Goal: Task Accomplishment & Management: Manage account settings

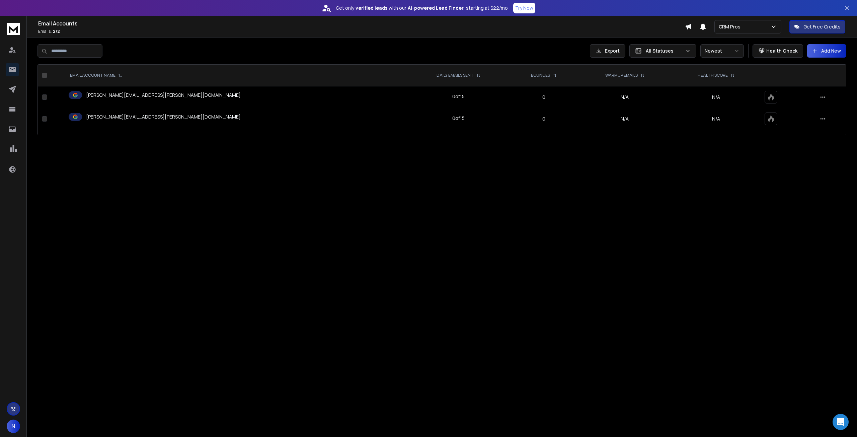
drag, startPoint x: 271, startPoint y: 273, endPoint x: 206, endPoint y: 228, distance: 78.7
click at [270, 272] on div "Get only verified leads with our AI-powered Lead Finder, starting at $22/mo Try…" at bounding box center [428, 218] width 857 height 437
click at [753, 23] on div "CRM Pros" at bounding box center [747, 26] width 58 height 7
click at [742, 98] on div "CRM Pros" at bounding box center [750, 97] width 64 height 11
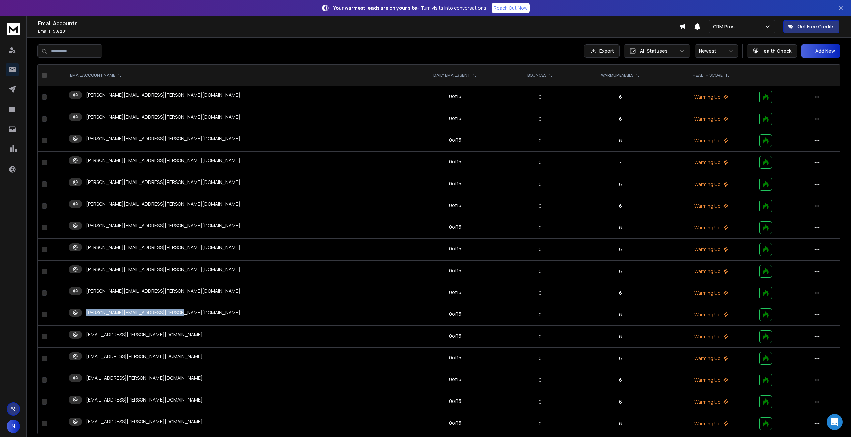
drag, startPoint x: 86, startPoint y: 318, endPoint x: 177, endPoint y: 318, distance: 90.7
click at [177, 318] on td "[PERSON_NAME][EMAIL_ADDRESS][PERSON_NAME][DOMAIN_NAME]" at bounding box center [235, 315] width 340 height 22
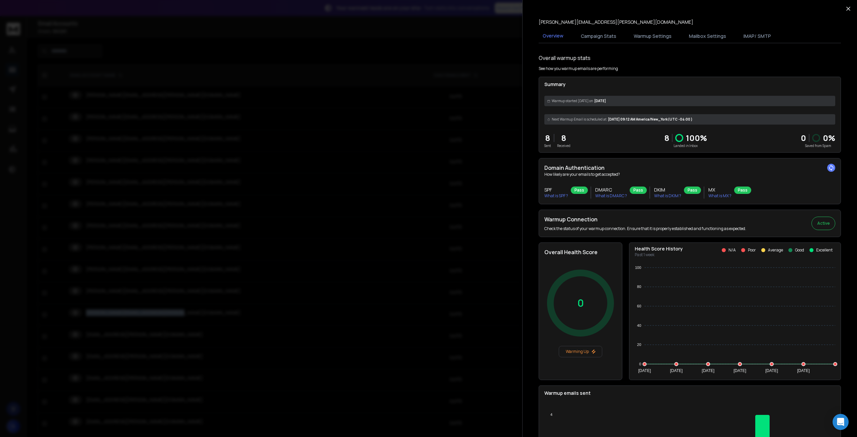
click at [845, 9] on icon "button" at bounding box center [847, 8] width 7 height 7
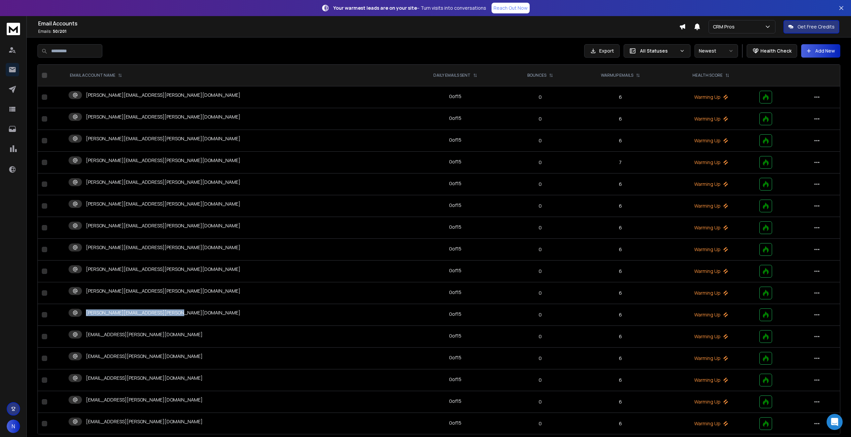
copy p "[PERSON_NAME].[PERSON_NAME]@modernamenitiesoutbound"
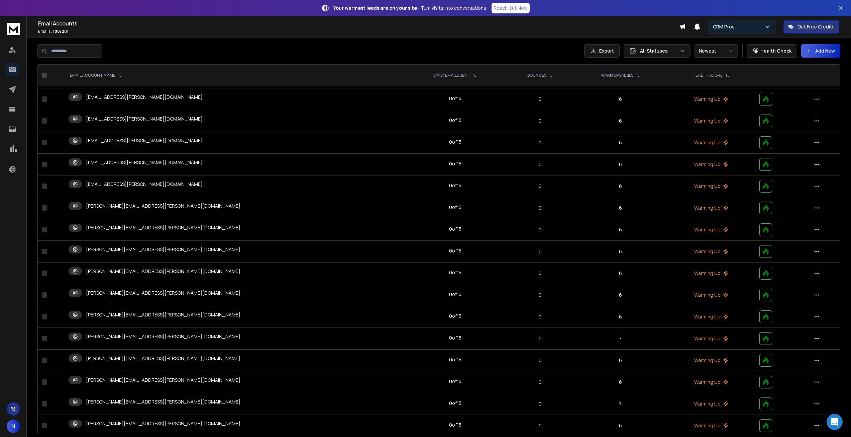
scroll to position [63, 0]
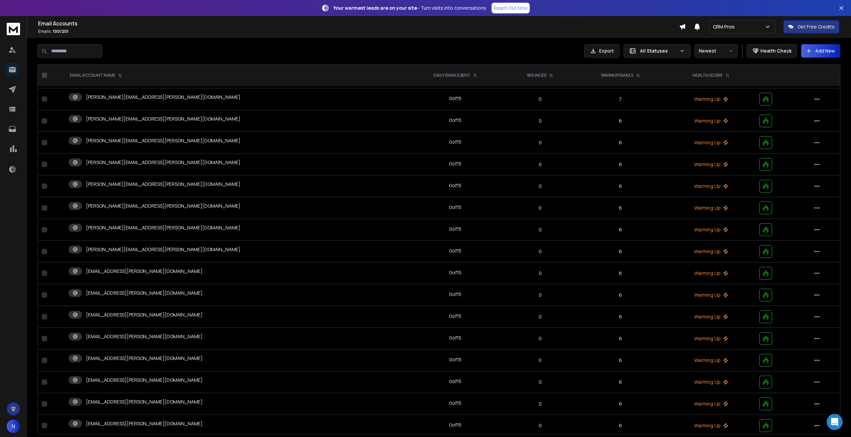
click at [40, 254] on td at bounding box center [51, 252] width 27 height 22
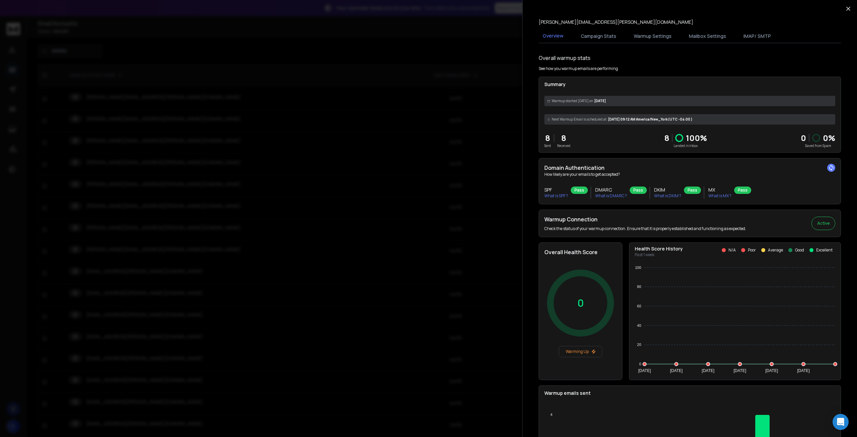
click at [849, 8] on icon "button" at bounding box center [847, 8] width 7 height 7
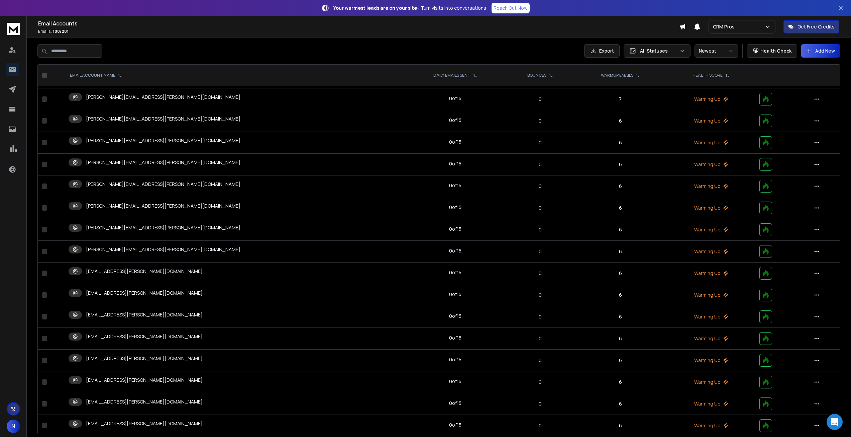
click at [43, 255] on td at bounding box center [51, 252] width 27 height 22
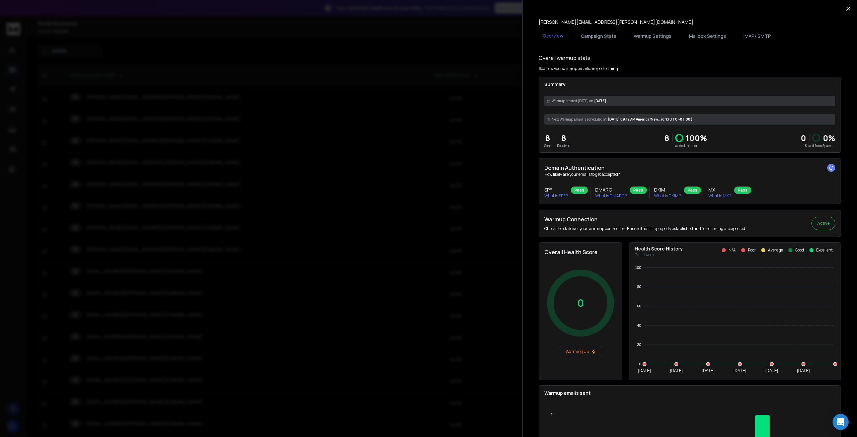
click at [847, 9] on icon "button" at bounding box center [847, 8] width 7 height 7
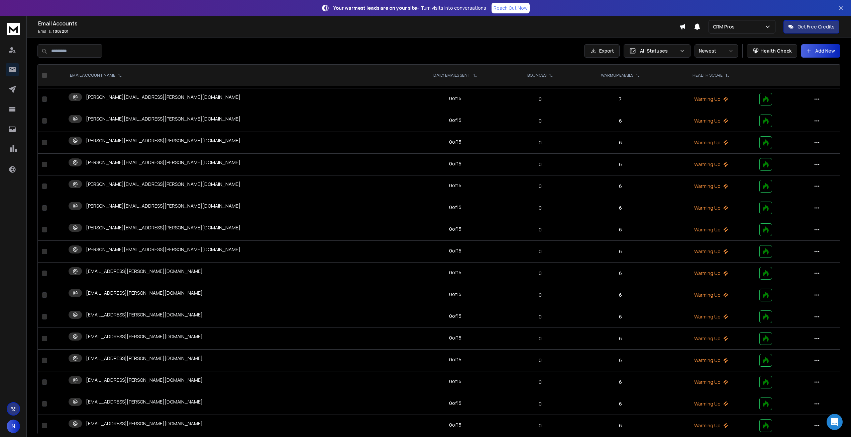
click at [44, 252] on button "button" at bounding box center [44, 251] width 5 height 5
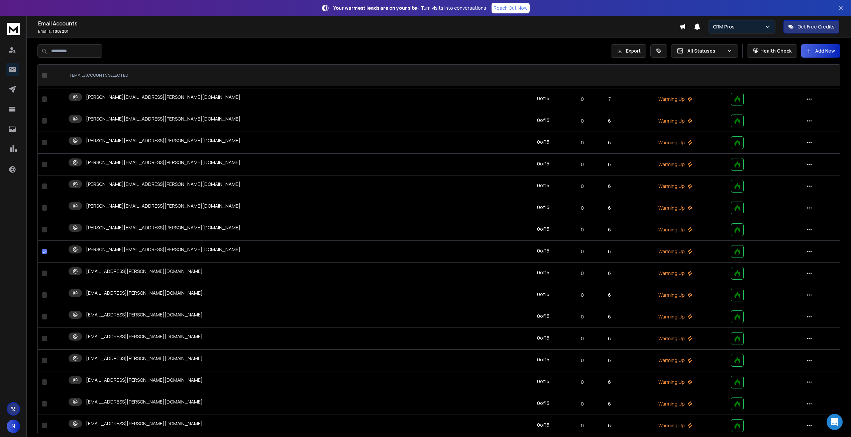
scroll to position [911, 0]
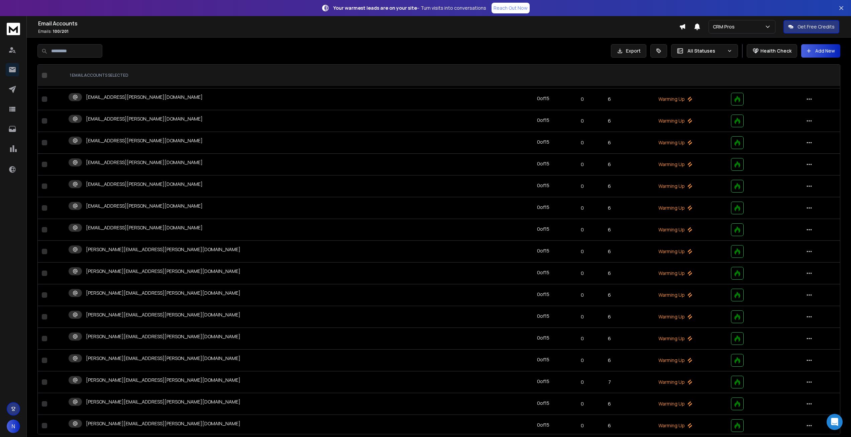
click at [43, 252] on button "button" at bounding box center [44, 251] width 5 height 5
click at [43, 273] on button "button" at bounding box center [44, 272] width 5 height 5
click at [47, 294] on button "button" at bounding box center [44, 294] width 5 height 5
click at [44, 319] on td at bounding box center [51, 317] width 27 height 22
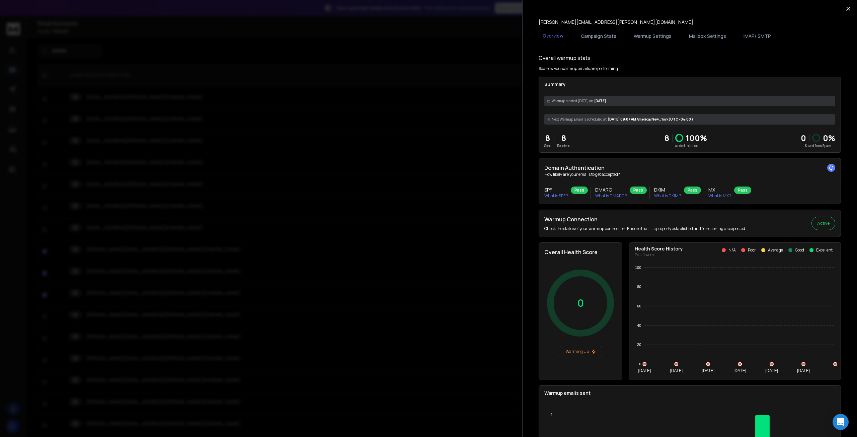
click at [845, 11] on icon "button" at bounding box center [847, 8] width 7 height 7
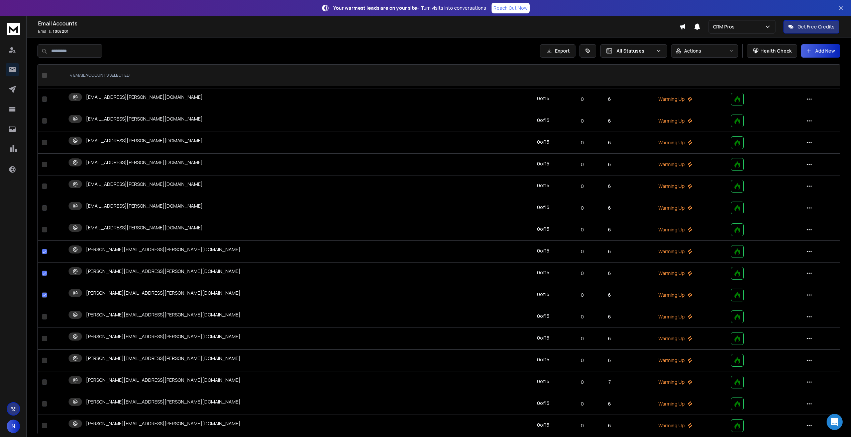
click at [48, 319] on div at bounding box center [53, 316] width 23 height 5
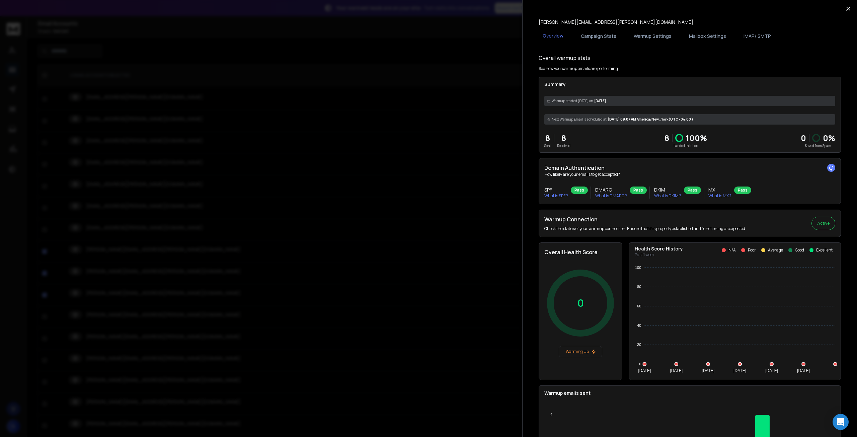
click at [844, 8] on icon "button" at bounding box center [847, 8] width 7 height 7
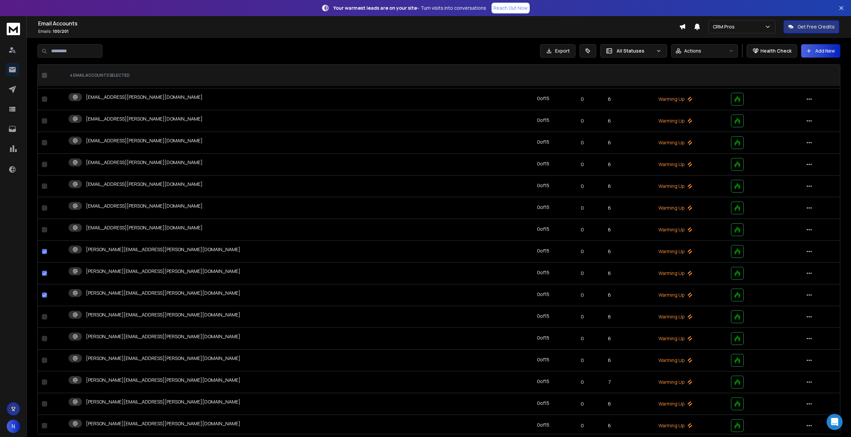
click at [42, 319] on button "button" at bounding box center [44, 316] width 5 height 5
click at [42, 340] on button "button" at bounding box center [44, 338] width 5 height 5
click at [44, 361] on button "button" at bounding box center [44, 359] width 5 height 5
click at [46, 406] on td at bounding box center [51, 404] width 27 height 22
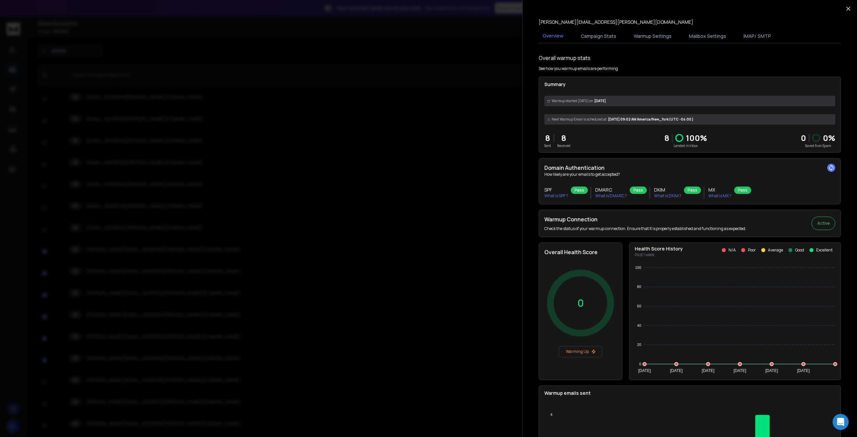
click at [847, 9] on icon "button" at bounding box center [847, 8] width 7 height 7
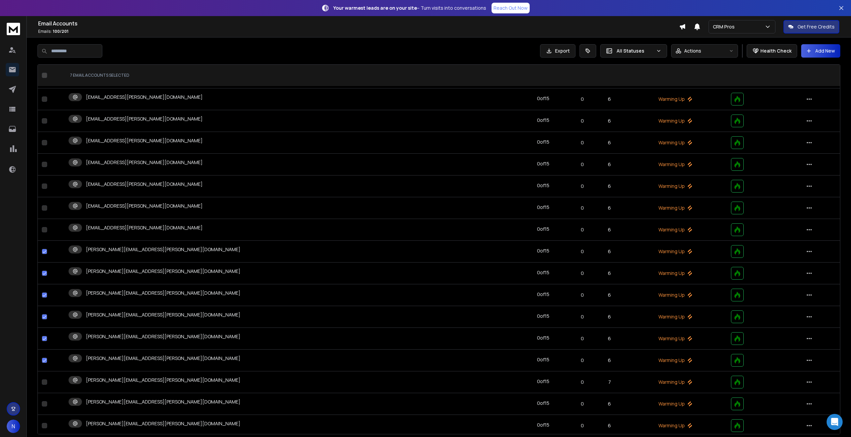
click at [45, 402] on button "button" at bounding box center [44, 403] width 5 height 5
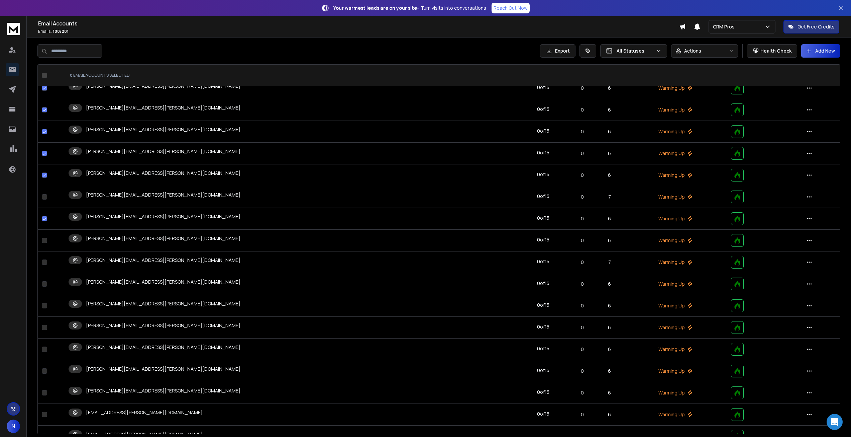
scroll to position [1146, 0]
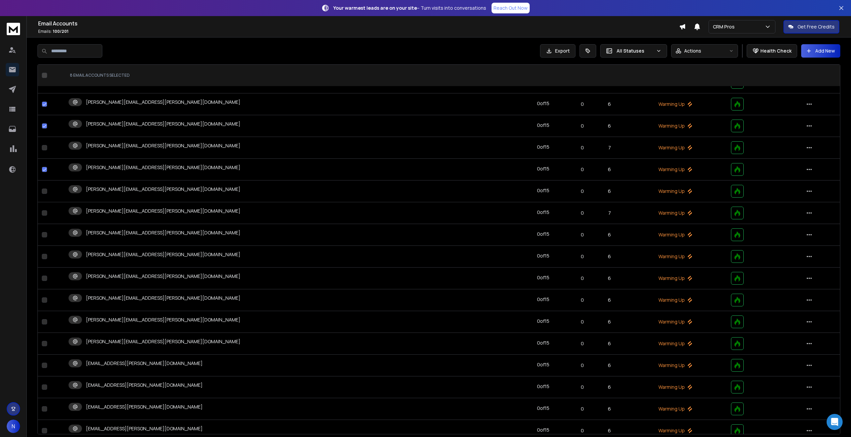
click at [42, 321] on button "button" at bounding box center [44, 321] width 5 height 5
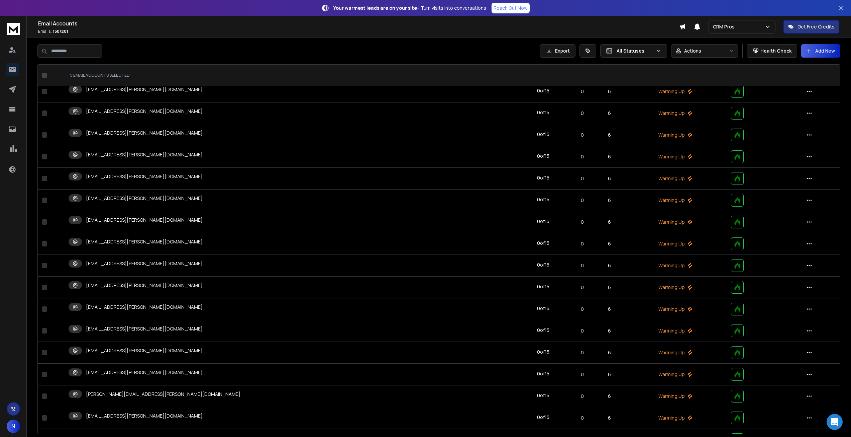
scroll to position [2880, 0]
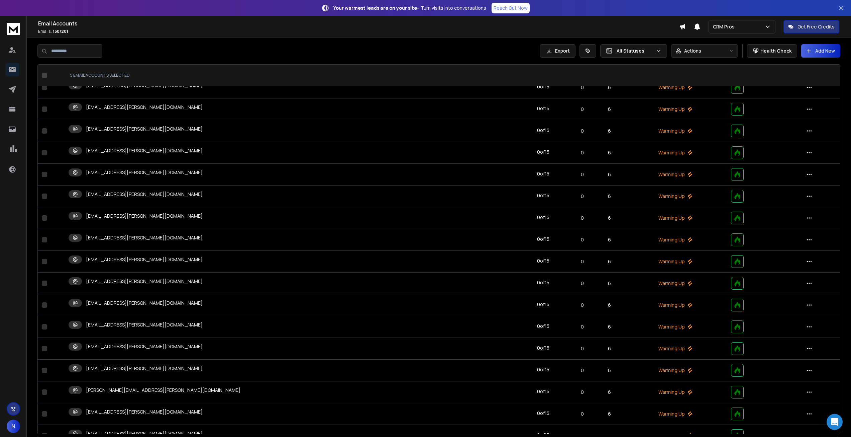
click at [44, 392] on button "button" at bounding box center [44, 391] width 5 height 5
click at [713, 48] on div "Actions" at bounding box center [701, 51] width 51 height 7
click at [723, 66] on div "Bulk Edit" at bounding box center [712, 66] width 64 height 11
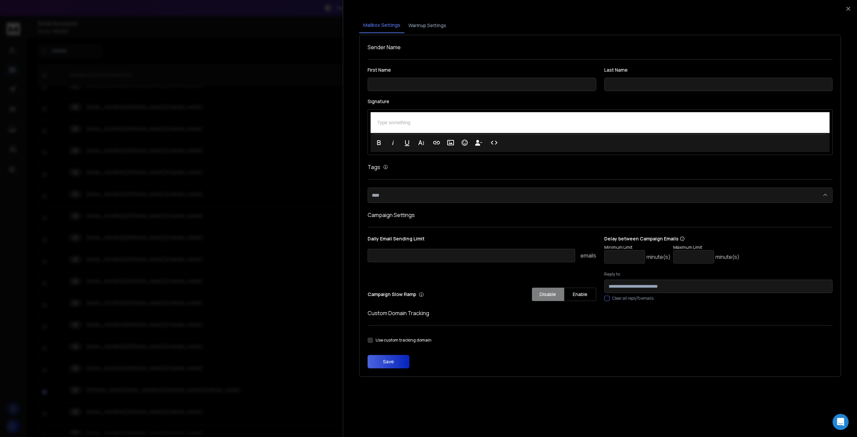
click at [399, 115] on div at bounding box center [599, 122] width 459 height 21
click at [483, 119] on div "**********" at bounding box center [599, 122] width 445 height 7
drag, startPoint x: 483, startPoint y: 119, endPoint x: 374, endPoint y: 129, distance: 109.5
click at [374, 129] on div "**********" at bounding box center [599, 122] width 459 height 21
click at [405, 120] on div "*" at bounding box center [599, 122] width 445 height 7
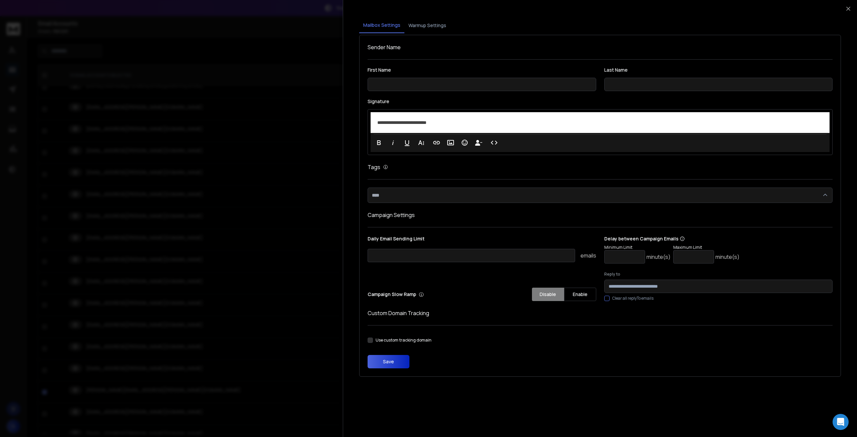
click at [407, 121] on div "**********" at bounding box center [599, 122] width 445 height 7
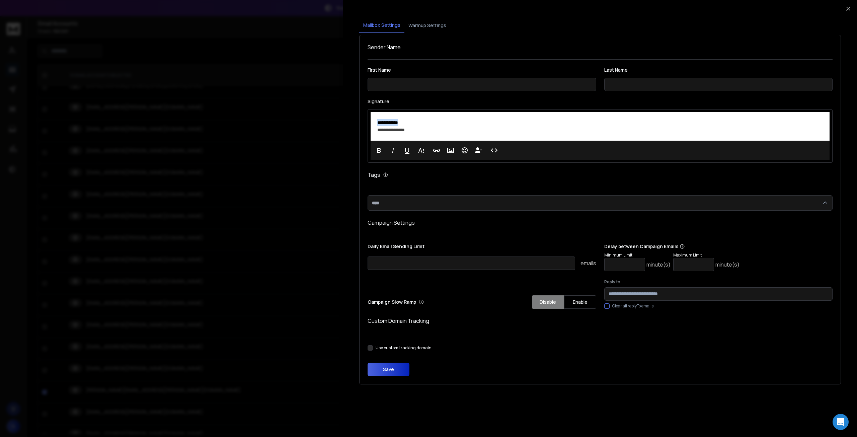
drag, startPoint x: 411, startPoint y: 119, endPoint x: 375, endPoint y: 123, distance: 36.4
click at [375, 123] on div "**********" at bounding box center [599, 126] width 459 height 28
click at [378, 151] on icon "button" at bounding box center [379, 150] width 8 height 8
click at [476, 107] on div "**********" at bounding box center [599, 131] width 465 height 64
click at [390, 368] on button "Save" at bounding box center [388, 368] width 42 height 13
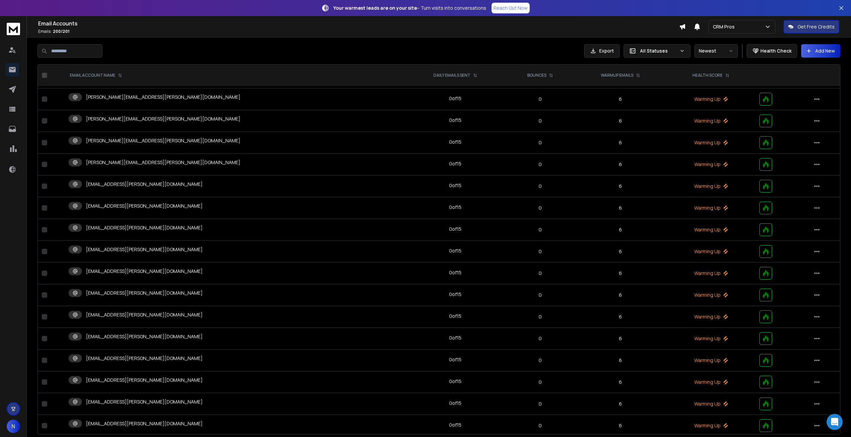
scroll to position [1303, 0]
click at [35, 249] on div "Export All Statuses Newest Health Check Add New EMAIL ACCOUNT NAME DAILY EMAILS…" at bounding box center [439, 238] width 825 height 403
click at [43, 251] on button "button" at bounding box center [44, 251] width 5 height 5
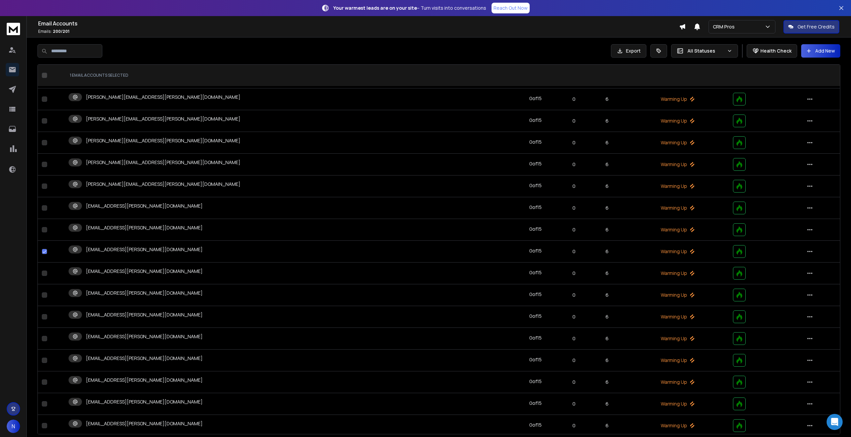
scroll to position [2129, 0]
click at [46, 253] on button "button" at bounding box center [44, 251] width 5 height 5
click at [45, 401] on button "button" at bounding box center [44, 403] width 5 height 5
click at [47, 319] on div at bounding box center [53, 316] width 23 height 5
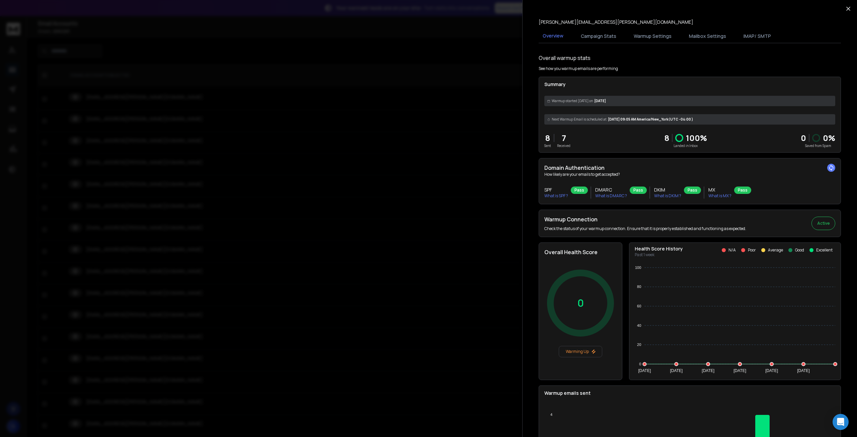
click at [844, 8] on icon "button" at bounding box center [847, 8] width 7 height 7
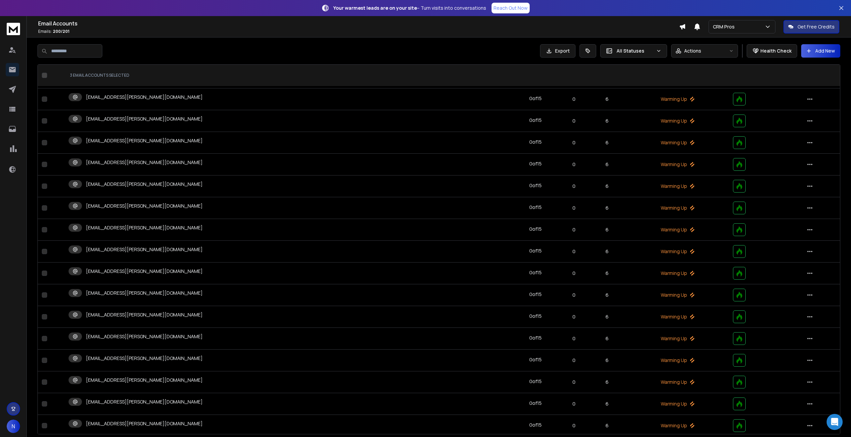
click at [44, 249] on button "button" at bounding box center [44, 251] width 5 height 5
click at [45, 314] on button "button" at bounding box center [44, 316] width 5 height 5
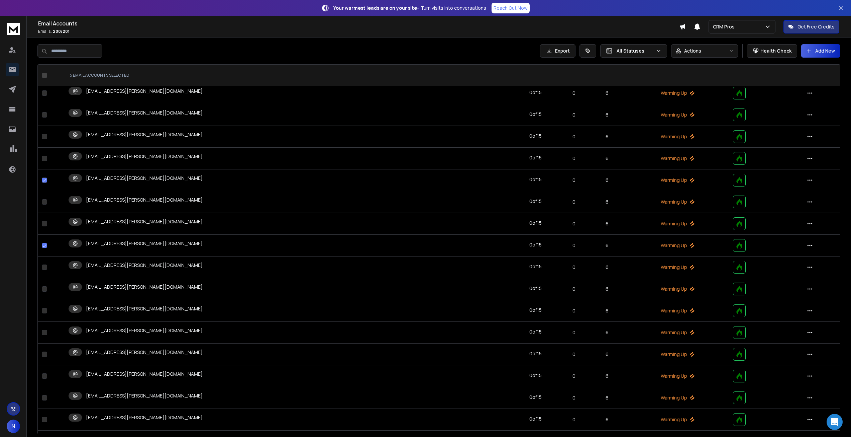
scroll to position [2578, 0]
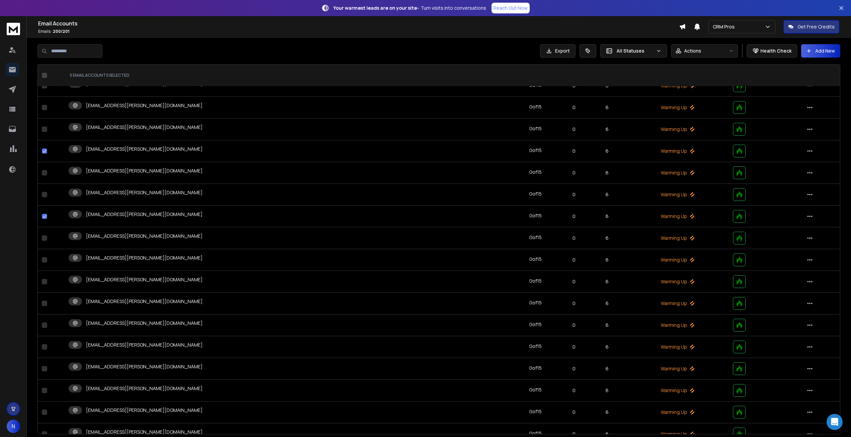
click at [47, 349] on button "button" at bounding box center [44, 346] width 5 height 5
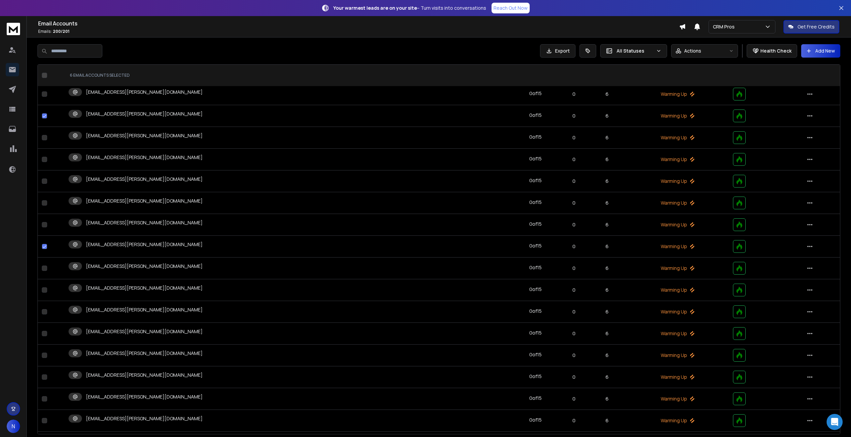
click at [45, 379] on td at bounding box center [51, 377] width 27 height 22
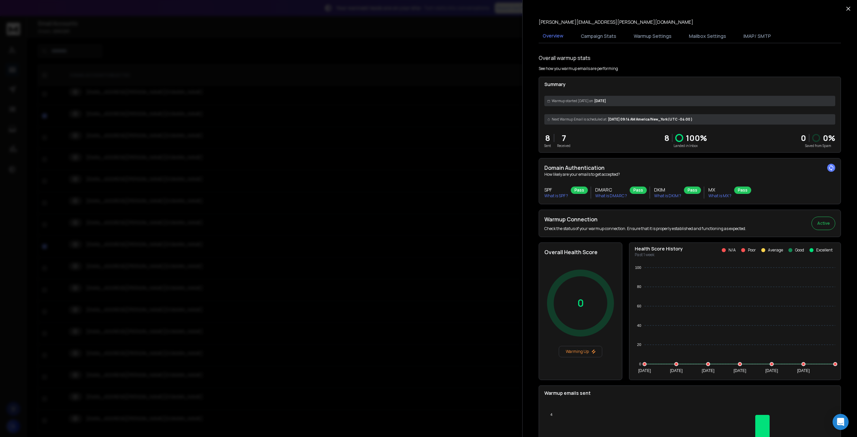
click at [846, 7] on icon "button" at bounding box center [847, 8] width 7 height 7
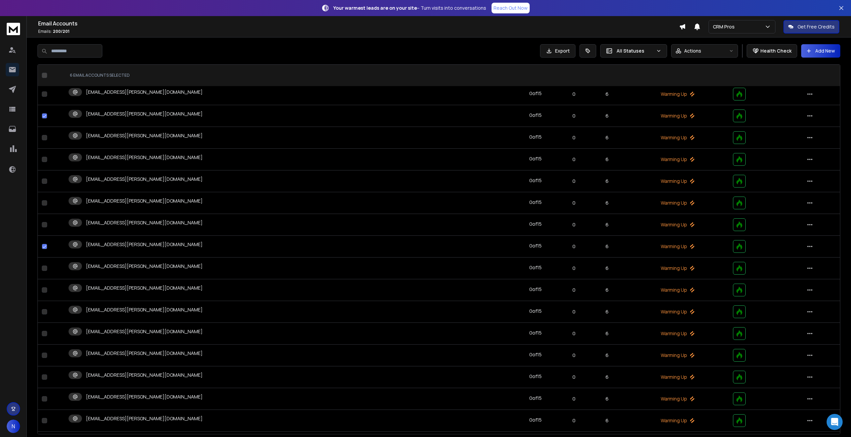
click at [42, 378] on button "button" at bounding box center [44, 376] width 5 height 5
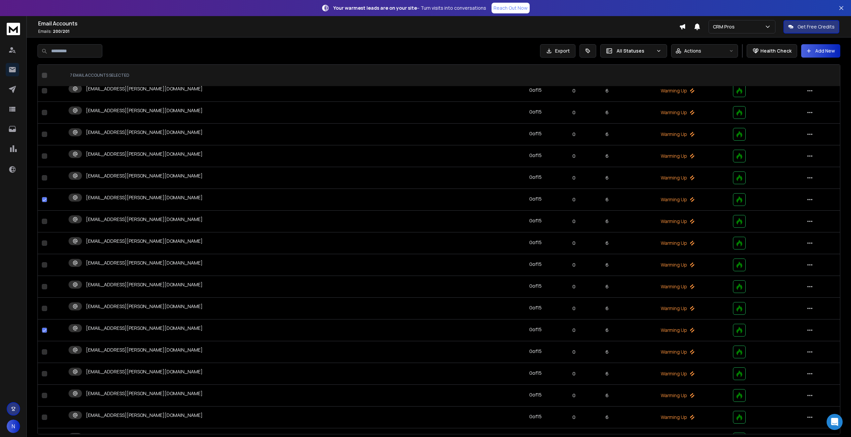
scroll to position [2745, 0]
click at [43, 376] on button "button" at bounding box center [44, 374] width 5 height 5
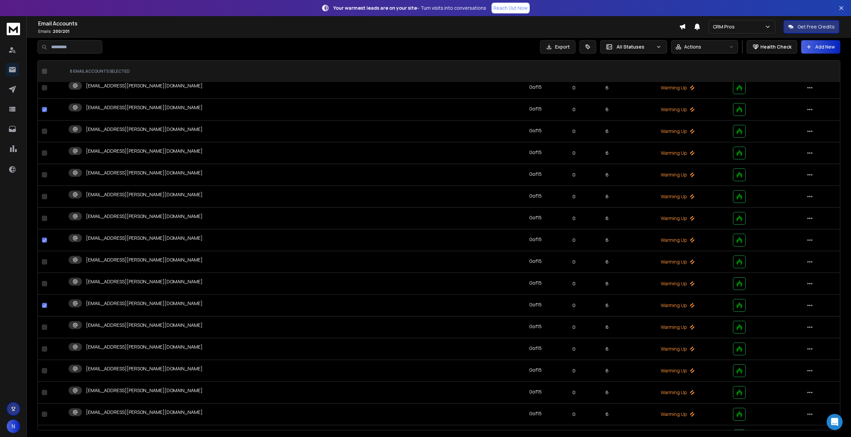
scroll to position [2812, 0]
click at [46, 391] on button "button" at bounding box center [44, 390] width 5 height 5
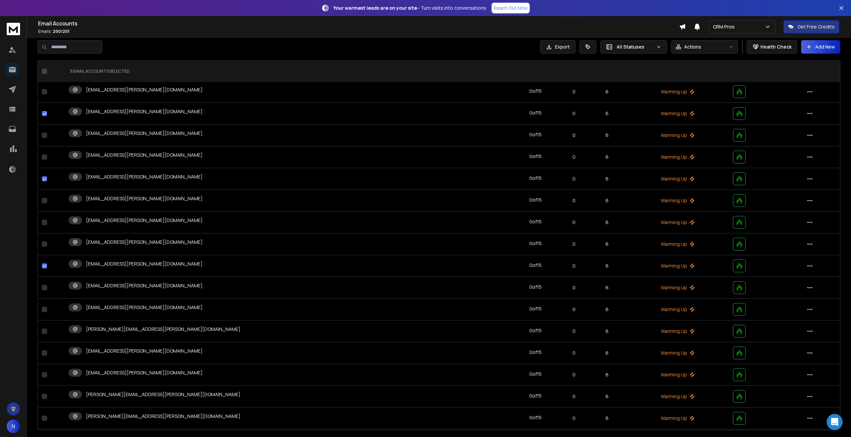
scroll to position [2946, 0]
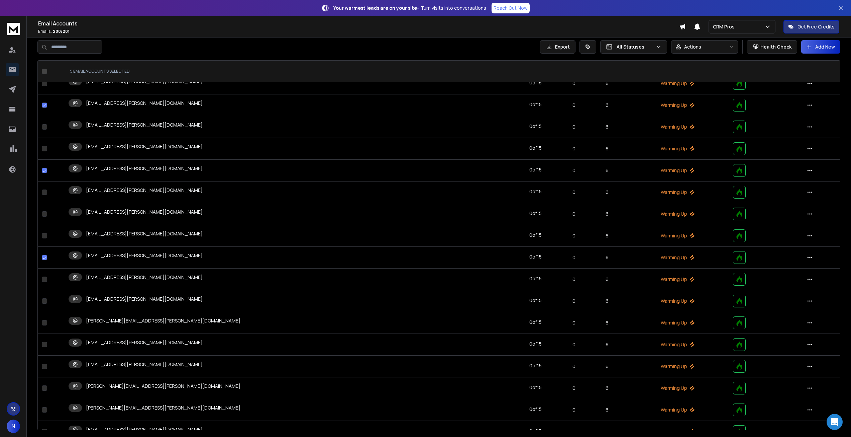
click at [45, 343] on button "button" at bounding box center [44, 344] width 5 height 5
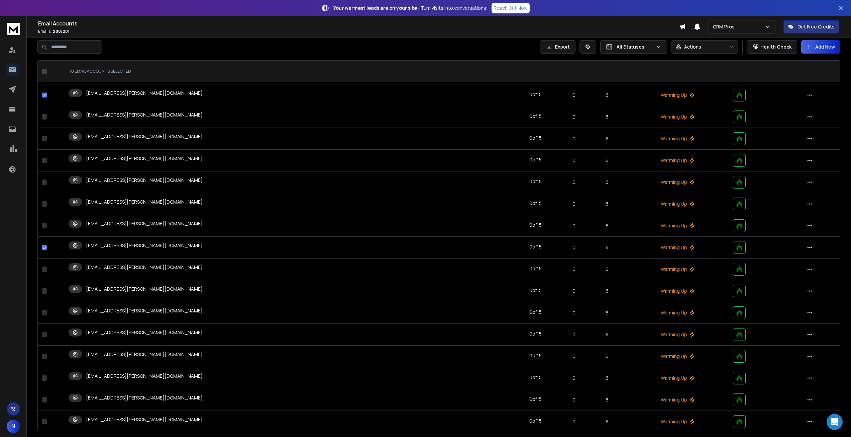
scroll to position [1303, 0]
click at [712, 47] on div "Actions" at bounding box center [701, 46] width 51 height 7
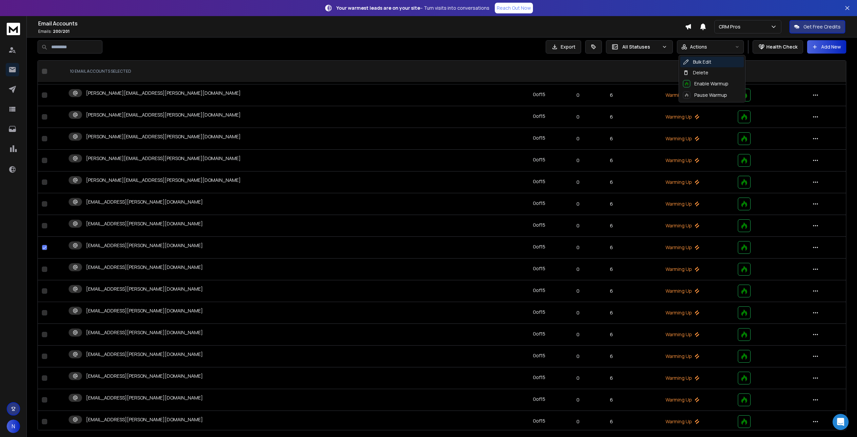
click at [709, 58] on div "Bulk Edit" at bounding box center [712, 62] width 64 height 11
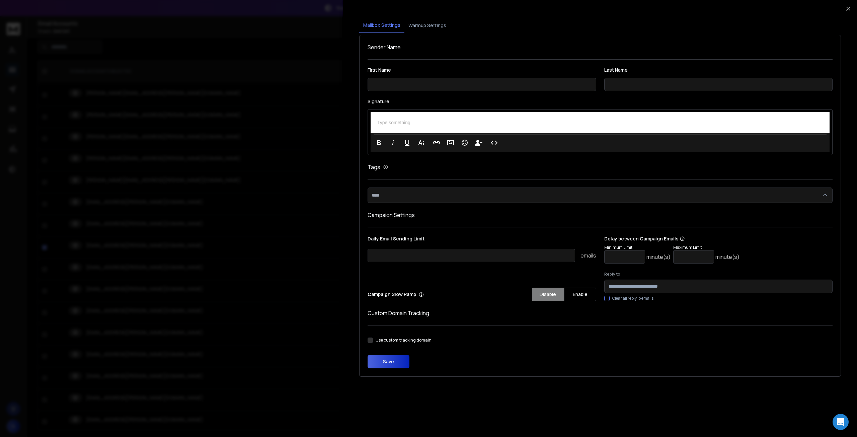
click at [406, 124] on div at bounding box center [599, 122] width 445 height 7
click at [407, 124] on div "**********" at bounding box center [599, 122] width 445 height 7
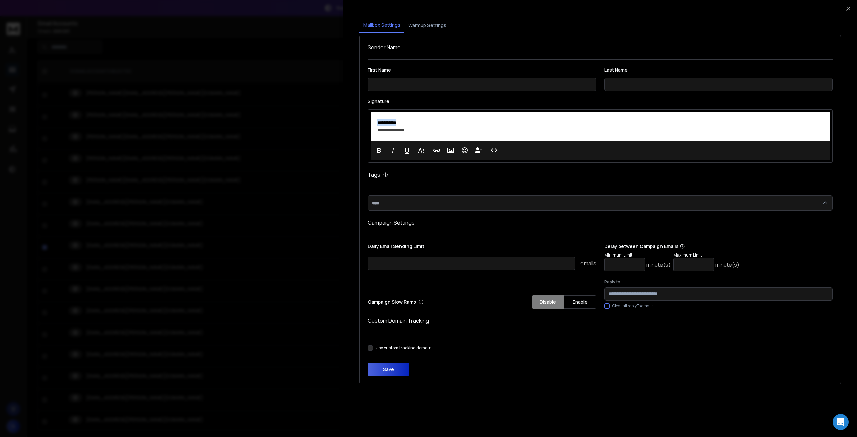
drag, startPoint x: 414, startPoint y: 124, endPoint x: 361, endPoint y: 123, distance: 52.2
click at [361, 123] on div "**********" at bounding box center [599, 209] width 481 height 349
click at [400, 120] on div "**********" at bounding box center [599, 122] width 445 height 7
drag, startPoint x: 414, startPoint y: 121, endPoint x: 369, endPoint y: 120, distance: 44.9
click at [369, 120] on div "**********" at bounding box center [599, 136] width 465 height 54
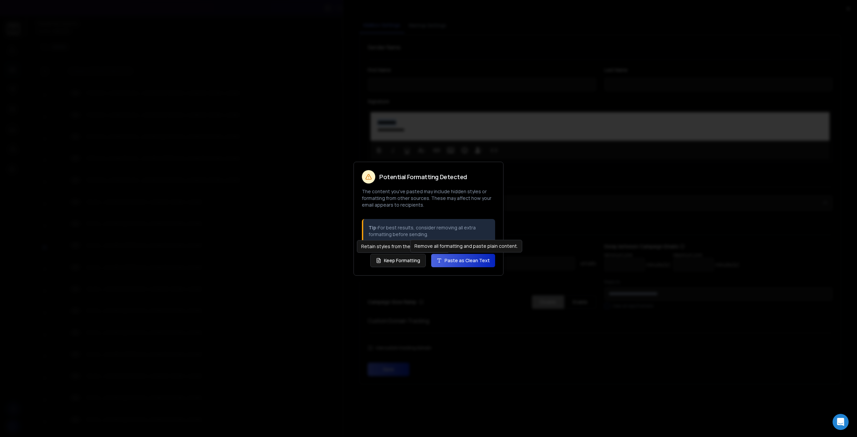
click at [452, 262] on button "Paste as Clean Text" at bounding box center [463, 260] width 64 height 13
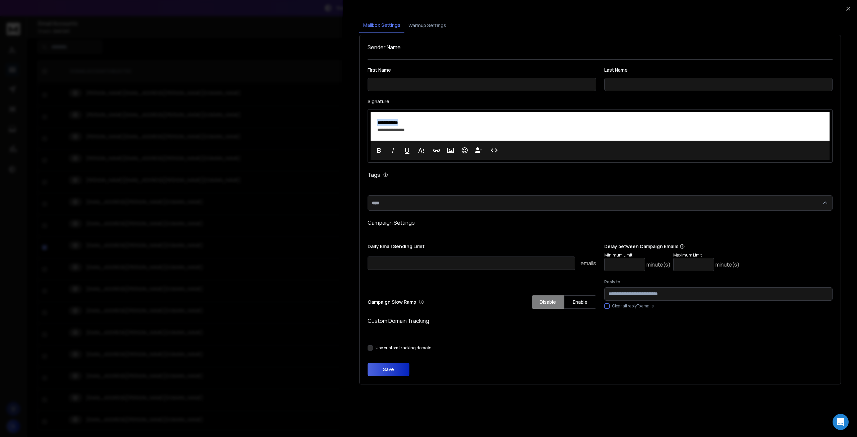
drag, startPoint x: 398, startPoint y: 122, endPoint x: 366, endPoint y: 120, distance: 32.2
click at [366, 120] on div "**********" at bounding box center [599, 209] width 481 height 349
click at [377, 152] on icon "button" at bounding box center [379, 150] width 4 height 5
click at [478, 110] on div "**********" at bounding box center [599, 136] width 465 height 54
click at [386, 373] on button "Save" at bounding box center [388, 368] width 42 height 13
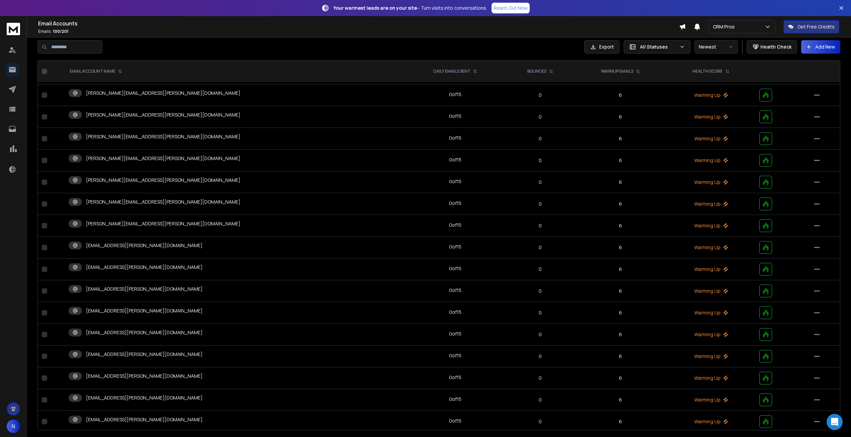
scroll to position [1346, 0]
click at [46, 247] on button "button" at bounding box center [44, 247] width 5 height 5
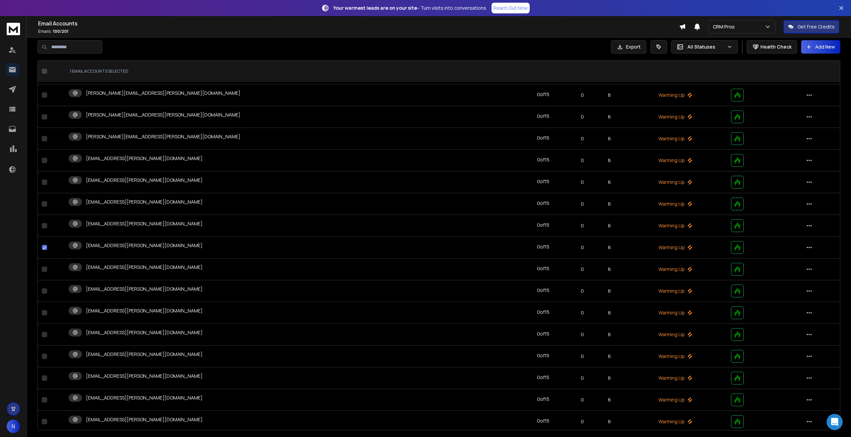
click at [42, 294] on td at bounding box center [51, 291] width 27 height 22
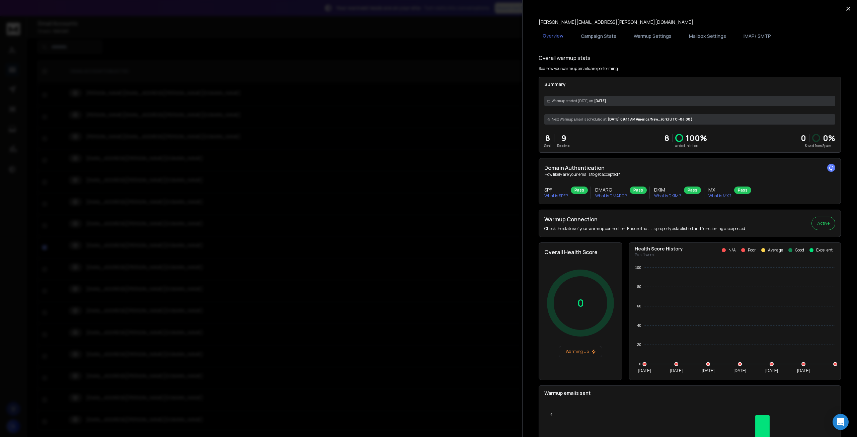
click at [846, 9] on icon "button" at bounding box center [847, 8] width 3 height 3
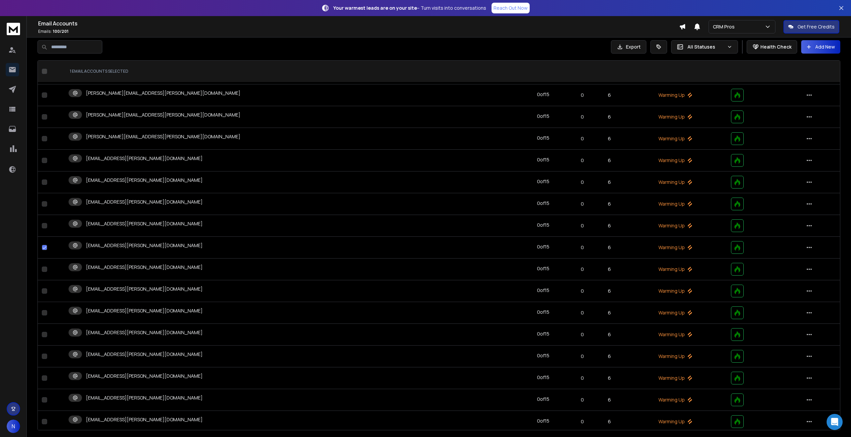
click at [44, 269] on button "button" at bounding box center [44, 268] width 5 height 5
click at [45, 269] on button "button" at bounding box center [44, 268] width 5 height 5
click at [44, 291] on button "button" at bounding box center [44, 290] width 5 height 5
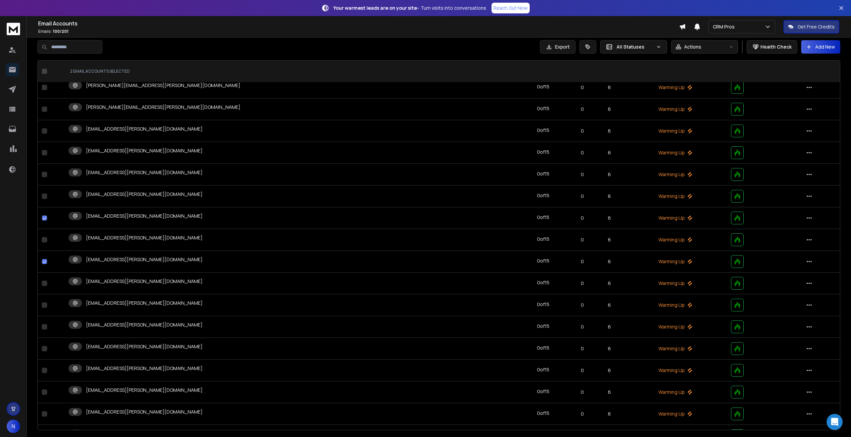
scroll to position [1380, 0]
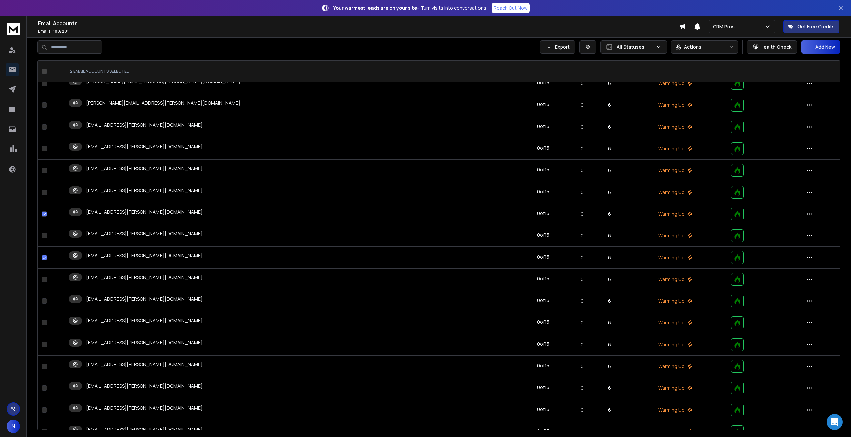
click at [45, 280] on button "button" at bounding box center [44, 278] width 5 height 5
click at [43, 281] on button "button" at bounding box center [44, 278] width 5 height 5
click at [47, 257] on button "button" at bounding box center [44, 257] width 5 height 5
drag, startPoint x: 85, startPoint y: 215, endPoint x: 184, endPoint y: 216, distance: 99.0
click at [184, 216] on td "[EMAIL_ADDRESS][PERSON_NAME][DOMAIN_NAME]" at bounding box center [292, 214] width 454 height 22
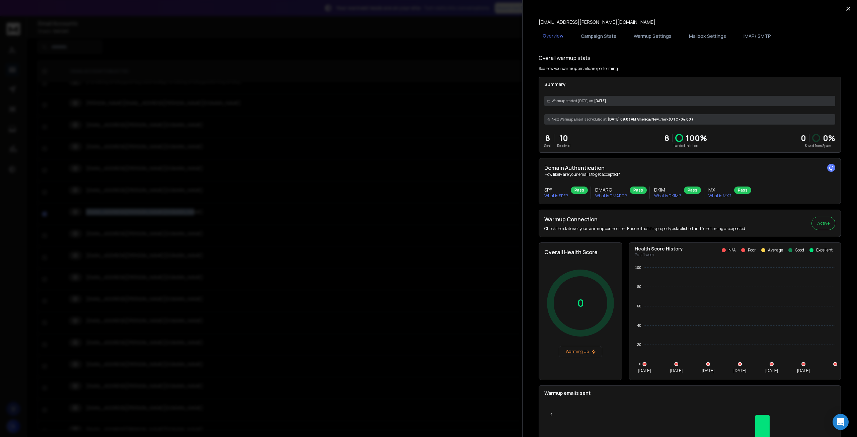
click at [847, 7] on icon "button" at bounding box center [847, 8] width 3 height 3
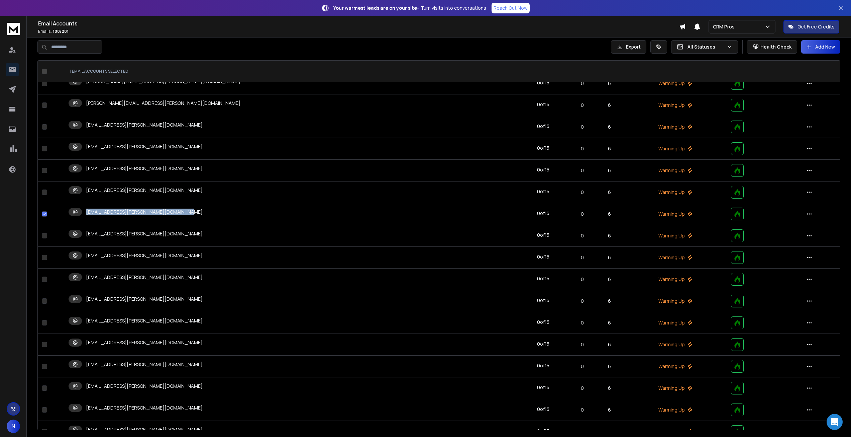
copy p "celine.[PERSON_NAME]@modernamenitiesoutbound"
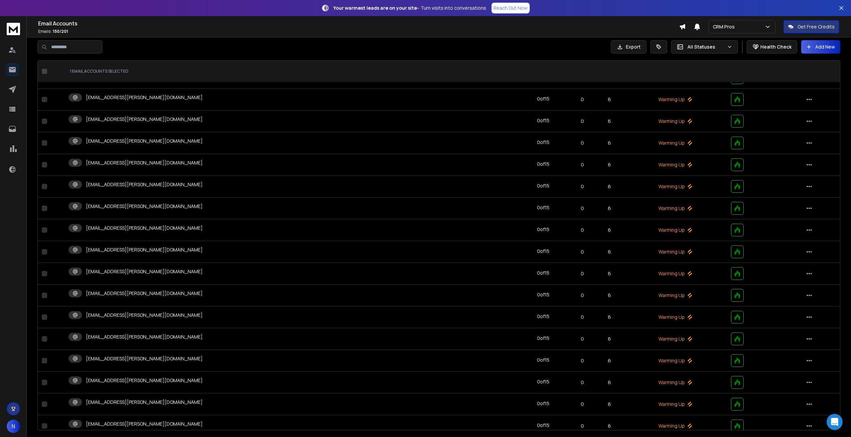
scroll to position [2412, 0]
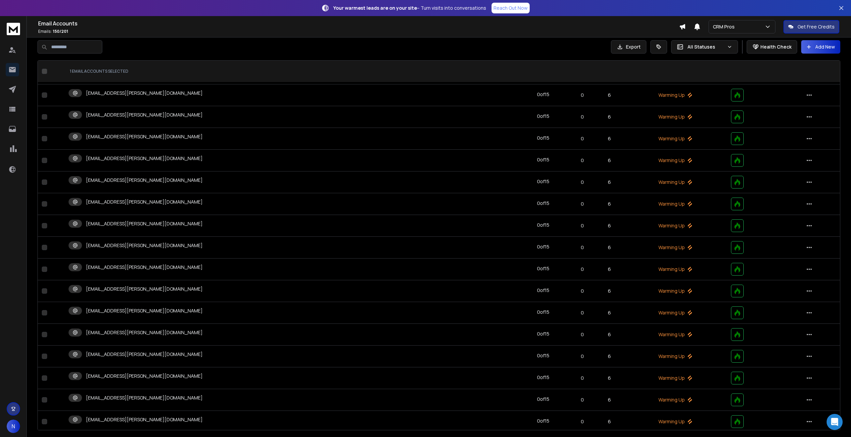
click at [43, 357] on button "button" at bounding box center [44, 355] width 5 height 5
click at [42, 291] on button "button" at bounding box center [44, 290] width 5 height 5
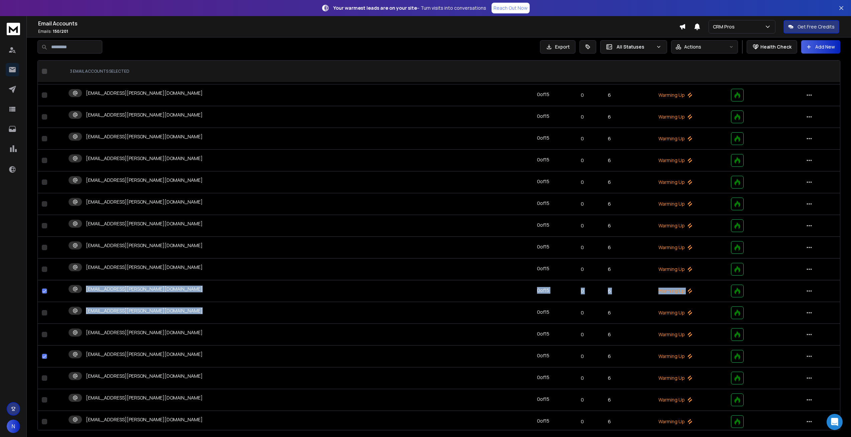
drag, startPoint x: 85, startPoint y: 293, endPoint x: 307, endPoint y: 318, distance: 223.2
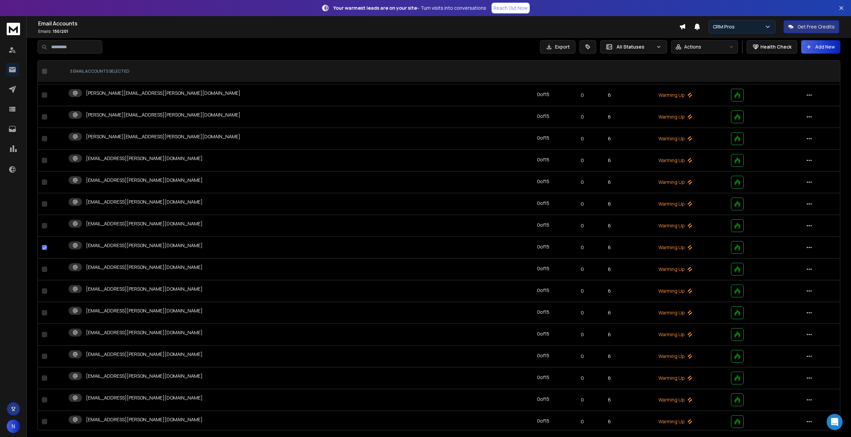
scroll to position [2194, 0]
click at [48, 249] on div at bounding box center [53, 247] width 23 height 5
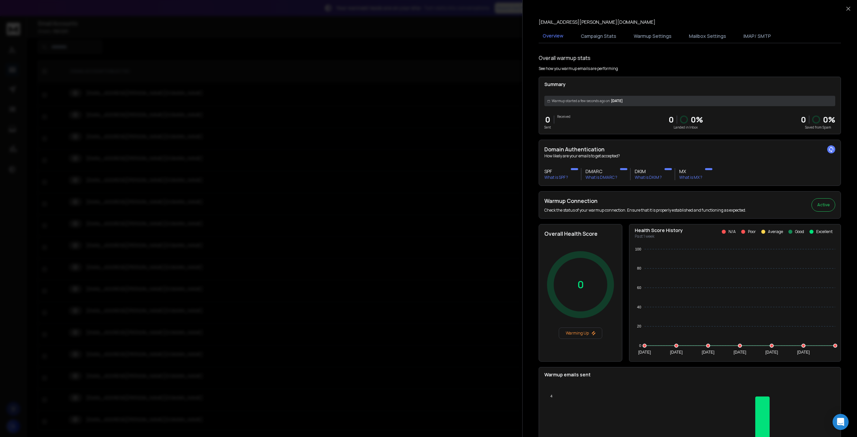
click at [0, 262] on div at bounding box center [428, 218] width 857 height 437
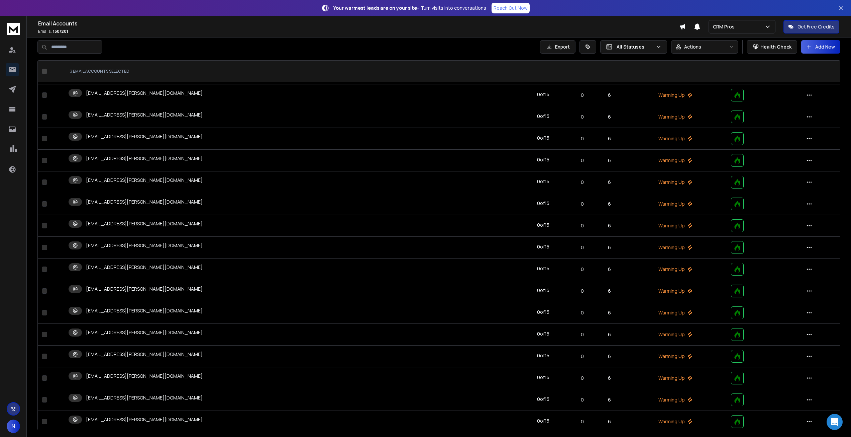
click at [40, 247] on td at bounding box center [51, 248] width 27 height 22
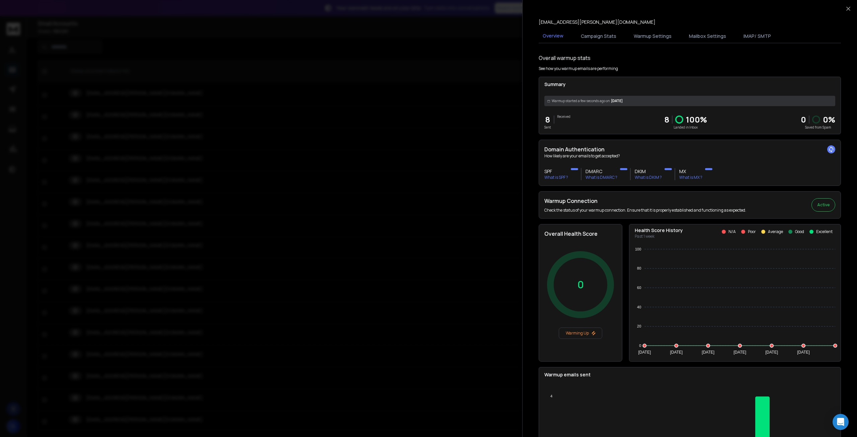
click at [33, 265] on div at bounding box center [428, 218] width 857 height 437
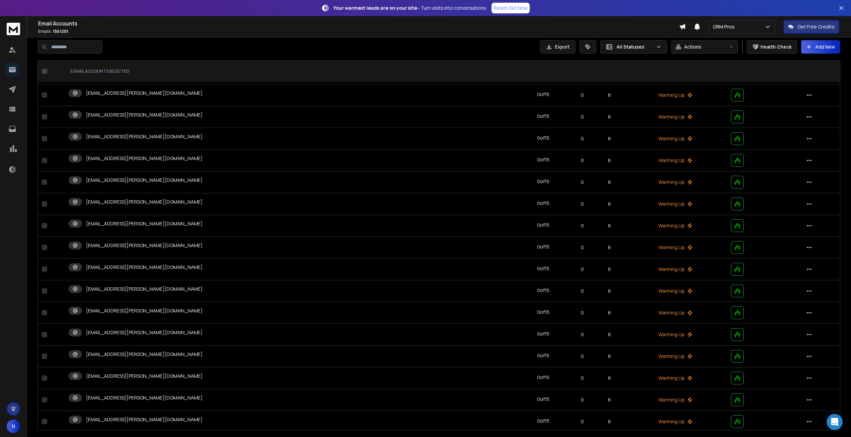
click at [43, 250] on button "button" at bounding box center [44, 247] width 5 height 5
click at [46, 272] on td at bounding box center [51, 269] width 27 height 22
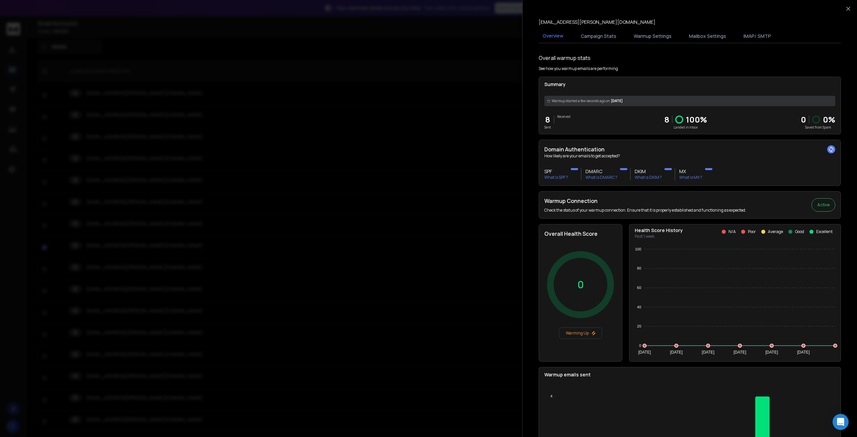
click at [32, 273] on div at bounding box center [428, 218] width 857 height 437
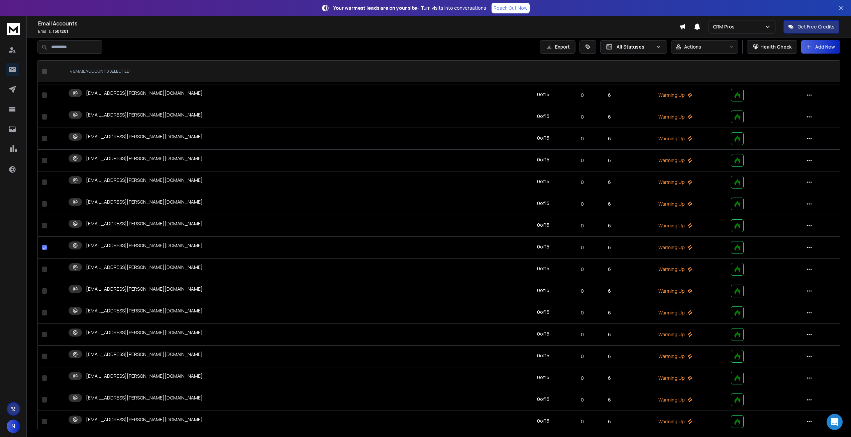
click at [46, 269] on button "button" at bounding box center [44, 268] width 5 height 5
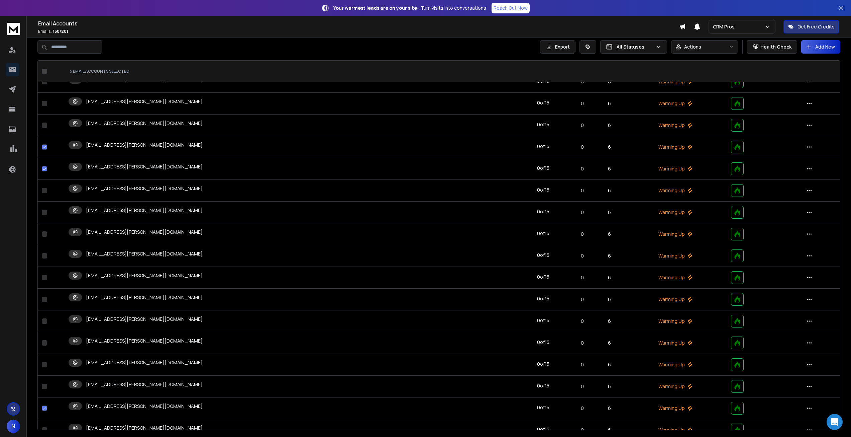
click at [46, 298] on button "button" at bounding box center [44, 298] width 5 height 5
click at [44, 344] on button "button" at bounding box center [44, 342] width 5 height 5
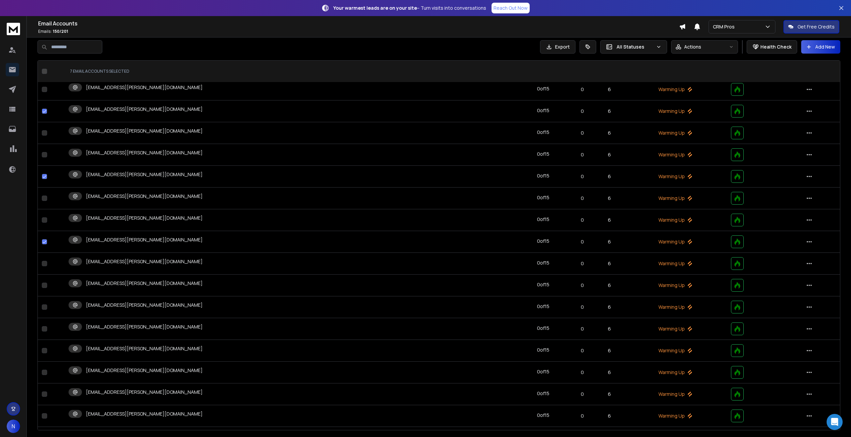
scroll to position [2529, 0]
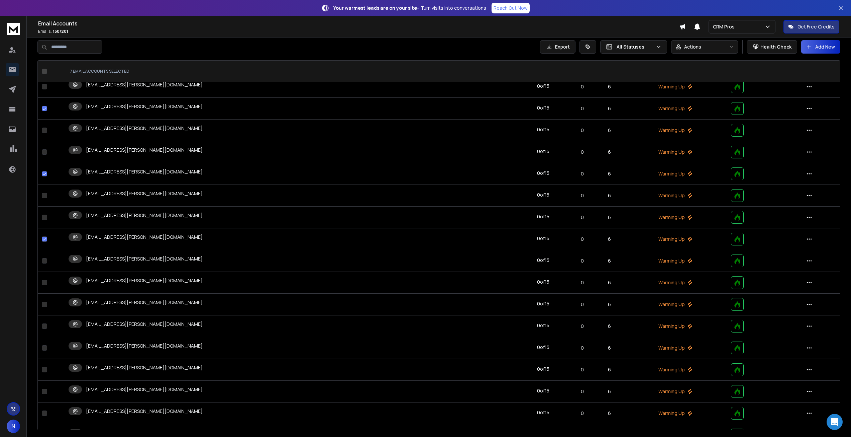
click at [45, 348] on button "button" at bounding box center [44, 347] width 5 height 5
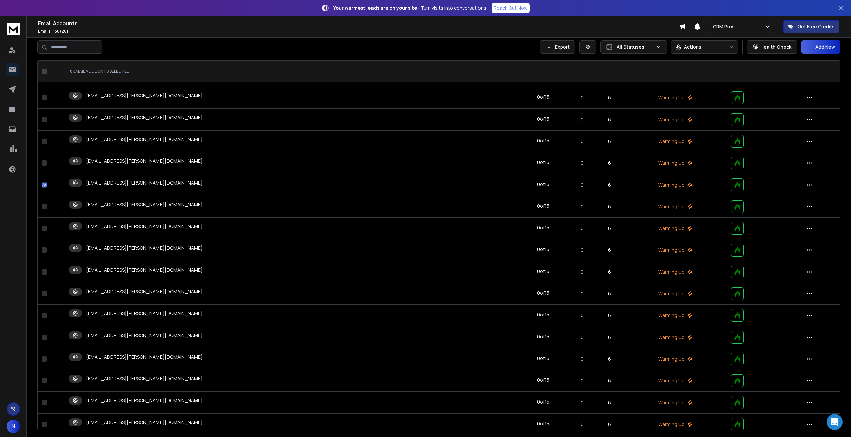
scroll to position [2696, 0]
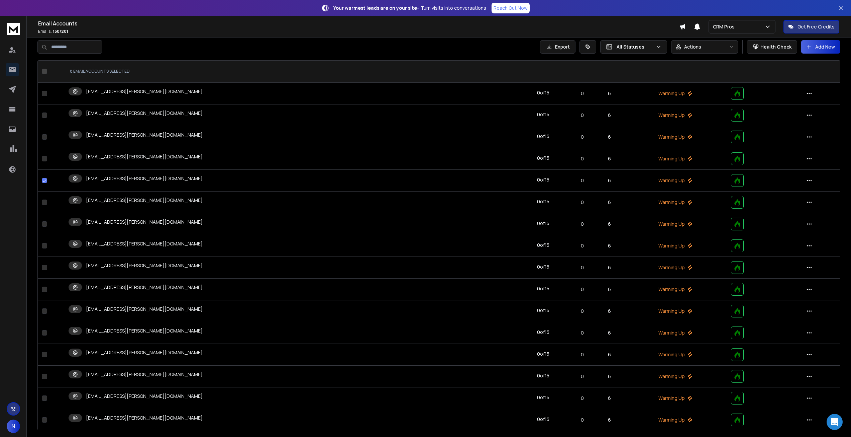
click at [46, 399] on button "button" at bounding box center [44, 397] width 5 height 5
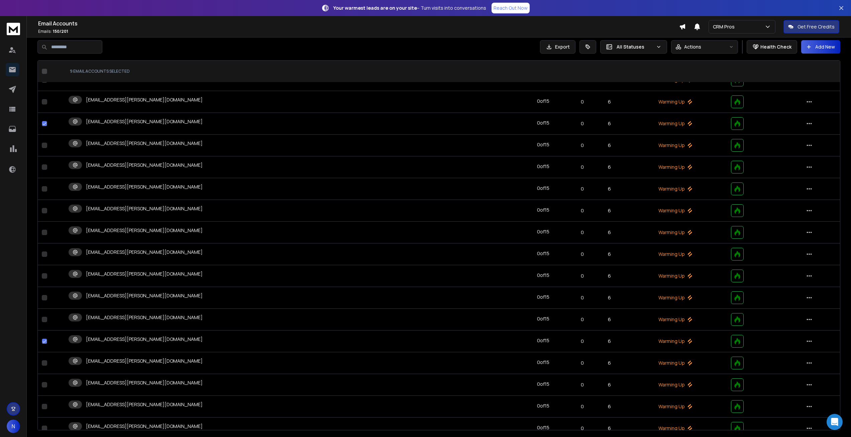
scroll to position [2763, 0]
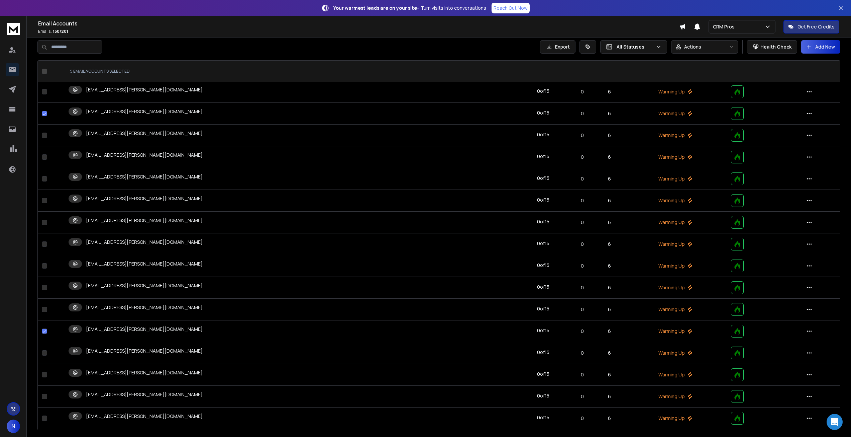
click at [44, 352] on button "button" at bounding box center [44, 352] width 5 height 5
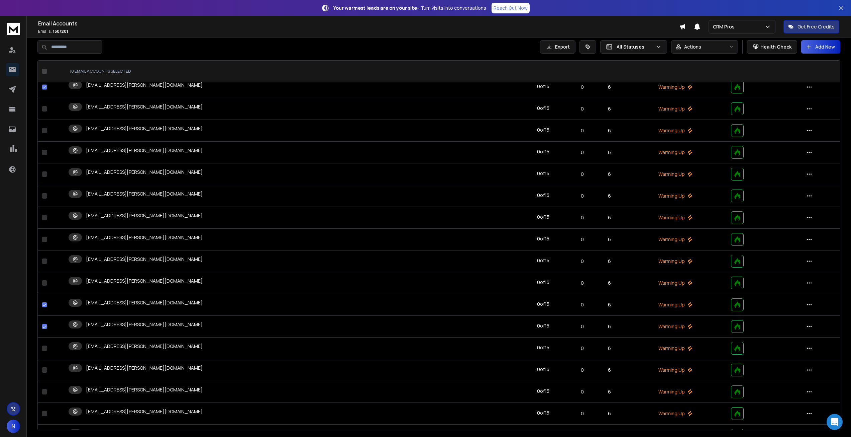
scroll to position [2797, 0]
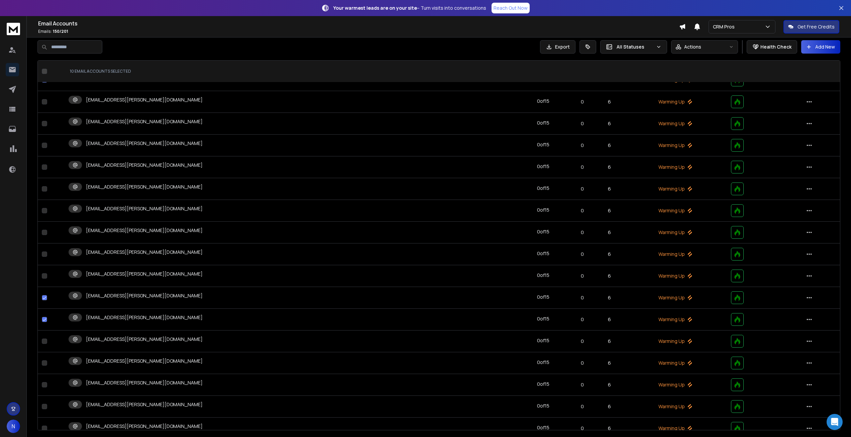
click at [46, 384] on button "button" at bounding box center [44, 384] width 5 height 5
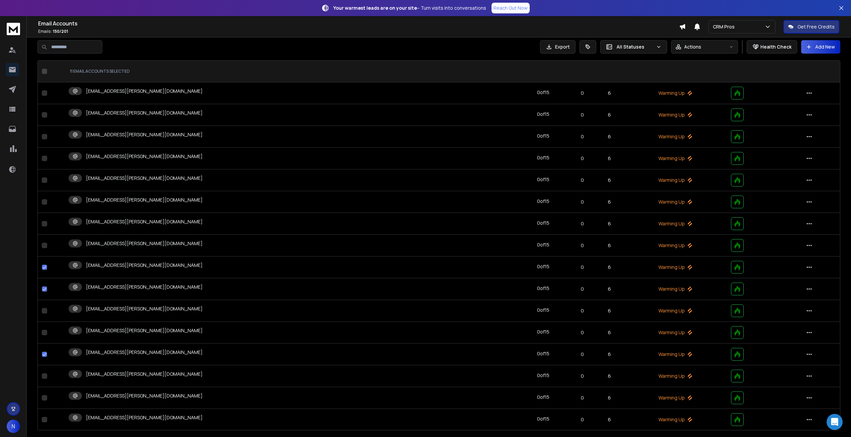
scroll to position [2830, 0]
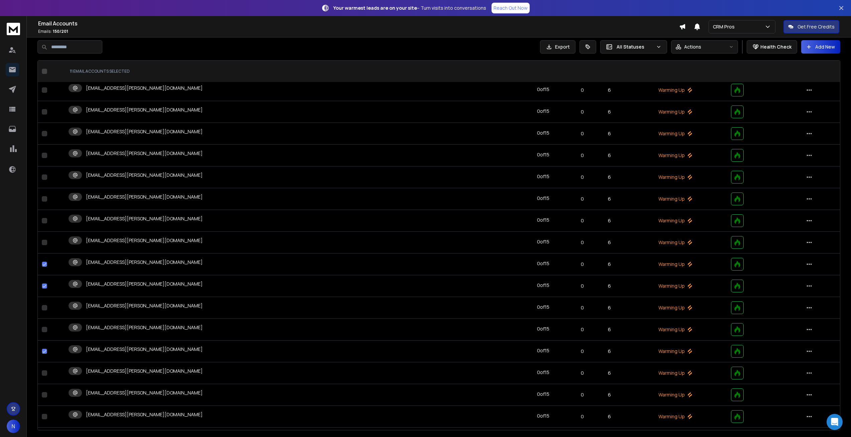
click at [43, 374] on button "button" at bounding box center [44, 372] width 5 height 5
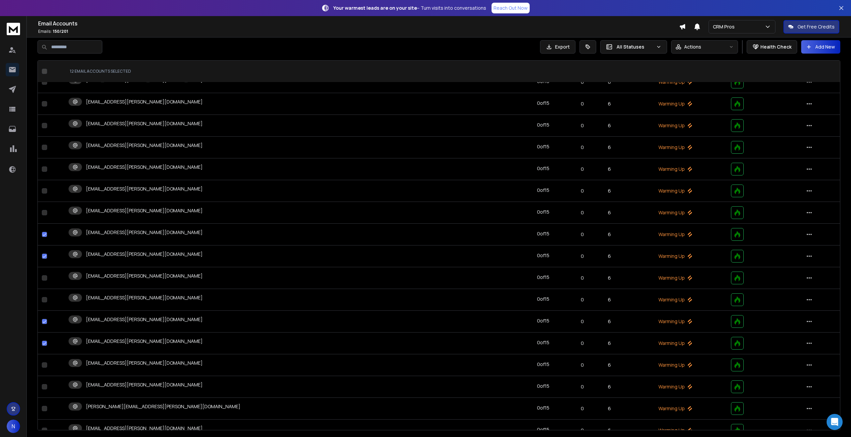
scroll to position [2864, 0]
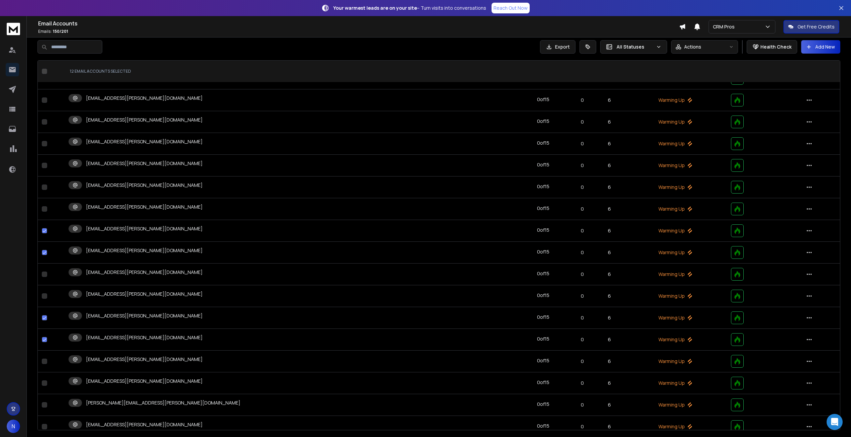
click at [45, 382] on button "button" at bounding box center [44, 382] width 5 height 5
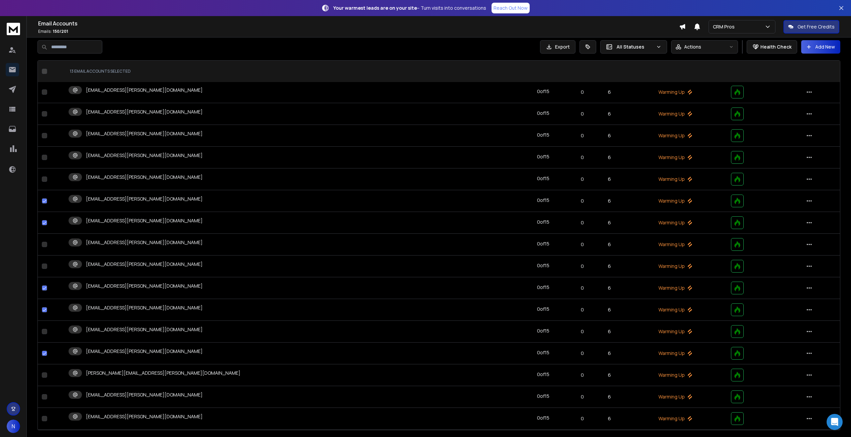
scroll to position [2897, 0]
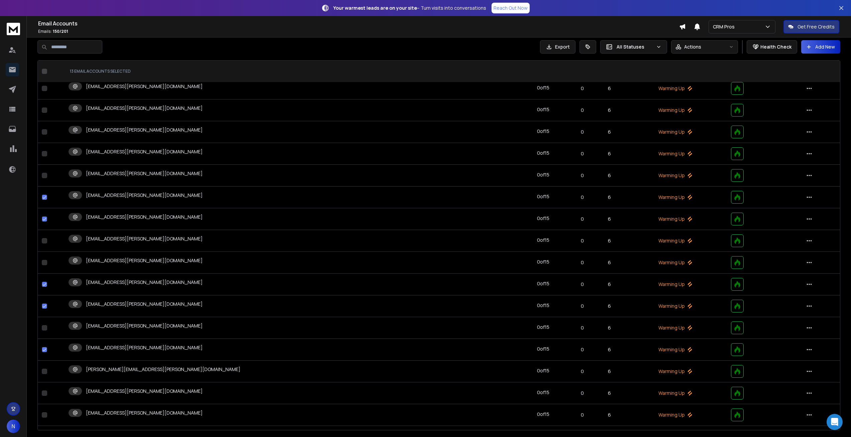
click at [44, 349] on button "button" at bounding box center [44, 349] width 5 height 5
click at [45, 304] on button "button" at bounding box center [44, 305] width 5 height 5
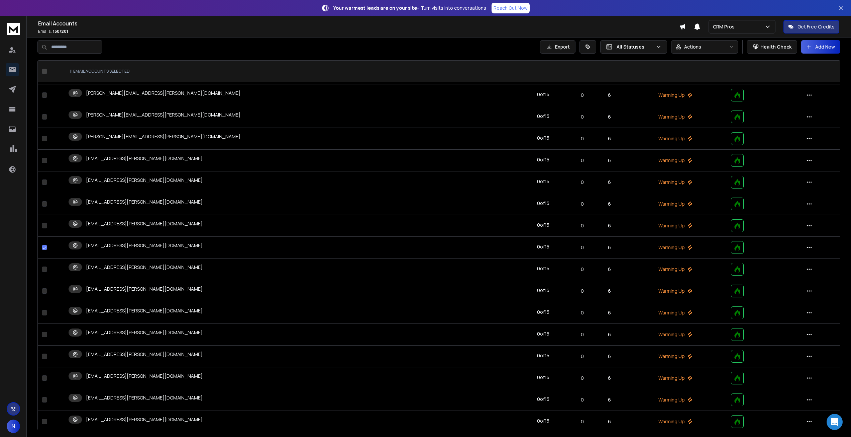
scroll to position [2931, 0]
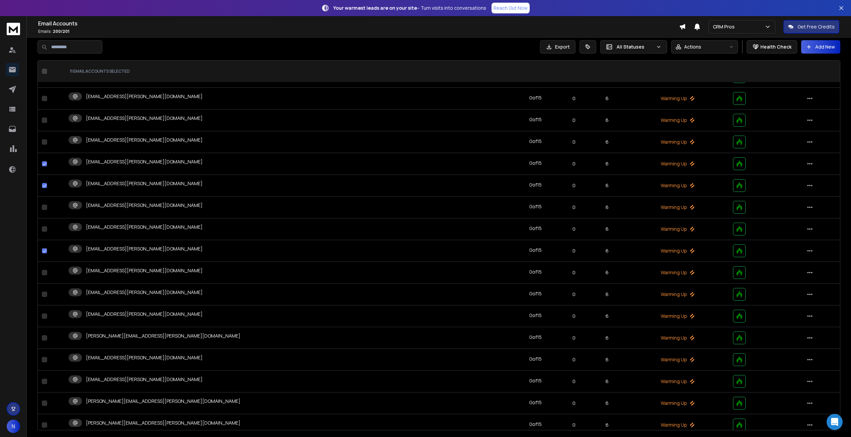
click at [48, 187] on div at bounding box center [53, 185] width 23 height 5
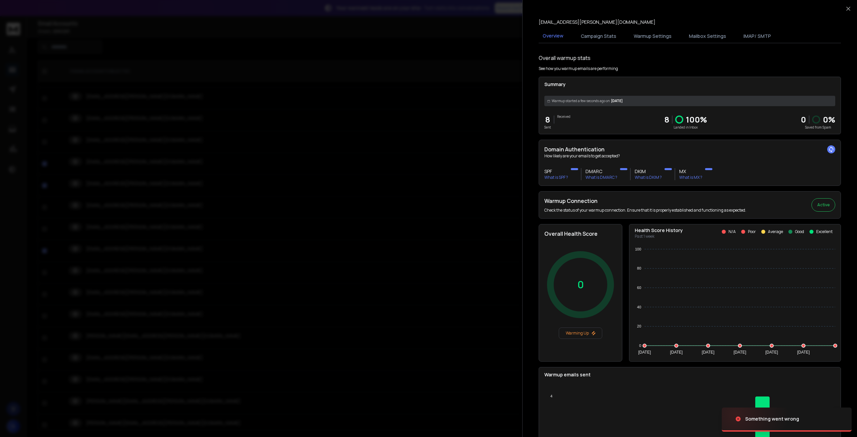
click at [410, 32] on div at bounding box center [428, 218] width 857 height 437
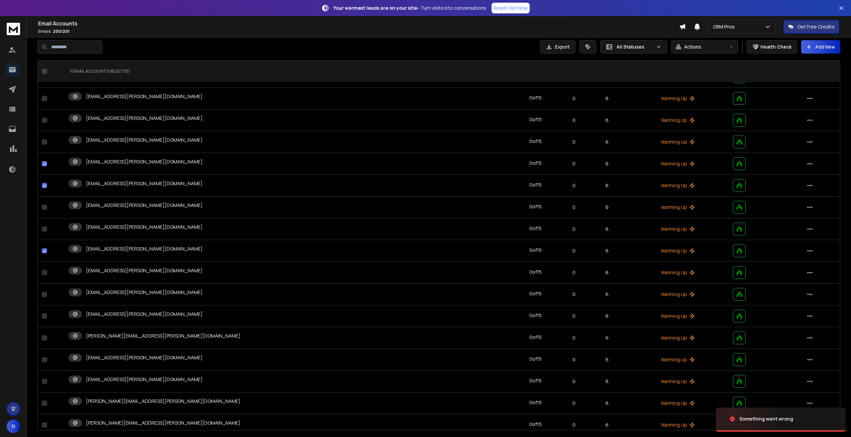
click at [42, 186] on button "button" at bounding box center [44, 185] width 5 height 5
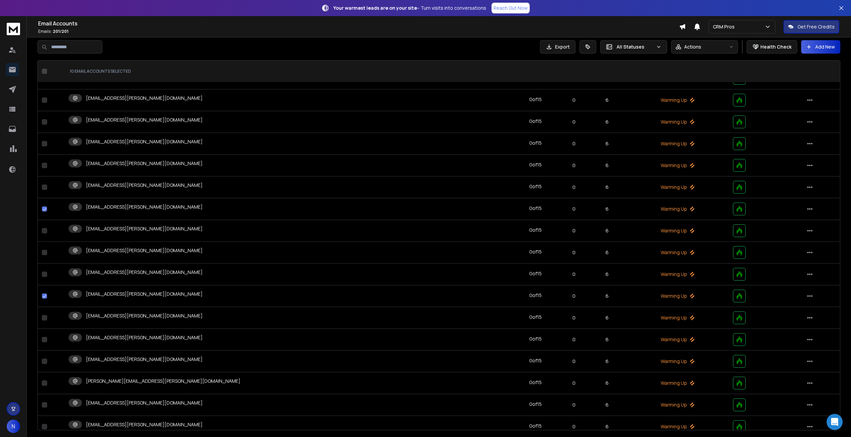
scroll to position [2880, 0]
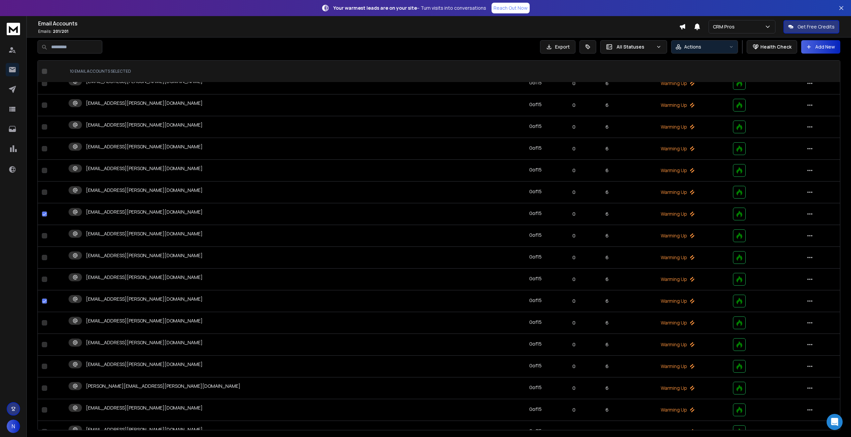
click at [712, 47] on div "Actions" at bounding box center [701, 46] width 51 height 7
click at [709, 62] on div "Bulk Edit" at bounding box center [697, 62] width 28 height 7
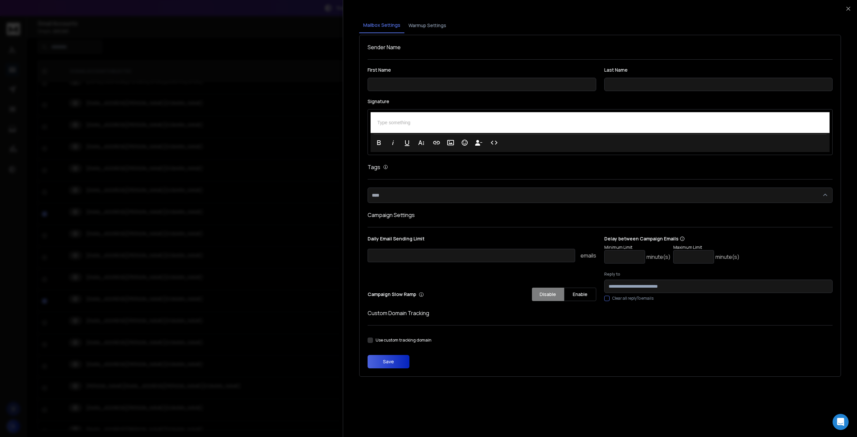
click at [442, 115] on div at bounding box center [599, 122] width 459 height 21
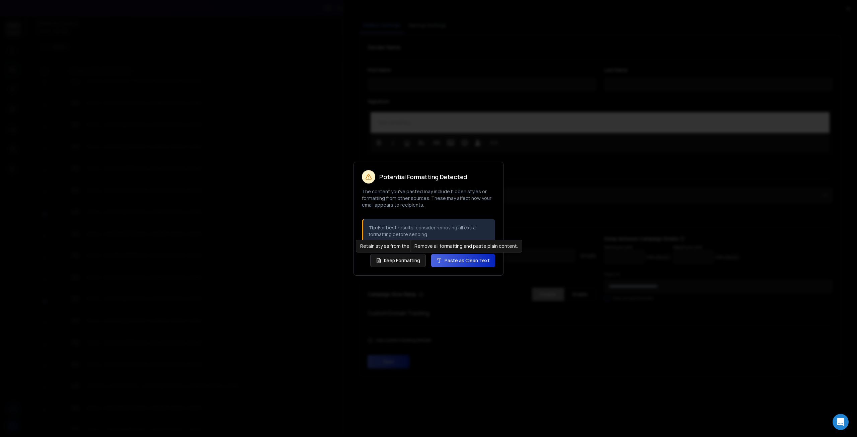
click at [467, 259] on button "Paste as Clean Text" at bounding box center [463, 260] width 64 height 13
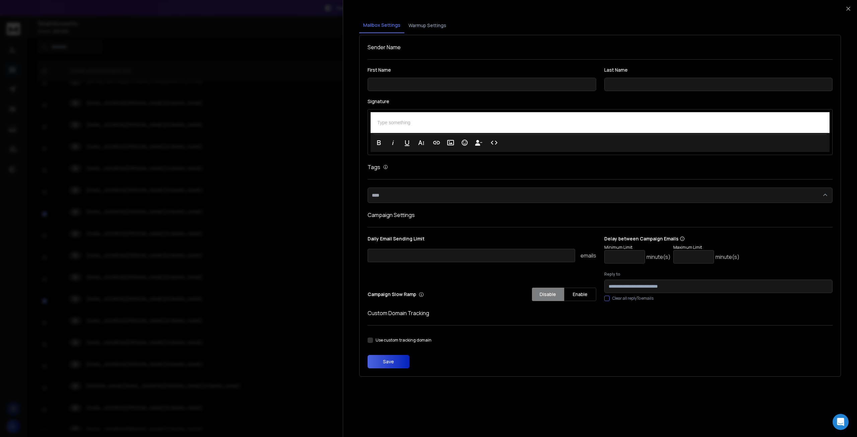
click at [392, 117] on div at bounding box center [599, 122] width 459 height 21
click at [407, 121] on div "**********" at bounding box center [599, 122] width 445 height 7
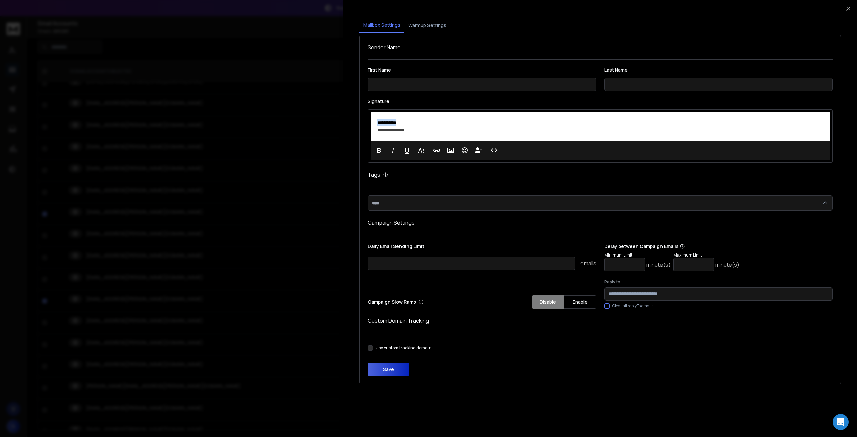
drag, startPoint x: 412, startPoint y: 121, endPoint x: 371, endPoint y: 121, distance: 40.8
click at [371, 121] on div "**********" at bounding box center [599, 126] width 459 height 28
click at [412, 120] on div "*" at bounding box center [599, 122] width 445 height 7
drag, startPoint x: 403, startPoint y: 116, endPoint x: 370, endPoint y: 121, distance: 33.2
click at [370, 121] on div "**********" at bounding box center [599, 126] width 459 height 28
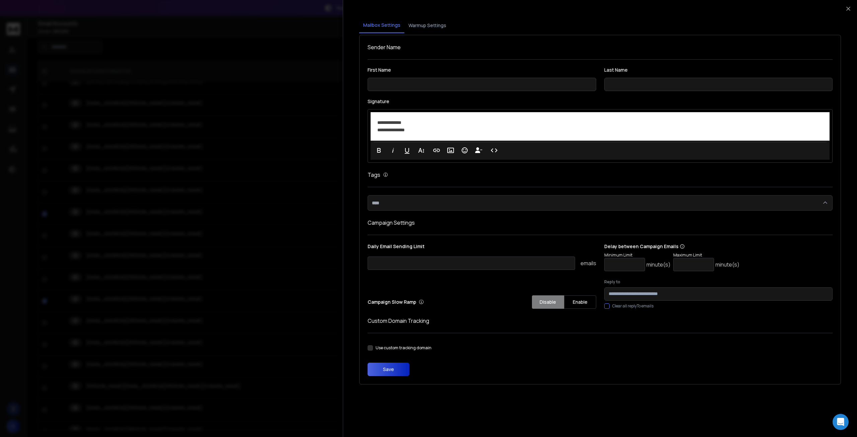
drag, startPoint x: 450, startPoint y: 129, endPoint x: 437, endPoint y: 129, distance: 13.0
click at [437, 129] on div "**********" at bounding box center [599, 129] width 445 height 7
drag, startPoint x: 414, startPoint y: 123, endPoint x: 379, endPoint y: 125, distance: 35.5
click at [379, 125] on div "**********" at bounding box center [599, 122] width 445 height 7
click at [377, 149] on icon "button" at bounding box center [379, 150] width 4 height 5
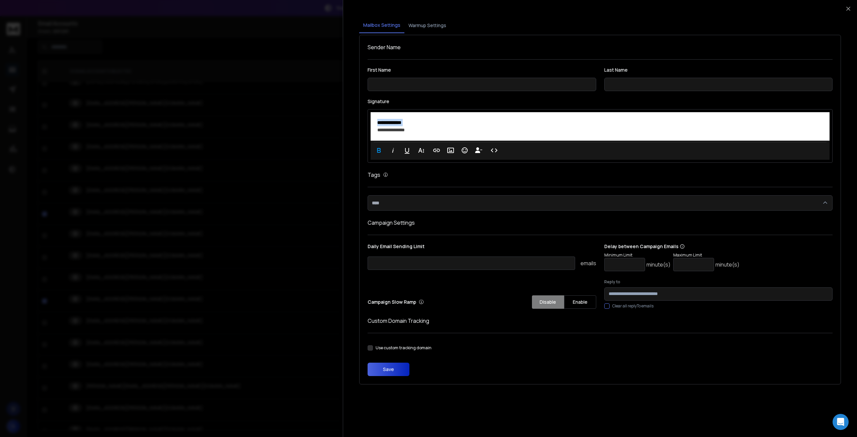
click at [456, 125] on div "**********" at bounding box center [599, 122] width 445 height 7
click at [396, 366] on button "Save" at bounding box center [388, 368] width 42 height 13
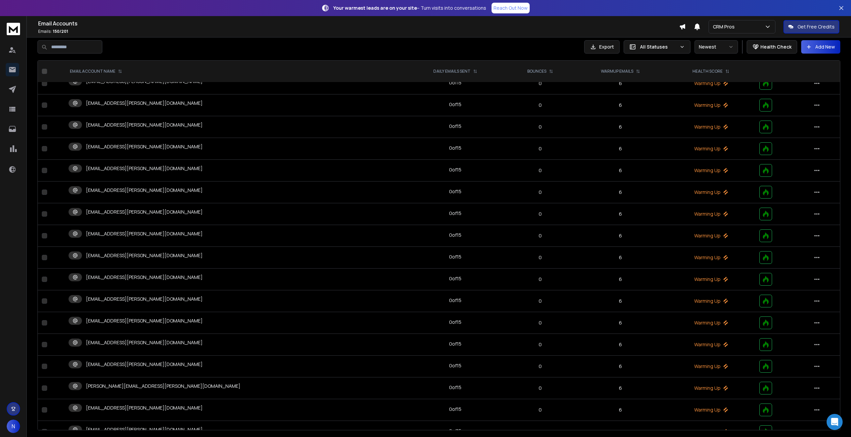
scroll to position [107, 0]
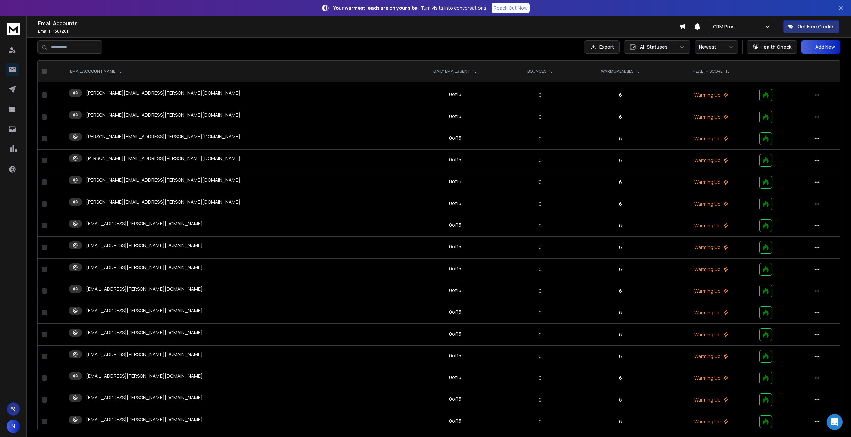
click at [47, 249] on div at bounding box center [53, 247] width 23 height 5
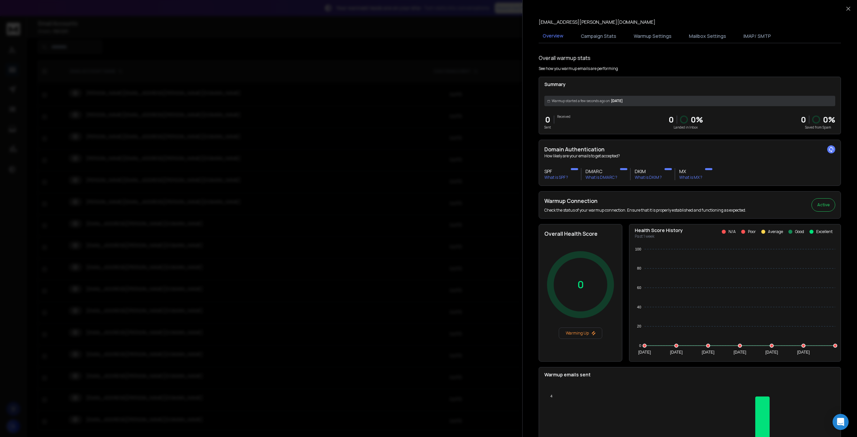
click at [510, 29] on div at bounding box center [428, 218] width 857 height 437
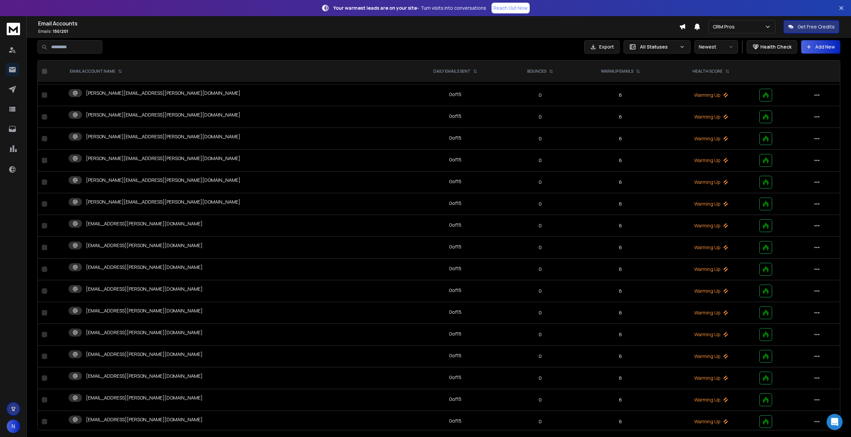
click at [44, 248] on button "button" at bounding box center [44, 247] width 5 height 5
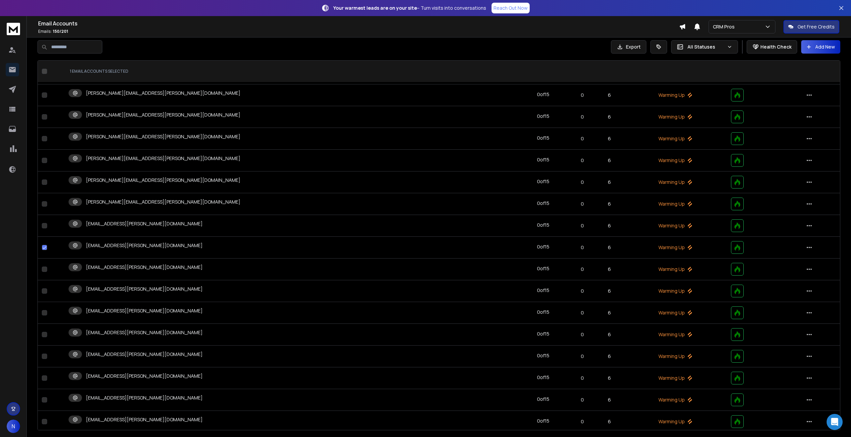
scroll to position [140, 0]
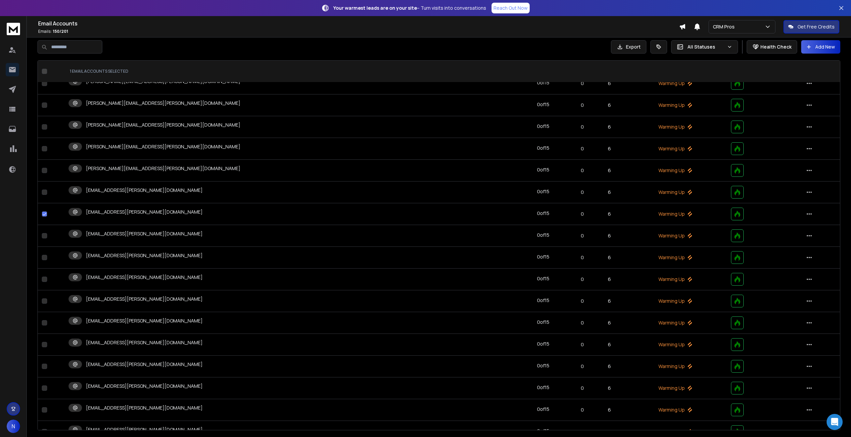
click at [42, 320] on button "button" at bounding box center [44, 322] width 5 height 5
drag, startPoint x: 44, startPoint y: 366, endPoint x: 56, endPoint y: 365, distance: 11.8
click at [45, 366] on button "button" at bounding box center [44, 365] width 5 height 5
click at [44, 388] on button "button" at bounding box center [44, 385] width 5 height 5
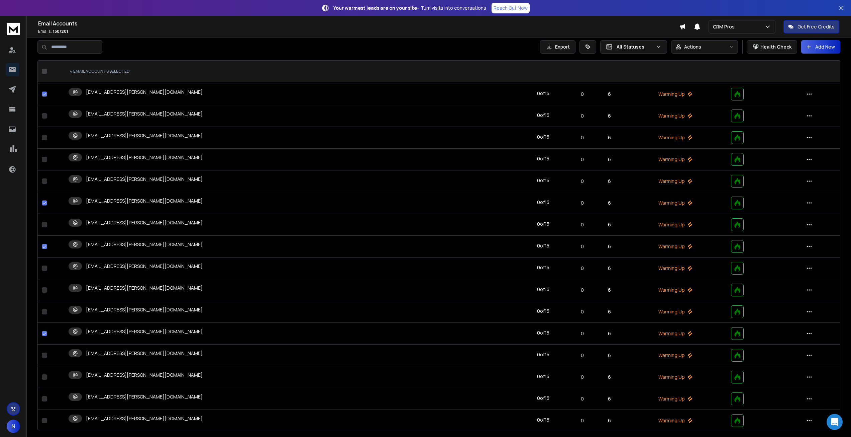
scroll to position [307, 0]
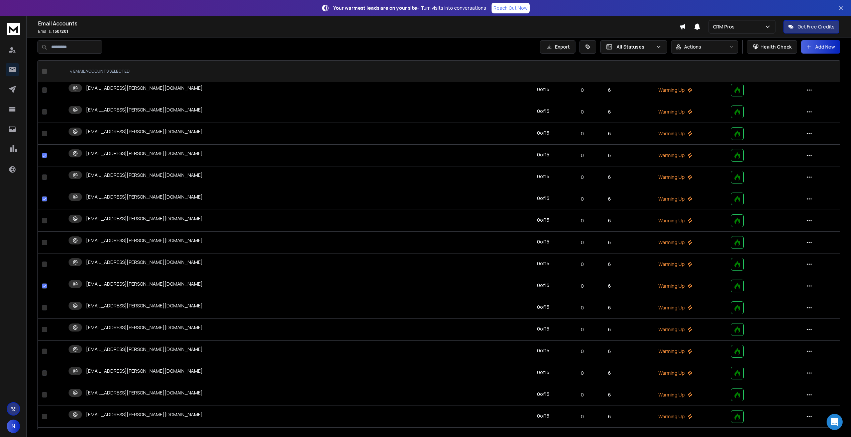
click at [44, 374] on button "button" at bounding box center [44, 372] width 5 height 5
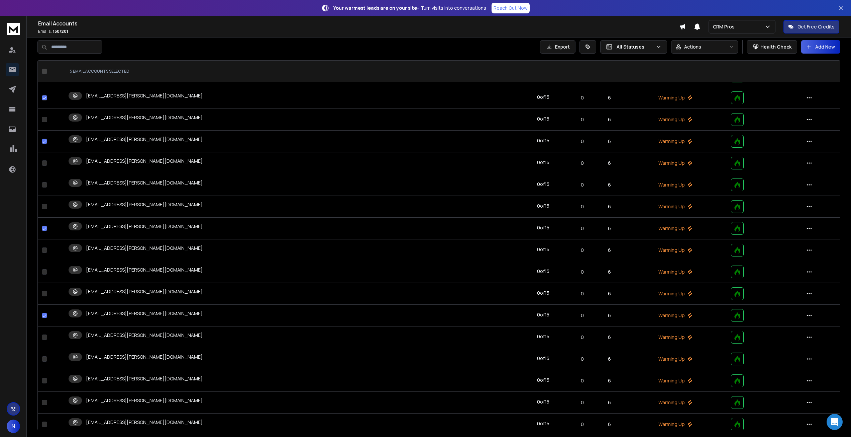
scroll to position [408, 0]
click at [42, 380] on button "button" at bounding box center [44, 380] width 5 height 5
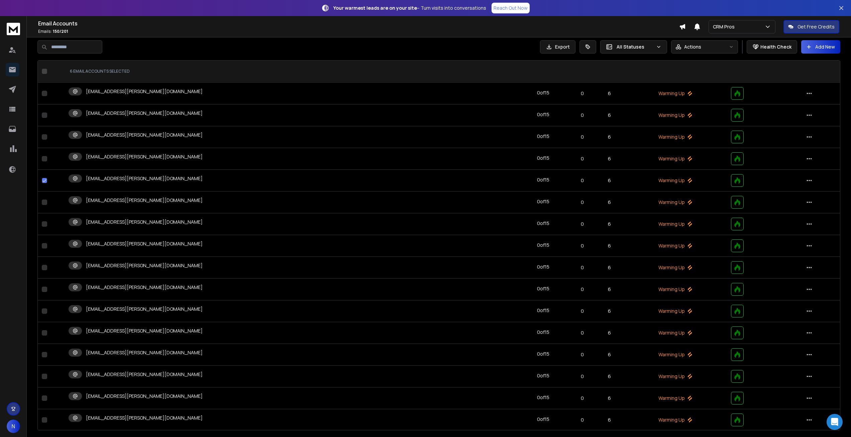
click at [44, 356] on button "button" at bounding box center [44, 354] width 5 height 5
click at [43, 399] on button "button" at bounding box center [44, 397] width 5 height 5
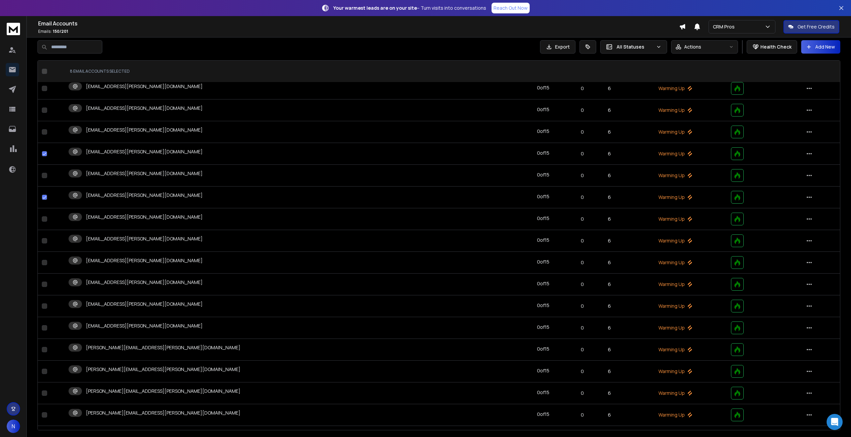
click at [44, 308] on button "button" at bounding box center [44, 305] width 5 height 5
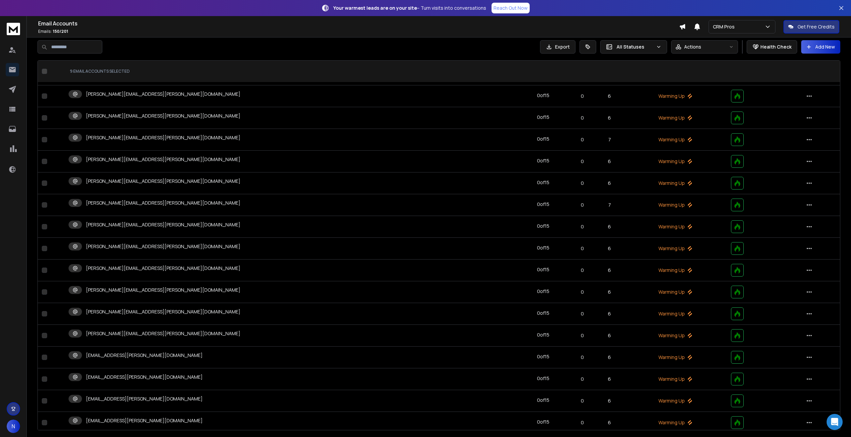
scroll to position [1177, 0]
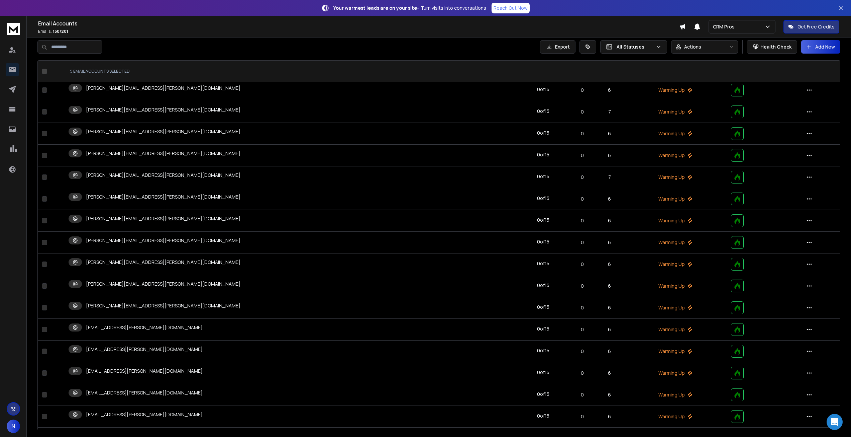
click at [45, 332] on button "button" at bounding box center [44, 329] width 5 height 5
click at [44, 395] on button "button" at bounding box center [44, 394] width 5 height 5
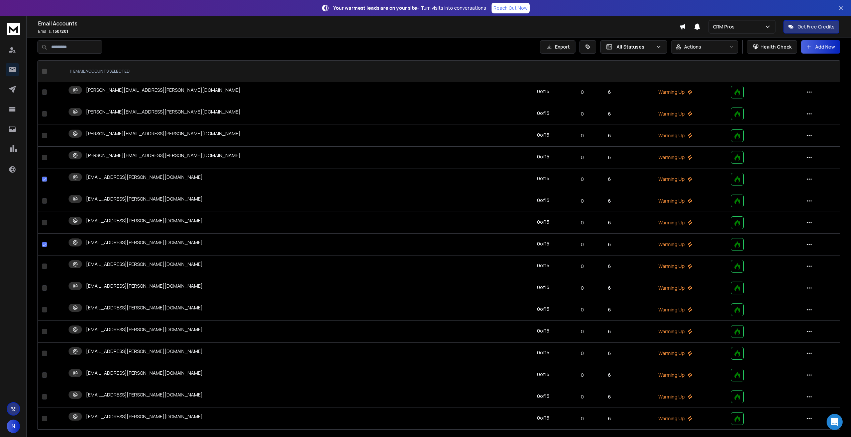
scroll to position [1345, 0]
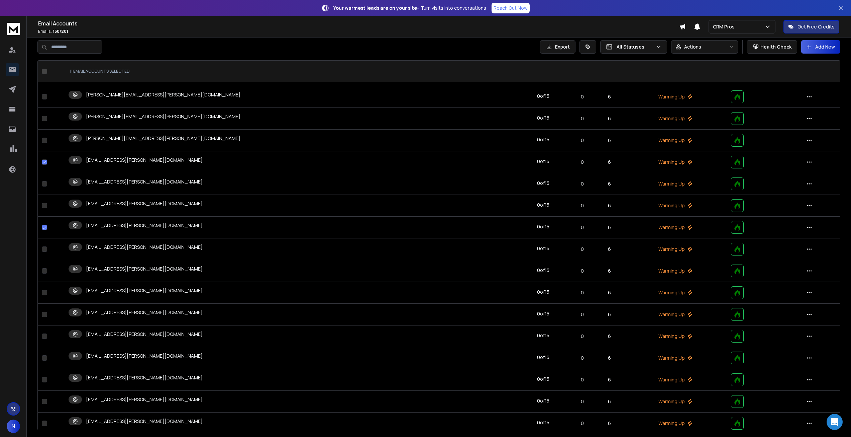
click at [44, 380] on button "button" at bounding box center [44, 379] width 5 height 5
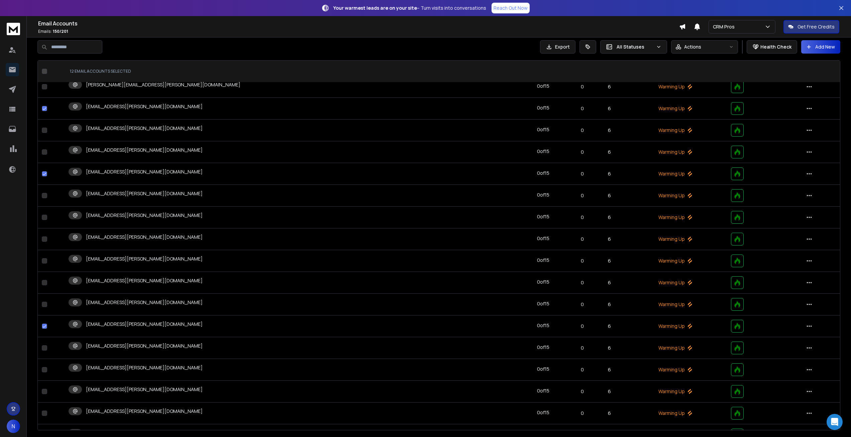
scroll to position [1445, 0]
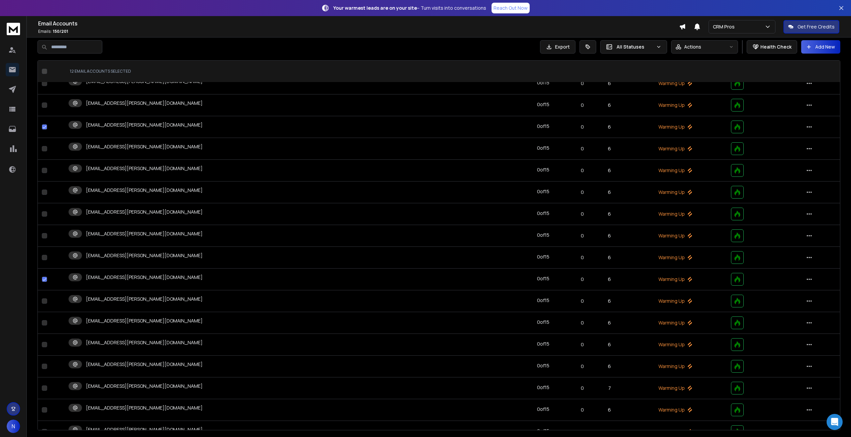
click at [46, 323] on button "button" at bounding box center [44, 322] width 5 height 5
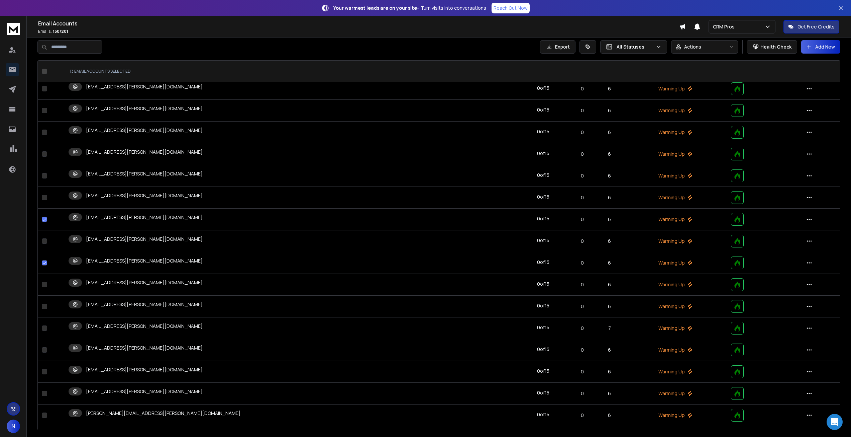
scroll to position [1545, 0]
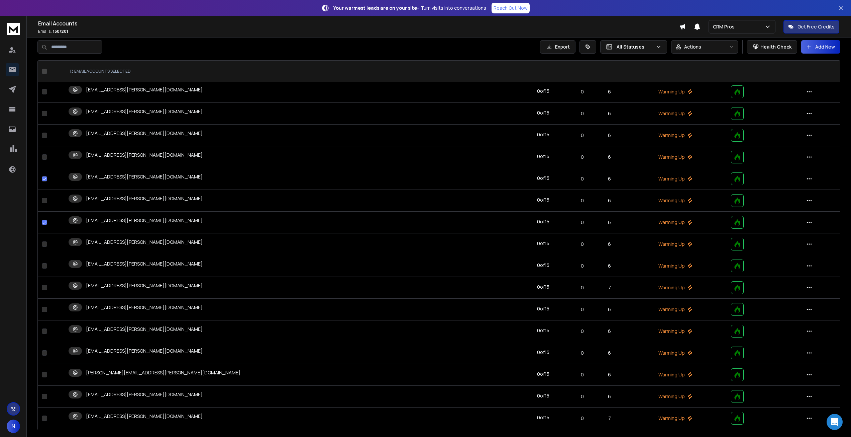
click at [44, 311] on button "button" at bounding box center [44, 308] width 5 height 5
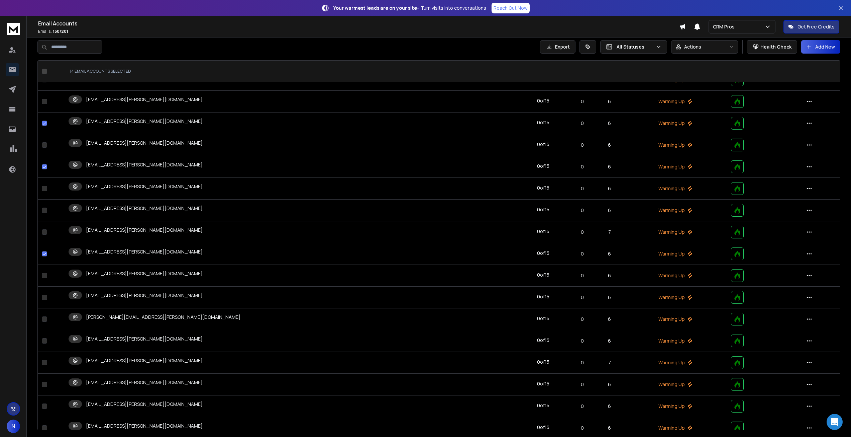
scroll to position [1612, 0]
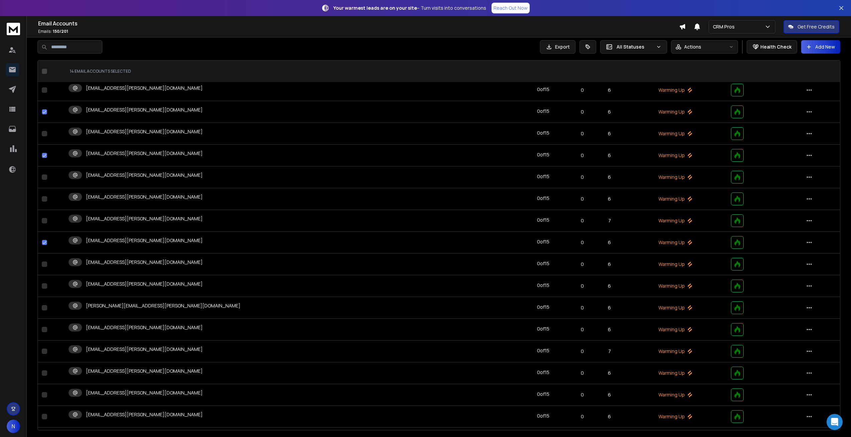
click at [47, 353] on div at bounding box center [53, 350] width 23 height 5
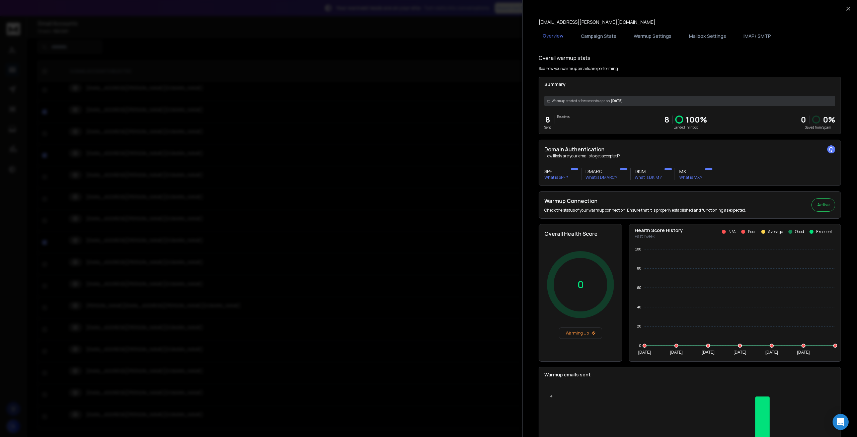
click at [442, 49] on div at bounding box center [428, 218] width 857 height 437
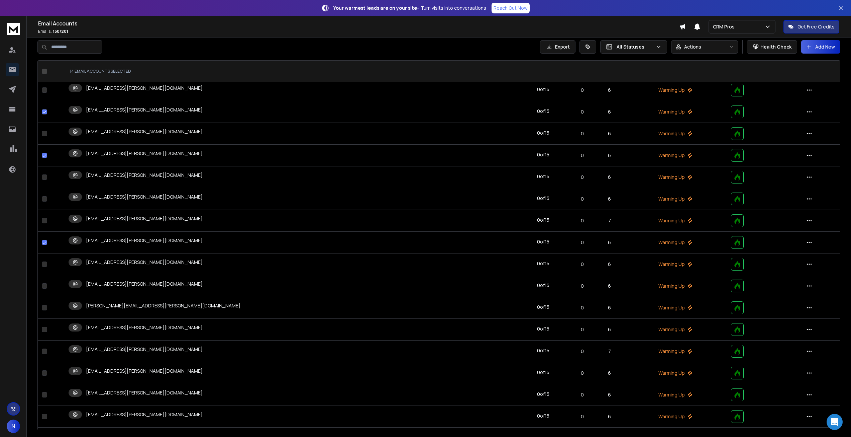
click at [44, 352] on button "button" at bounding box center [44, 350] width 5 height 5
click at [44, 351] on button "button" at bounding box center [44, 349] width 5 height 5
click at [41, 349] on td at bounding box center [51, 350] width 27 height 22
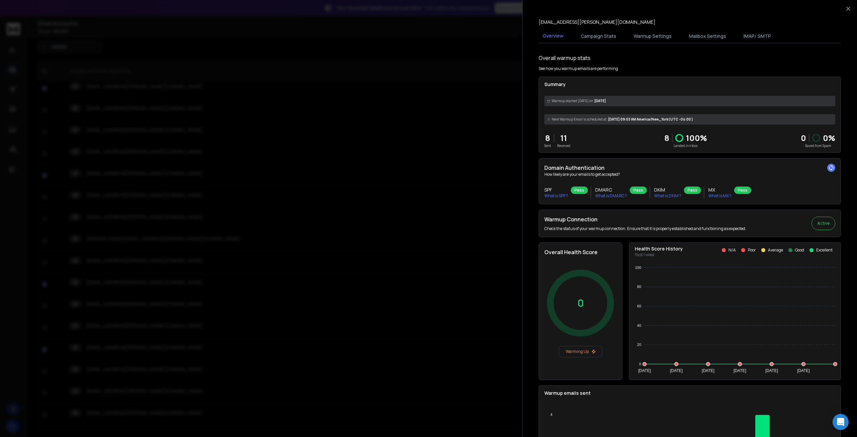
click at [57, 288] on div at bounding box center [428, 218] width 857 height 437
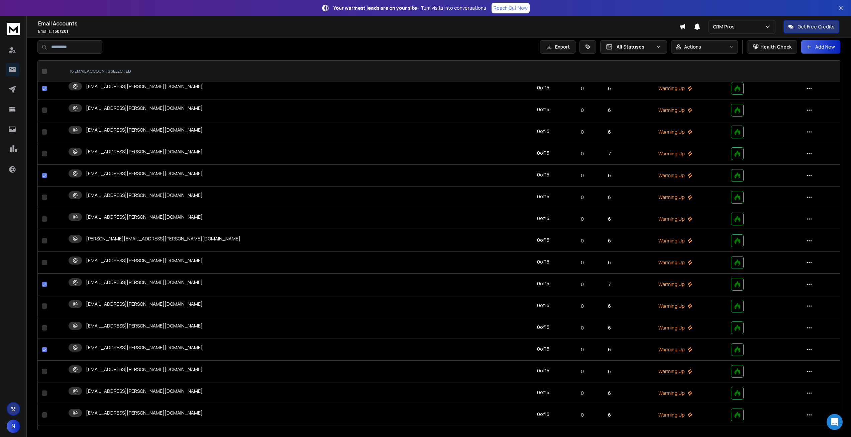
click at [46, 350] on button "button" at bounding box center [44, 349] width 5 height 5
click at [43, 285] on button "button" at bounding box center [44, 283] width 5 height 5
click at [46, 179] on td at bounding box center [51, 176] width 27 height 22
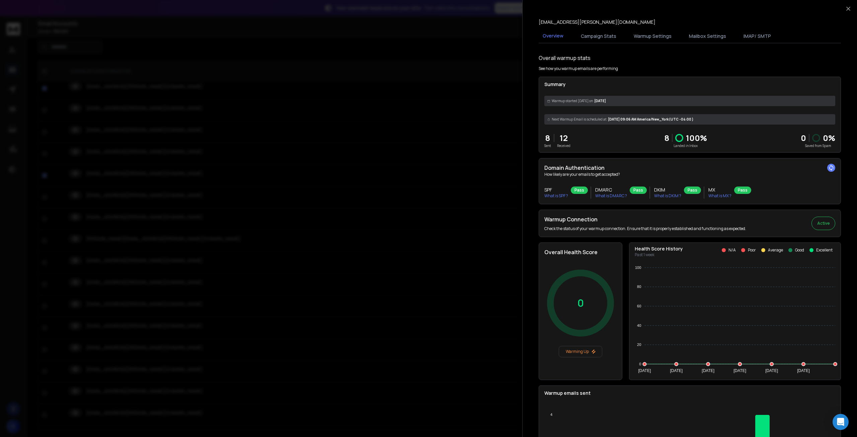
click at [16, 217] on div at bounding box center [428, 218] width 857 height 437
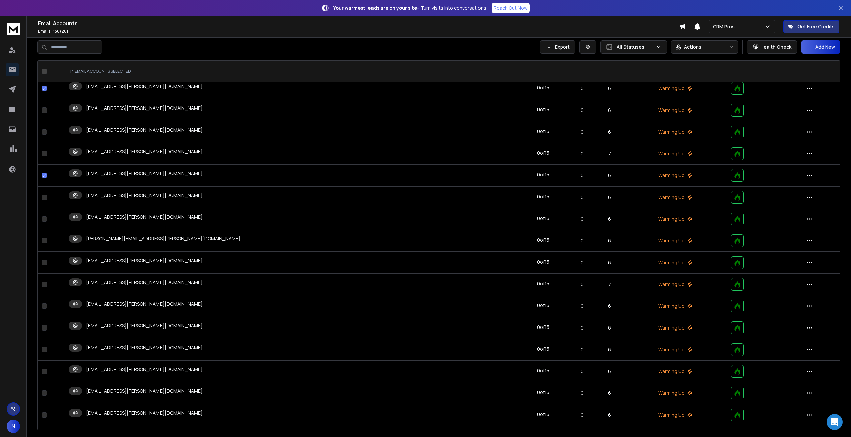
click at [46, 175] on button "button" at bounding box center [44, 175] width 5 height 5
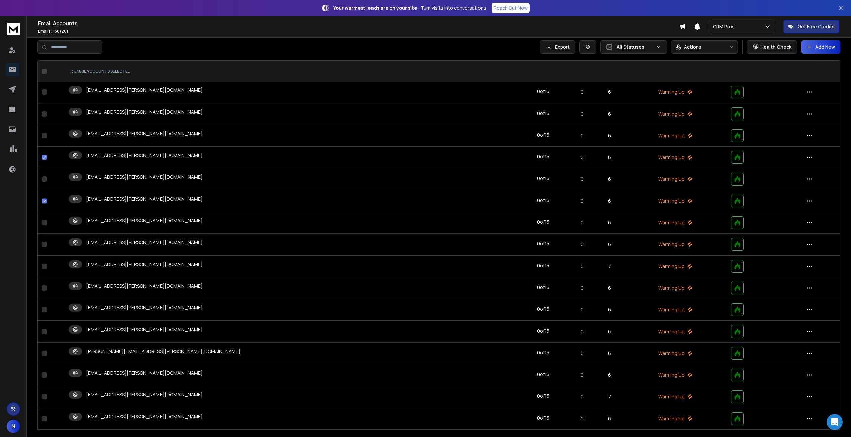
scroll to position [1545, 0]
click at [44, 220] on button "button" at bounding box center [44, 221] width 5 height 5
click at [43, 177] on button "button" at bounding box center [44, 178] width 5 height 5
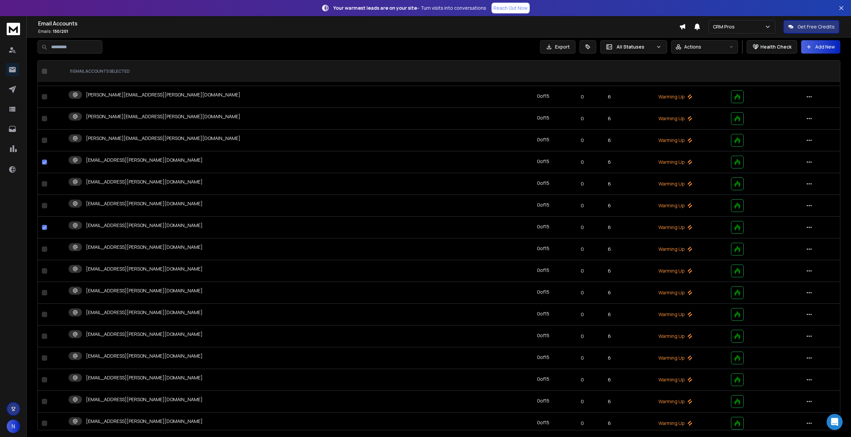
click at [45, 162] on button "button" at bounding box center [44, 161] width 5 height 5
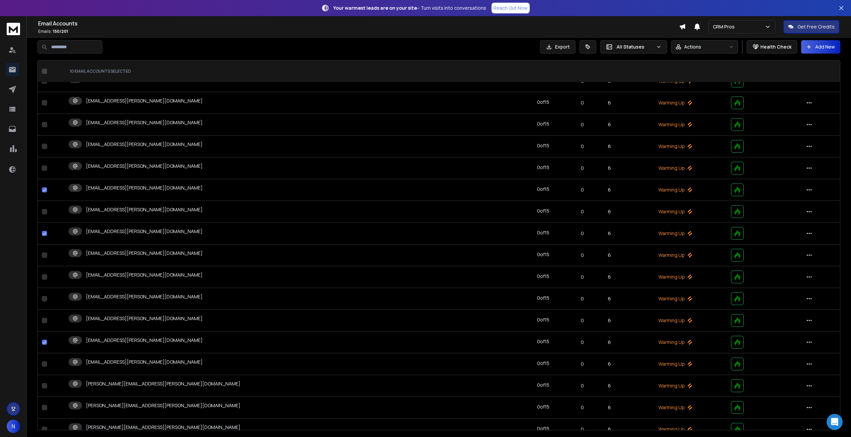
scroll to position [742, 0]
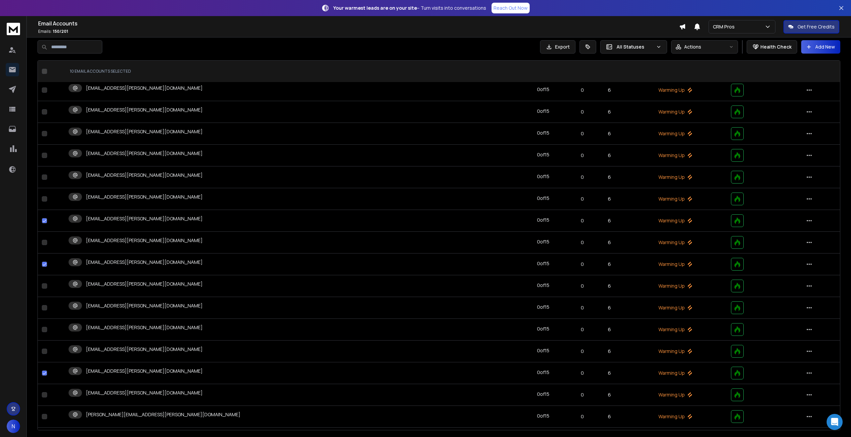
click at [42, 373] on button "button" at bounding box center [44, 372] width 5 height 5
click at [45, 264] on button "button" at bounding box center [44, 263] width 5 height 5
click at [43, 220] on button "button" at bounding box center [44, 220] width 5 height 5
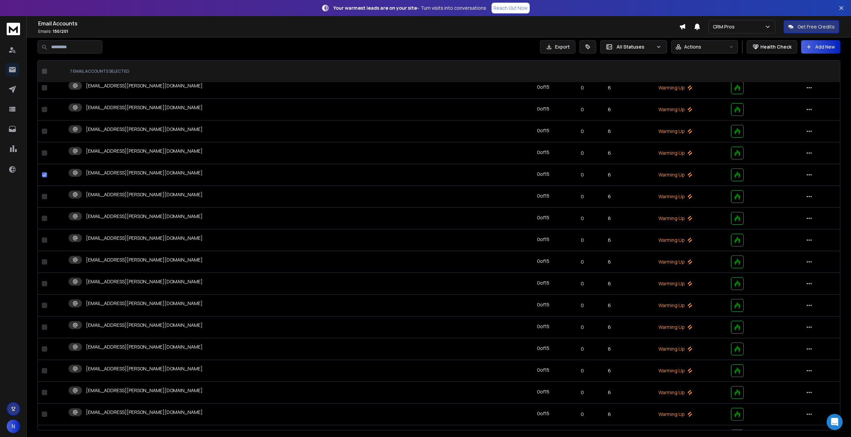
scroll to position [575, 0]
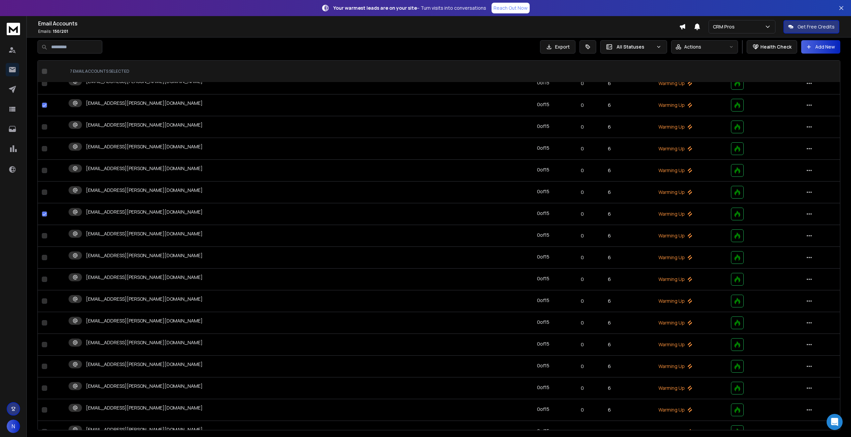
click at [45, 216] on td at bounding box center [51, 214] width 27 height 22
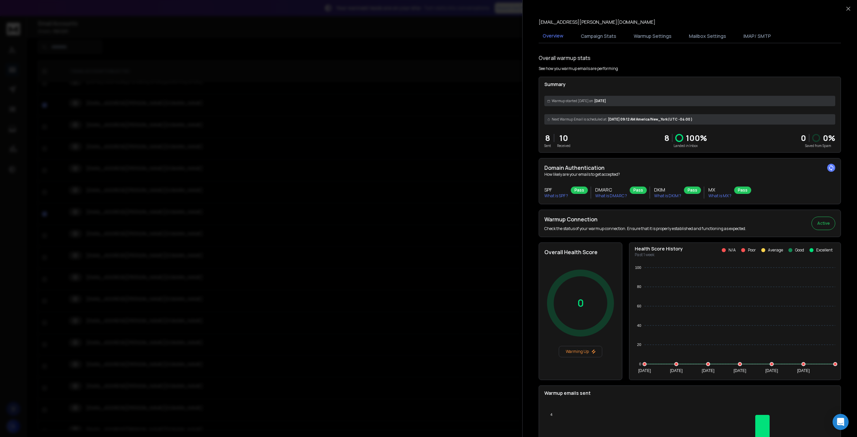
click at [34, 290] on div at bounding box center [428, 218] width 857 height 437
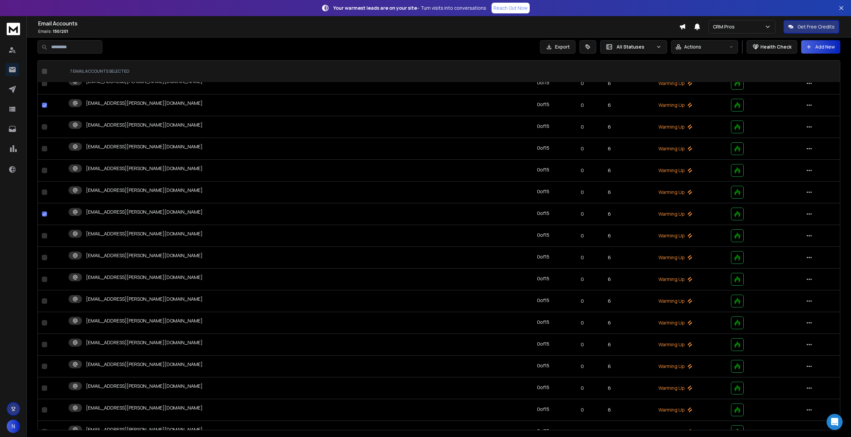
click at [45, 213] on button "button" at bounding box center [44, 213] width 5 height 5
click at [45, 106] on button "button" at bounding box center [44, 104] width 5 height 5
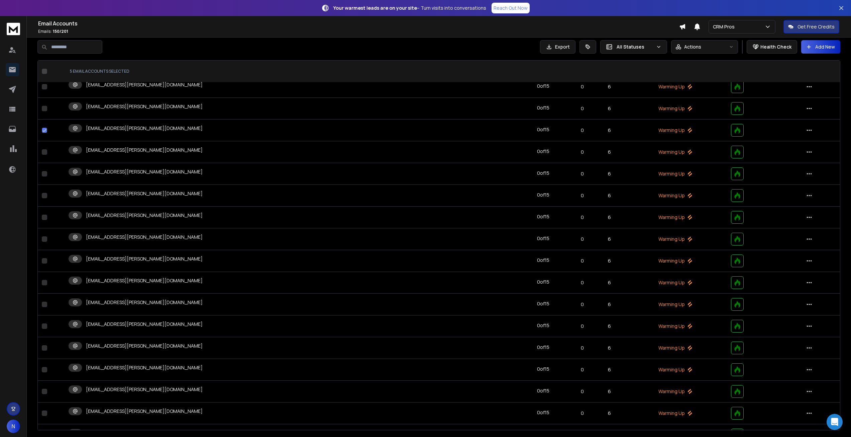
scroll to position [408, 0]
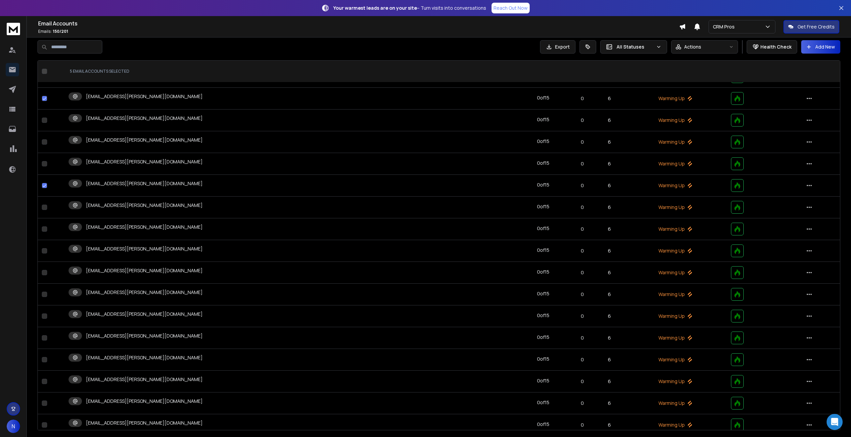
click at [44, 184] on button "button" at bounding box center [44, 185] width 5 height 5
click at [42, 97] on button "button" at bounding box center [44, 98] width 5 height 5
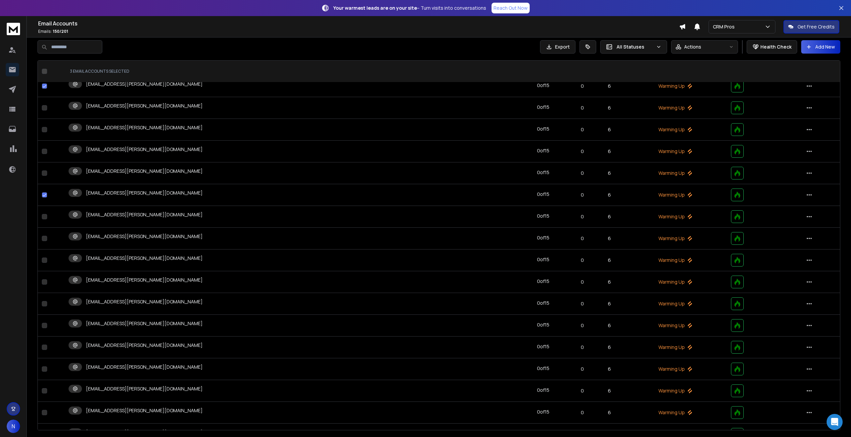
scroll to position [241, 0]
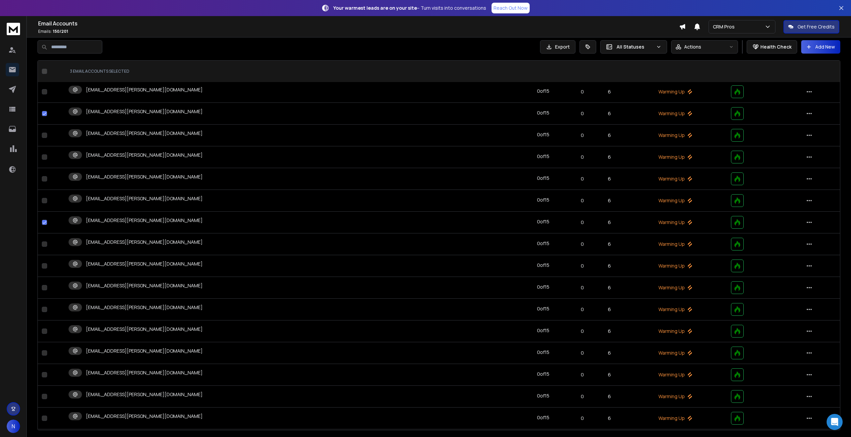
click at [44, 221] on button "button" at bounding box center [44, 221] width 5 height 5
click at [44, 112] on button "button" at bounding box center [44, 113] width 5 height 5
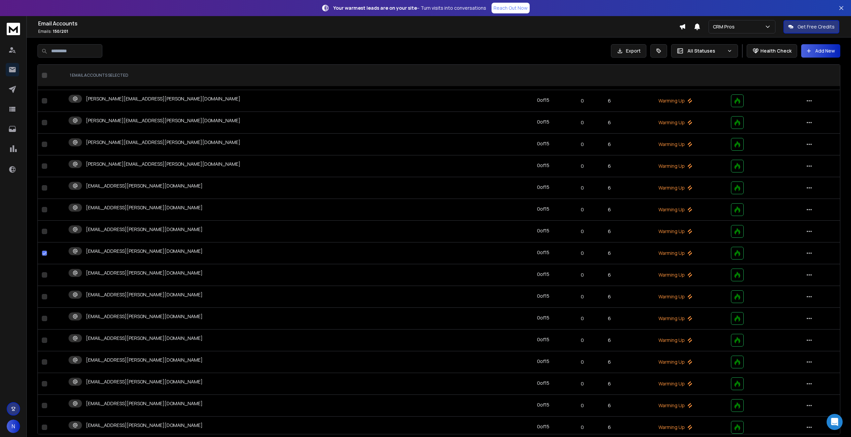
scroll to position [1338, 0]
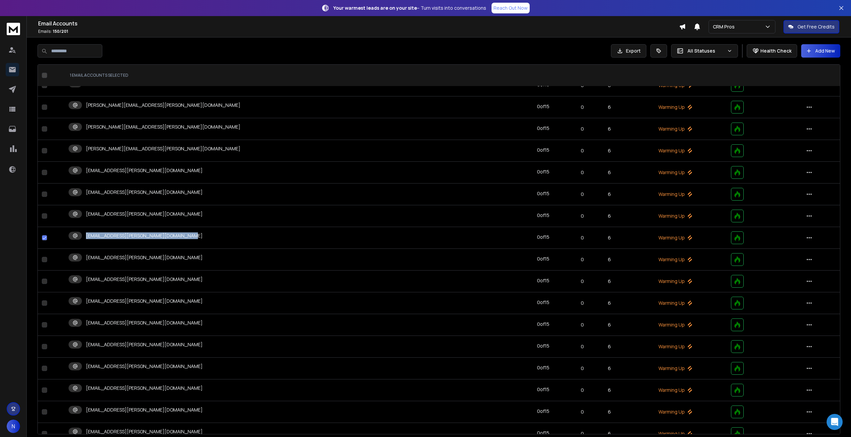
drag, startPoint x: 86, startPoint y: 235, endPoint x: 182, endPoint y: 239, distance: 95.8
click at [182, 239] on div "[EMAIL_ADDRESS][PERSON_NAME][DOMAIN_NAME]" at bounding box center [136, 236] width 134 height 8
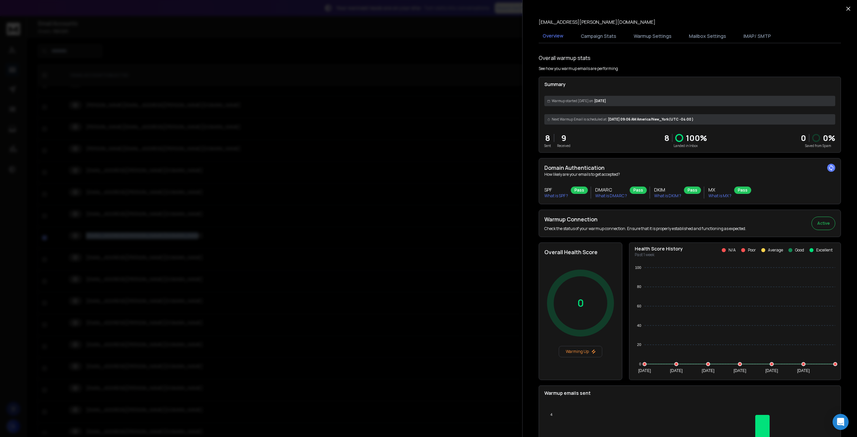
click at [844, 9] on icon "button" at bounding box center [847, 8] width 7 height 7
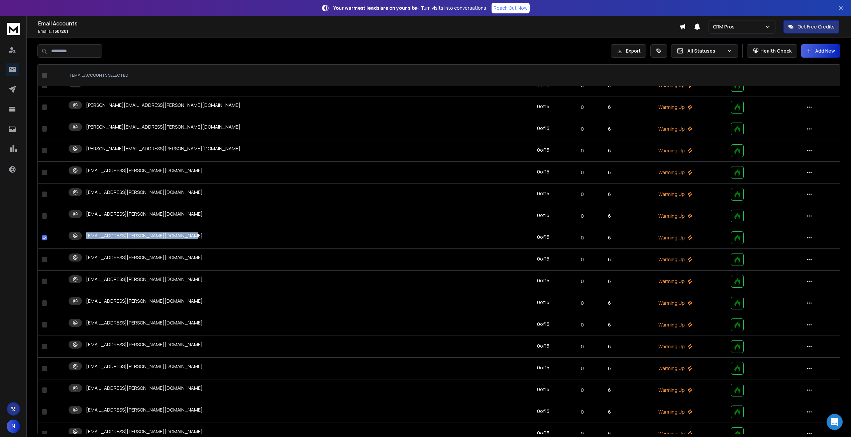
copy p "delilah.[PERSON_NAME]@modernamenitiesoutbound"
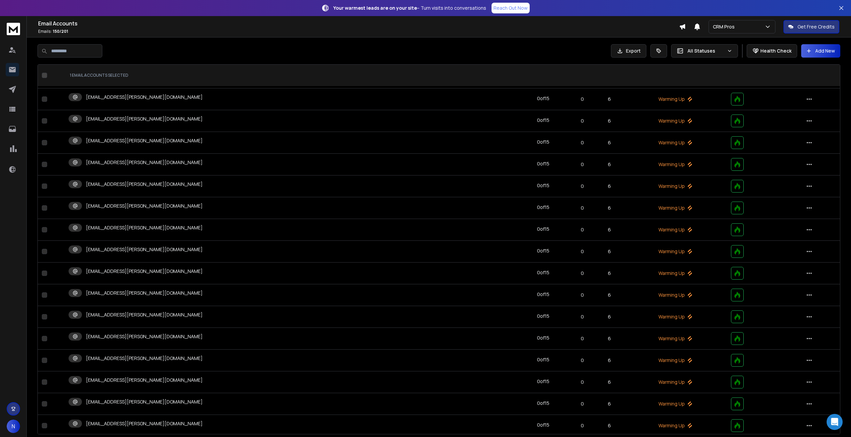
click at [46, 249] on button "button" at bounding box center [44, 251] width 5 height 5
click at [46, 317] on button "button" at bounding box center [44, 316] width 5 height 5
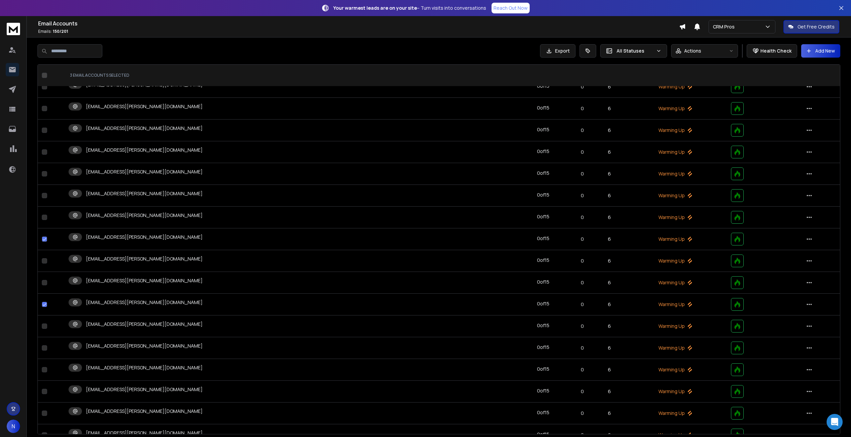
scroll to position [2206, 0]
click at [43, 371] on button "button" at bounding box center [44, 369] width 5 height 5
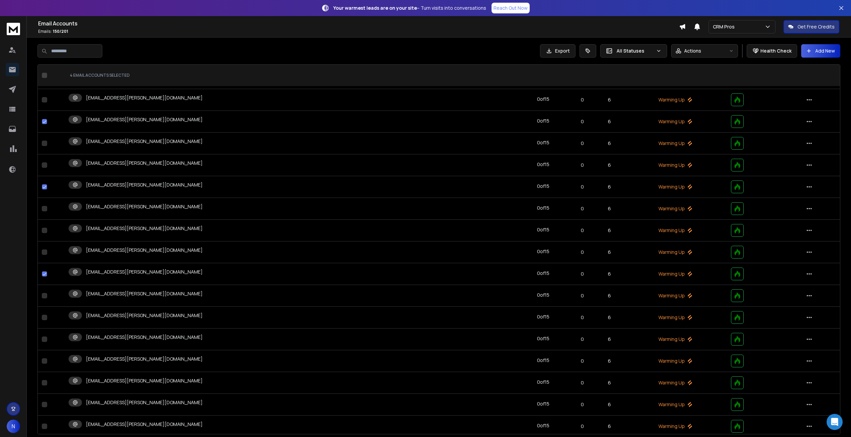
scroll to position [2307, 0]
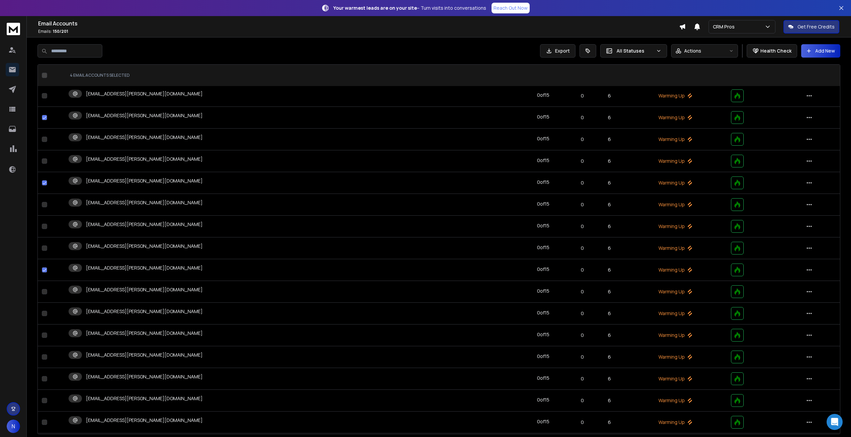
click at [43, 359] on button "button" at bounding box center [44, 356] width 5 height 5
click at [44, 379] on button "button" at bounding box center [44, 378] width 5 height 5
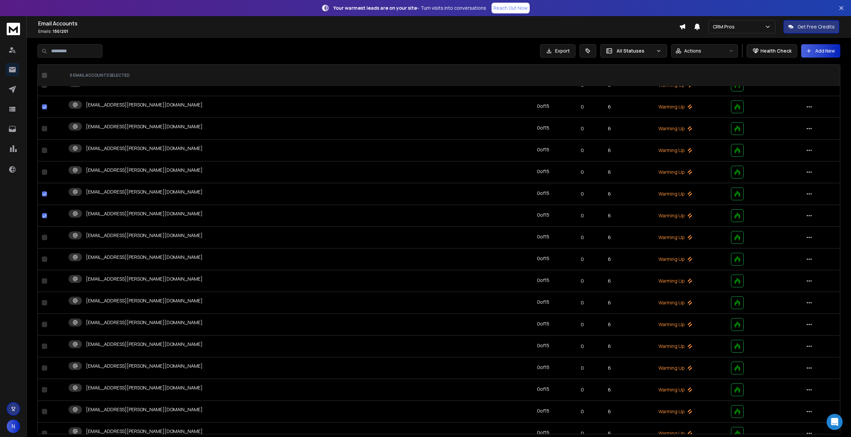
scroll to position [2474, 0]
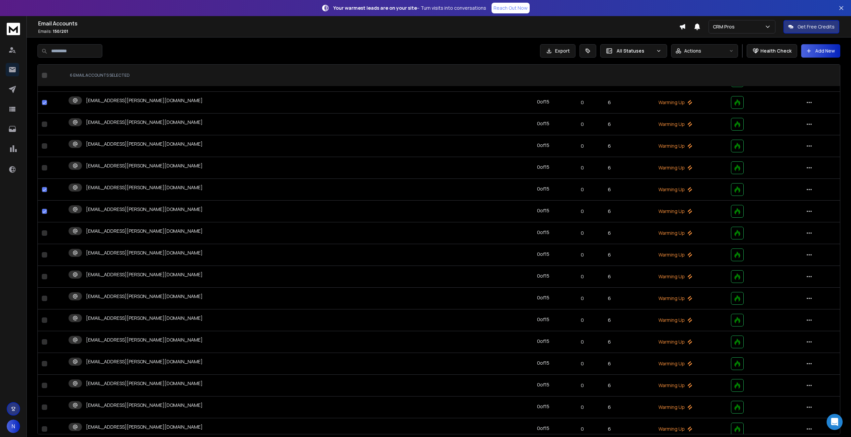
click at [44, 362] on button "button" at bounding box center [44, 363] width 5 height 5
click at [44, 385] on button "button" at bounding box center [44, 384] width 5 height 5
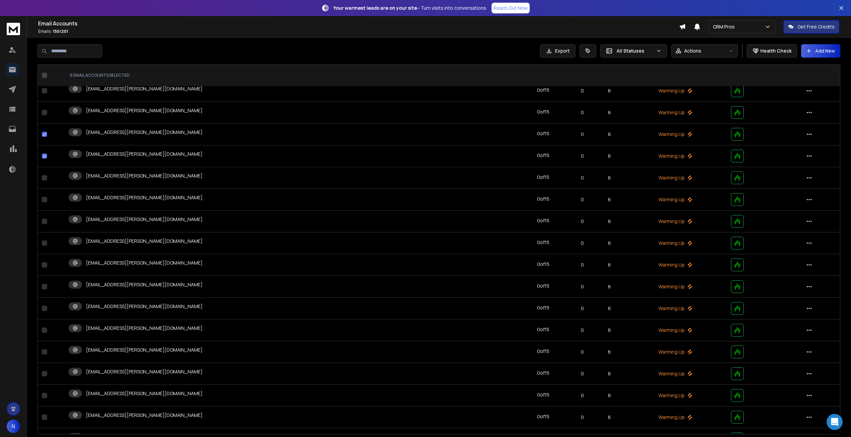
scroll to position [2708, 0]
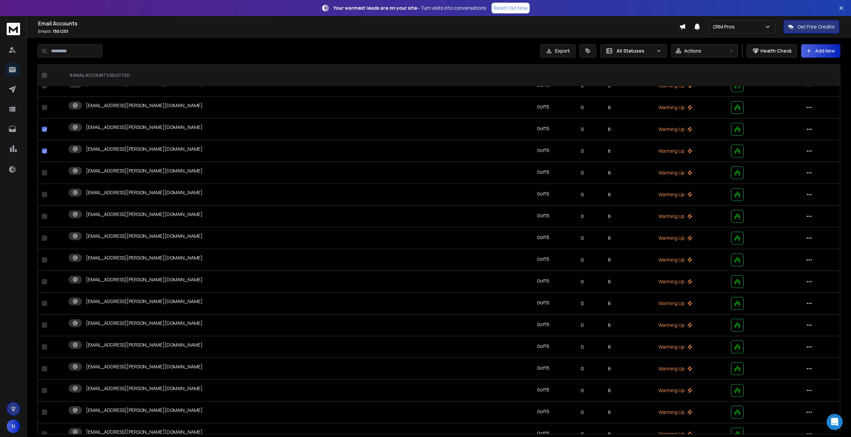
click at [44, 369] on button "button" at bounding box center [44, 368] width 5 height 5
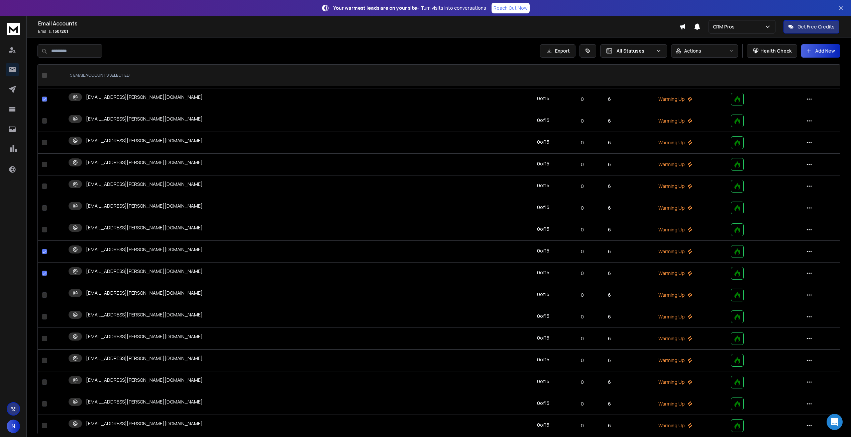
scroll to position [2825, 0]
click at [46, 339] on button "button" at bounding box center [44, 338] width 5 height 5
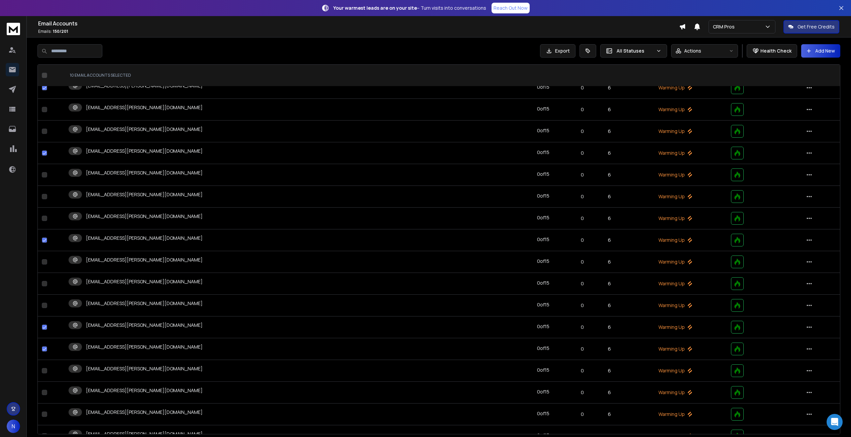
scroll to position [2340, 0]
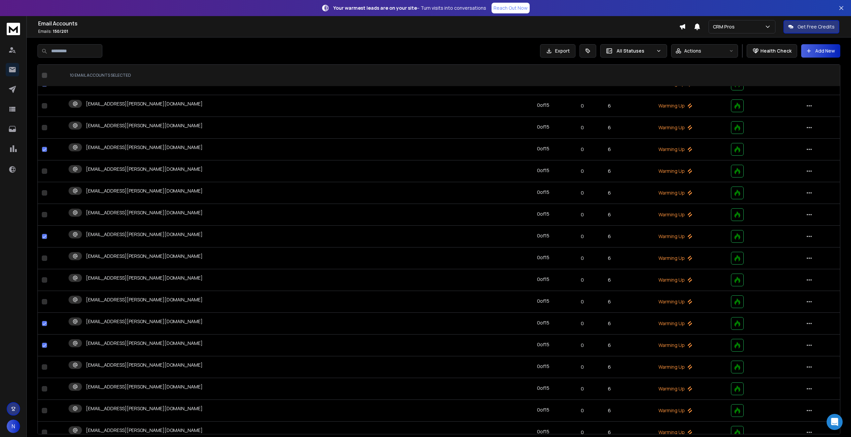
click at [46, 258] on button "button" at bounding box center [44, 257] width 5 height 5
click at [43, 259] on button "button" at bounding box center [44, 257] width 5 height 5
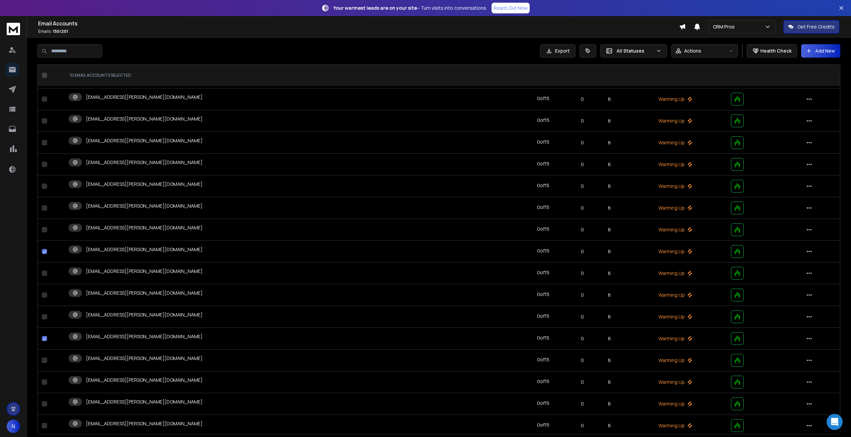
scroll to position [1325, 0]
click at [697, 51] on p "Actions" at bounding box center [693, 51] width 17 height 7
click at [701, 68] on div "Bulk Edit" at bounding box center [697, 66] width 28 height 7
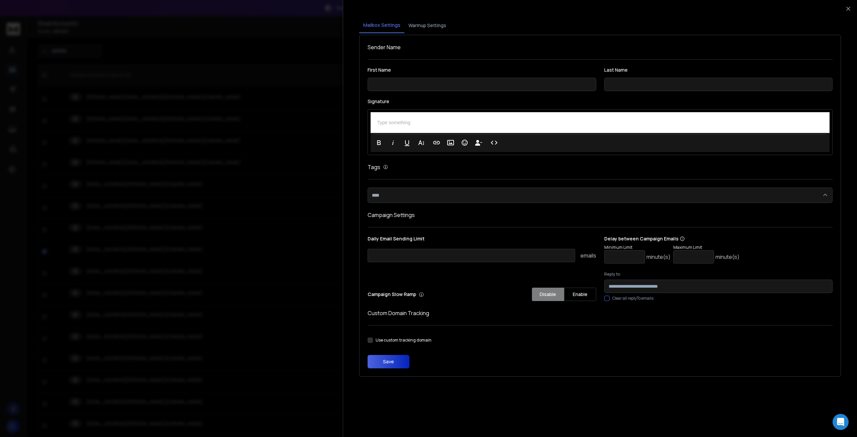
click at [532, 119] on div at bounding box center [599, 122] width 445 height 7
click at [411, 119] on div "*" at bounding box center [599, 122] width 445 height 7
click at [389, 118] on div "*" at bounding box center [599, 122] width 459 height 21
click at [407, 121] on div "**********" at bounding box center [599, 122] width 445 height 7
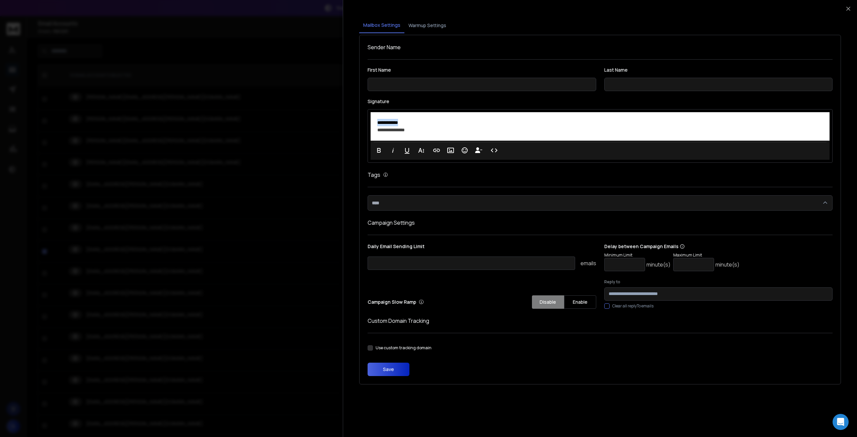
drag, startPoint x: 411, startPoint y: 123, endPoint x: 373, endPoint y: 124, distance: 37.8
click at [373, 124] on div "**********" at bounding box center [599, 126] width 459 height 28
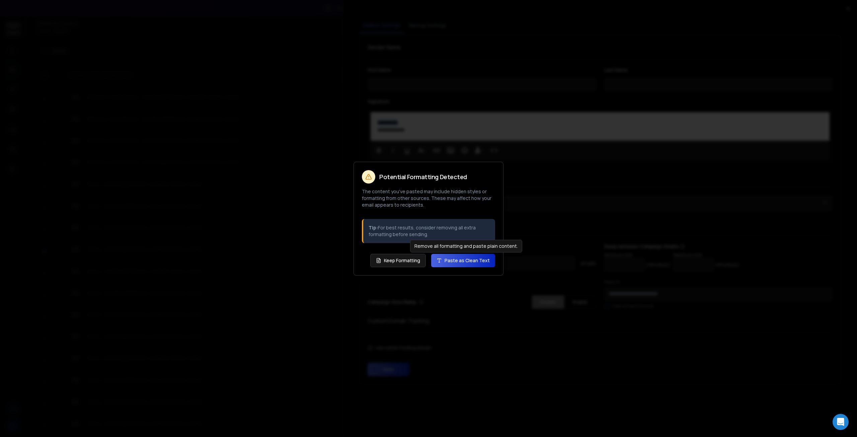
click at [446, 258] on button "Paste as Clean Text" at bounding box center [463, 260] width 64 height 13
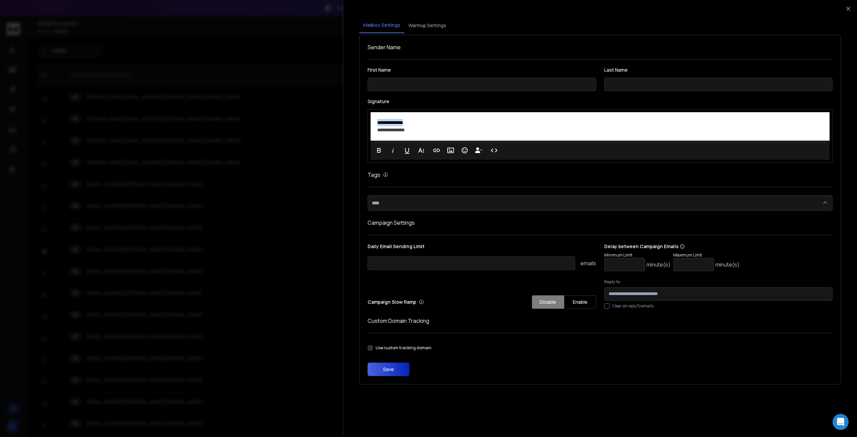
drag, startPoint x: 446, startPoint y: 124, endPoint x: 355, endPoint y: 110, distance: 91.3
click at [355, 110] on div "**********" at bounding box center [600, 201] width 498 height 387
click at [375, 150] on icon "button" at bounding box center [379, 150] width 8 height 8
click at [394, 374] on button "Save" at bounding box center [388, 368] width 42 height 13
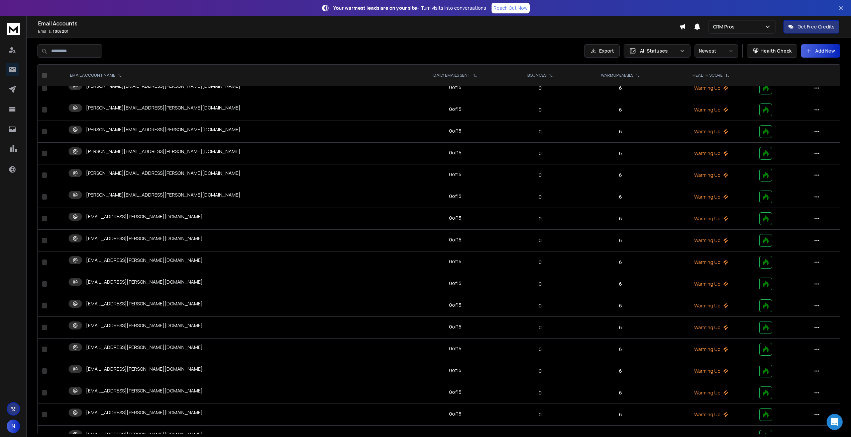
scroll to position [1291, 0]
click at [126, 149] on p "[PERSON_NAME][EMAIL_ADDRESS][PERSON_NAME][DOMAIN_NAME]" at bounding box center [163, 152] width 155 height 7
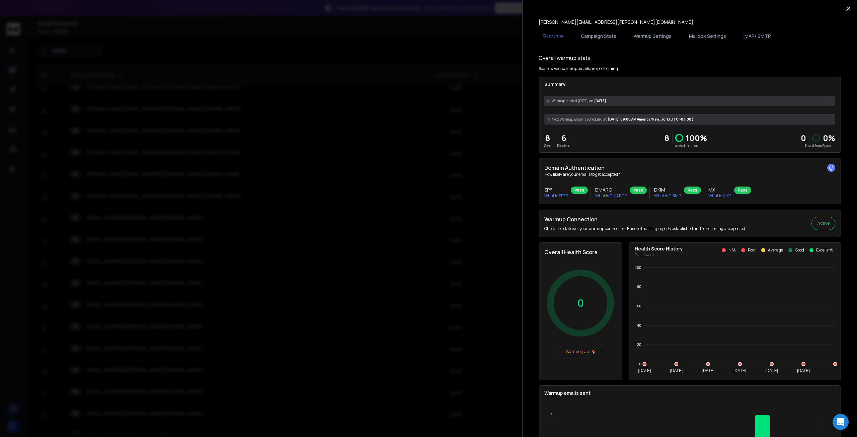
click at [848, 10] on icon "button" at bounding box center [847, 8] width 7 height 7
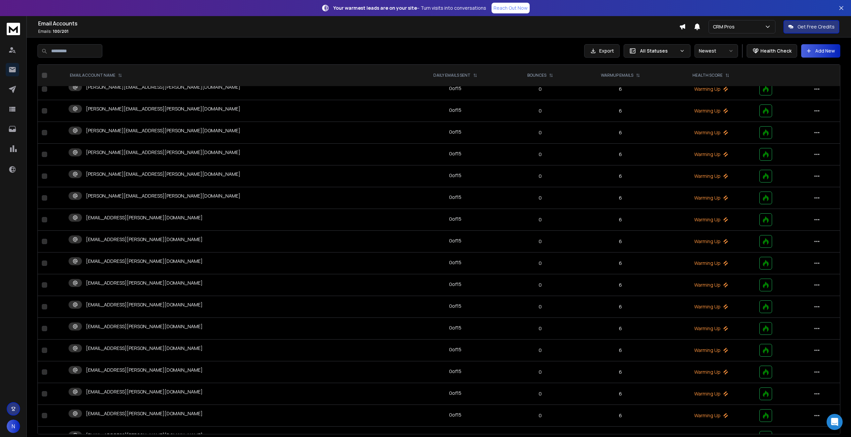
click at [843, 6] on icon at bounding box center [842, 8] width 4 height 4
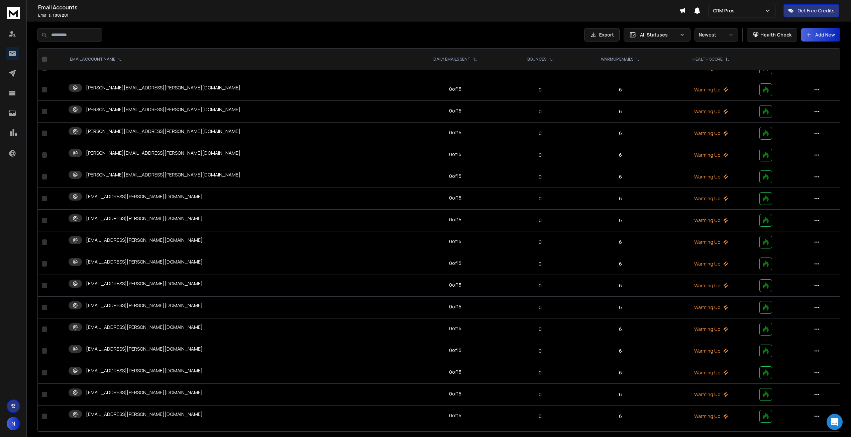
scroll to position [1361, 0]
drag, startPoint x: 86, startPoint y: 241, endPoint x: 171, endPoint y: 243, distance: 85.0
click at [171, 243] on p "[EMAIL_ADDRESS][PERSON_NAME][DOMAIN_NAME]" at bounding box center [144, 240] width 117 height 7
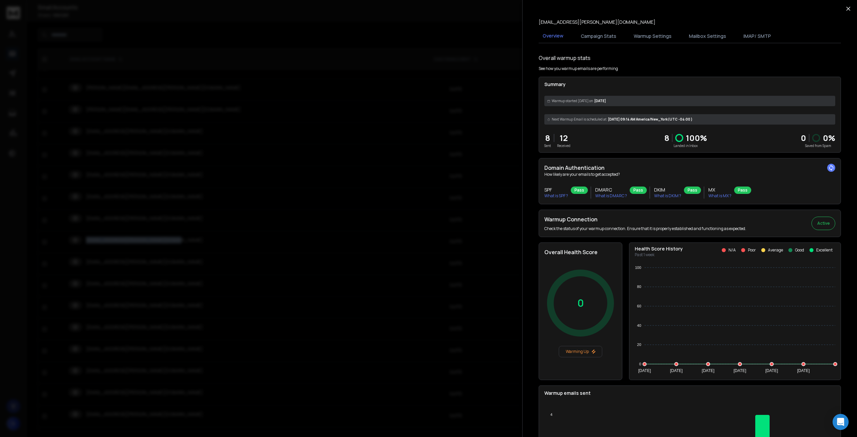
click at [848, 9] on icon "button" at bounding box center [847, 8] width 7 height 7
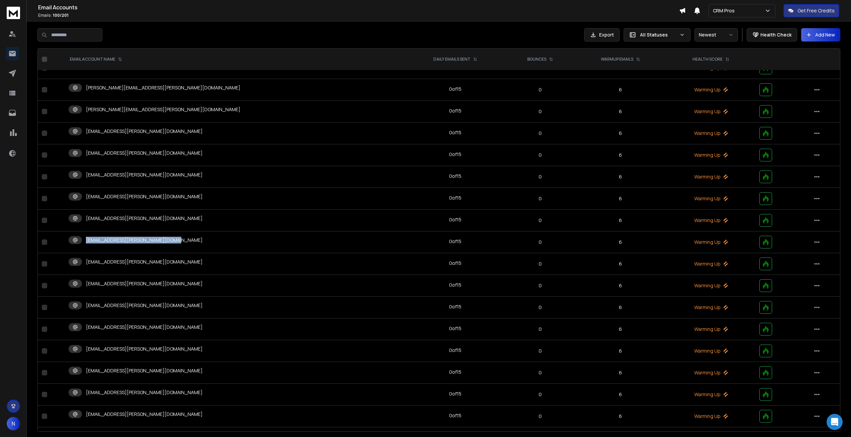
copy p "[PERSON_NAME].[PERSON_NAME]@modernamenitiesoutbound"
click at [45, 241] on button "button" at bounding box center [44, 241] width 5 height 5
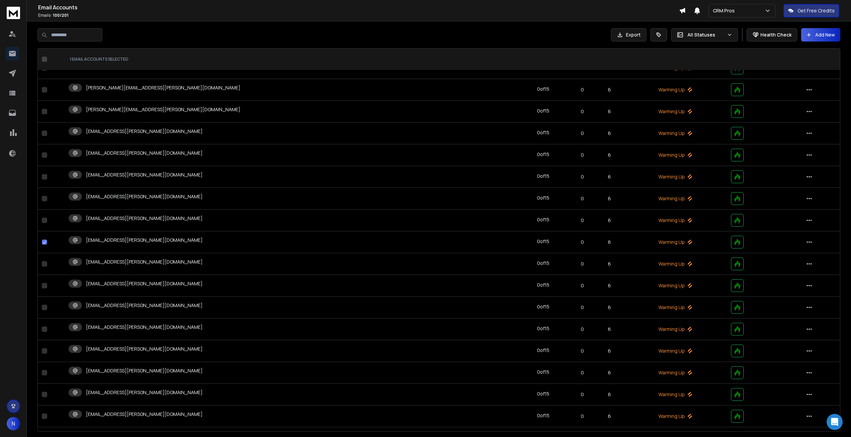
click at [112, 243] on p "[EMAIL_ADDRESS][PERSON_NAME][DOMAIN_NAME]" at bounding box center [144, 240] width 117 height 7
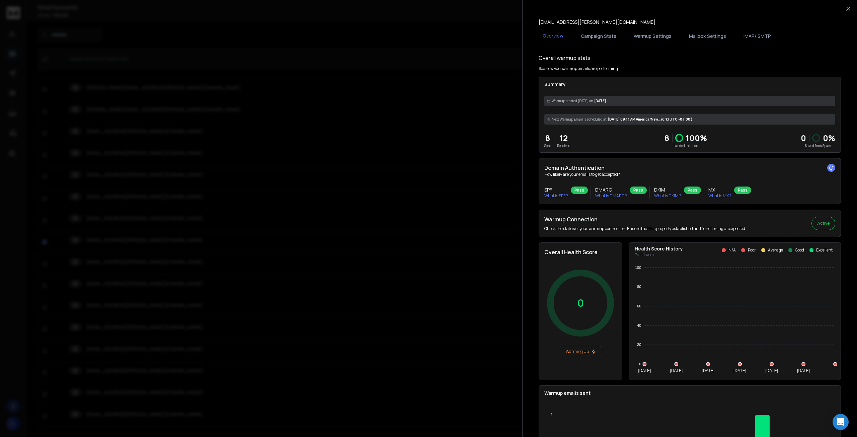
click at [850, 9] on div "Multi Select Table Sheet [EMAIL_ADDRESS][PERSON_NAME][DOMAIN_NAME] Overview Cam…" at bounding box center [689, 218] width 335 height 437
click at [849, 8] on div "Multi Select Table Sheet [EMAIL_ADDRESS][PERSON_NAME][DOMAIN_NAME] Overview Cam…" at bounding box center [689, 218] width 335 height 437
click at [848, 9] on icon "button" at bounding box center [847, 8] width 7 height 7
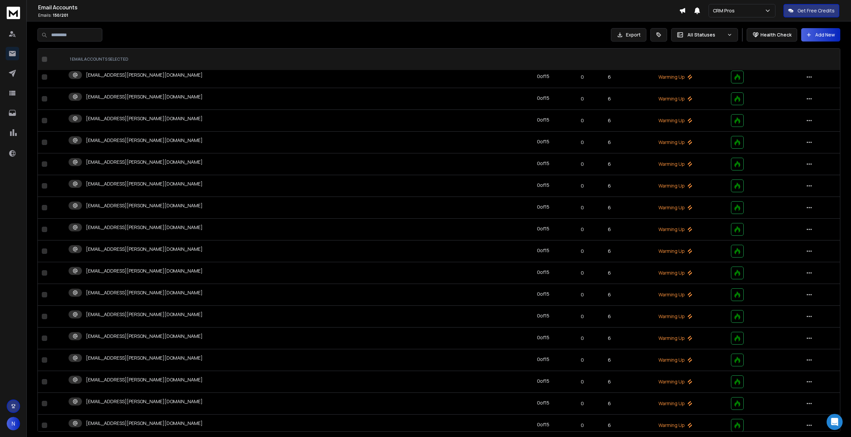
scroll to position [2198, 0]
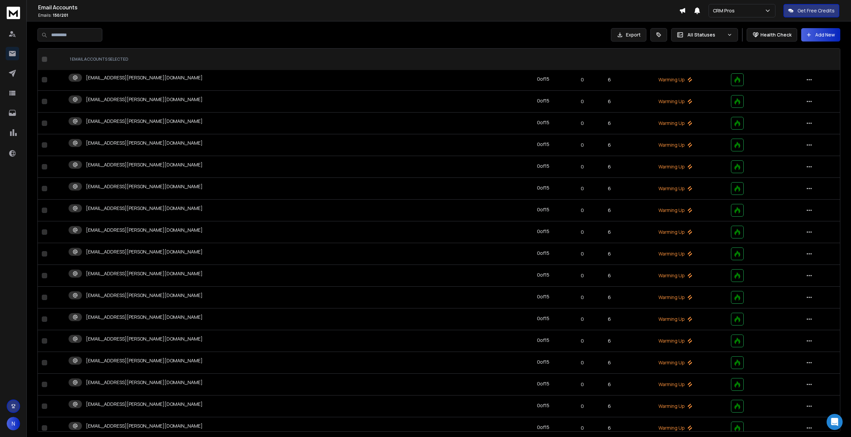
click at [43, 297] on button "button" at bounding box center [44, 296] width 5 height 5
drag, startPoint x: 85, startPoint y: 298, endPoint x: 149, endPoint y: 298, distance: 63.9
click at [149, 298] on div "[EMAIL_ADDRESS][PERSON_NAME][DOMAIN_NAME]" at bounding box center [136, 295] width 134 height 8
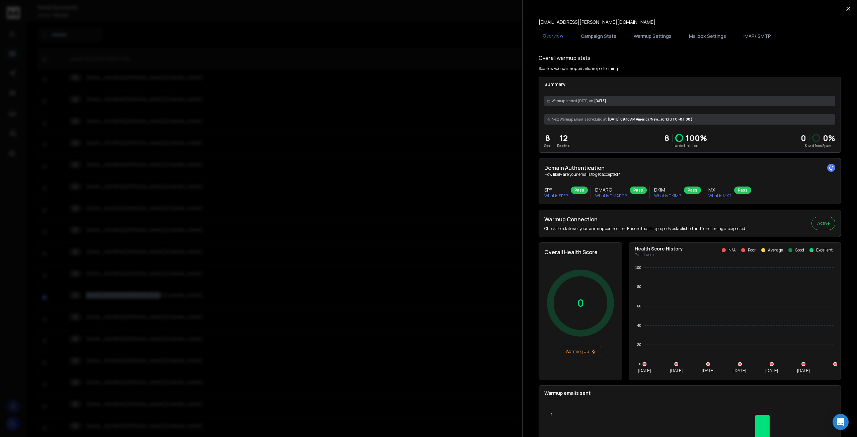
click at [848, 10] on icon "button" at bounding box center [847, 8] width 7 height 7
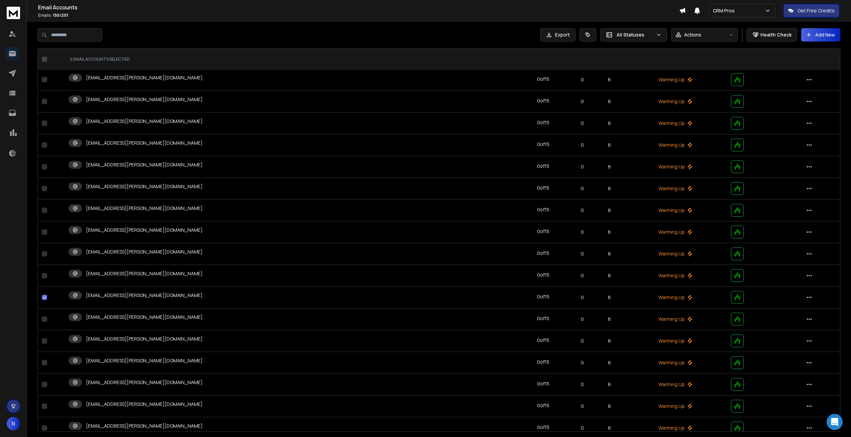
click at [44, 344] on td at bounding box center [51, 341] width 27 height 22
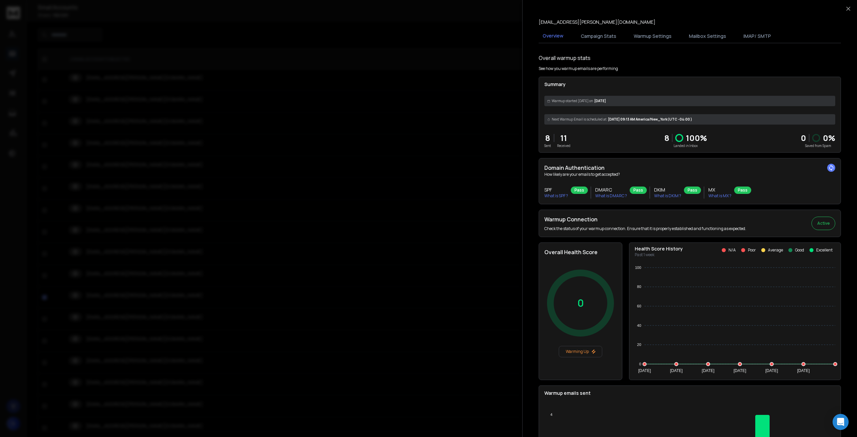
click at [469, 22] on div at bounding box center [428, 218] width 857 height 437
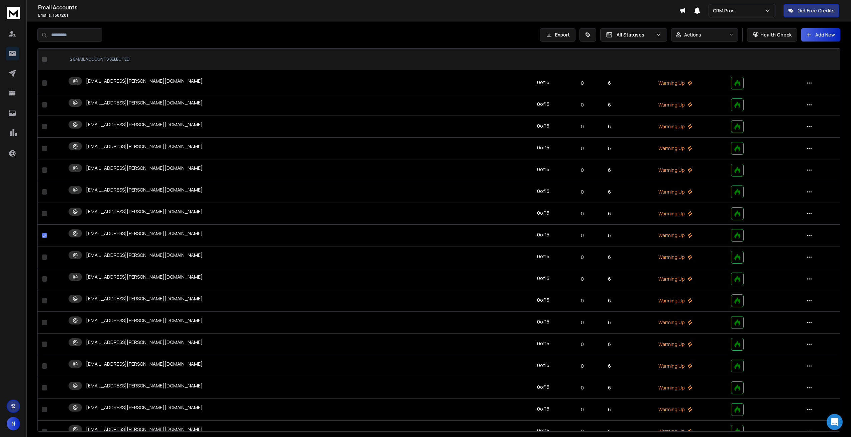
scroll to position [2265, 0]
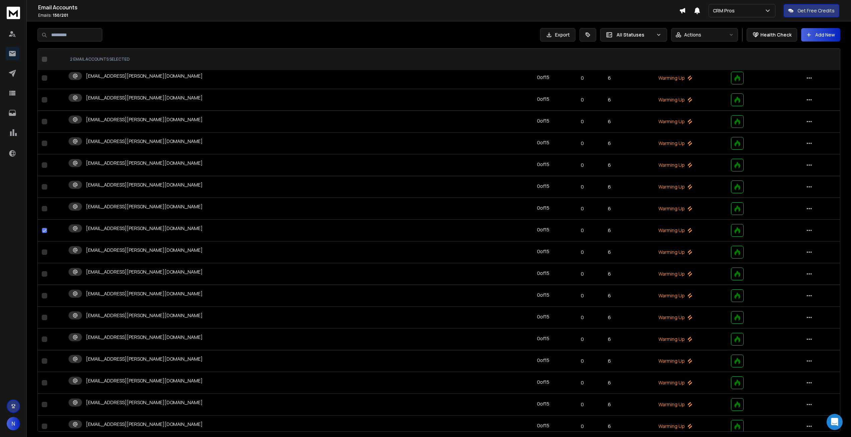
click at [43, 275] on button "button" at bounding box center [44, 273] width 5 height 5
click at [46, 337] on button "button" at bounding box center [44, 338] width 5 height 5
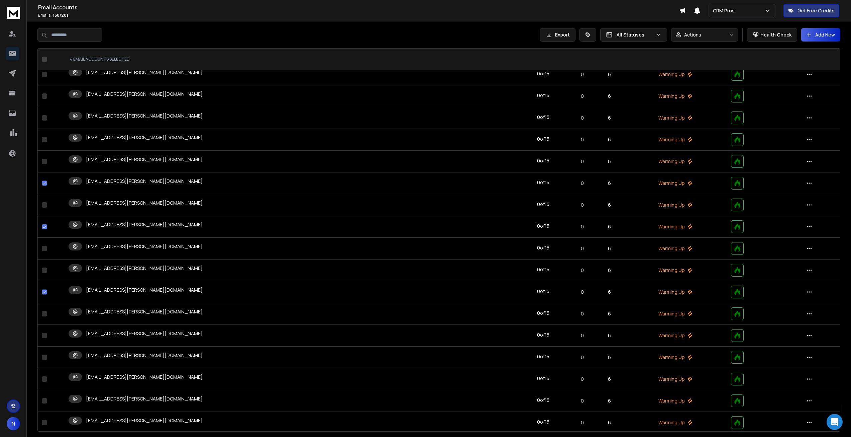
scroll to position [2332, 0]
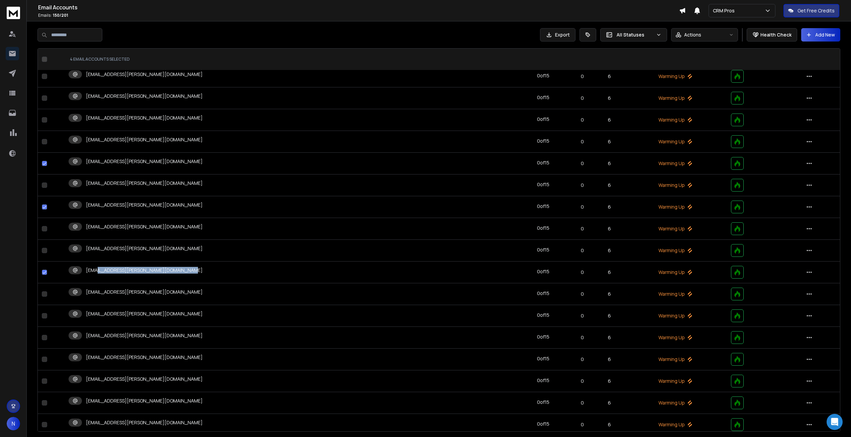
drag, startPoint x: 168, startPoint y: 277, endPoint x: 95, endPoint y: 279, distance: 73.3
click at [95, 279] on td "[EMAIL_ADDRESS][PERSON_NAME][DOMAIN_NAME]" at bounding box center [292, 272] width 454 height 22
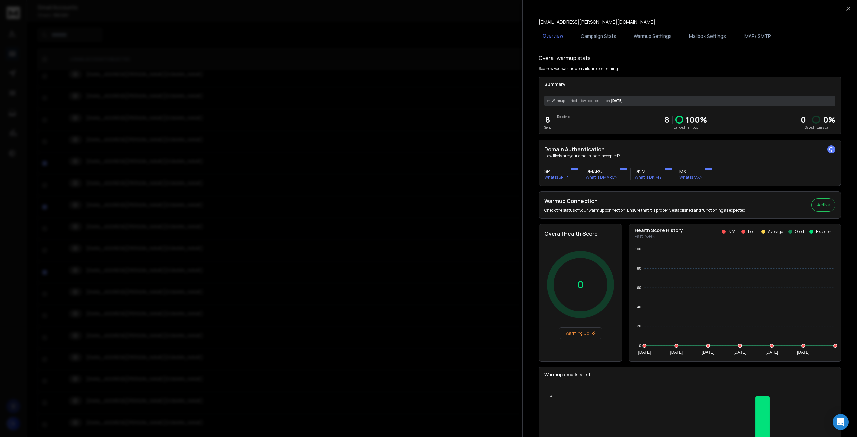
click at [23, 292] on div at bounding box center [428, 218] width 857 height 437
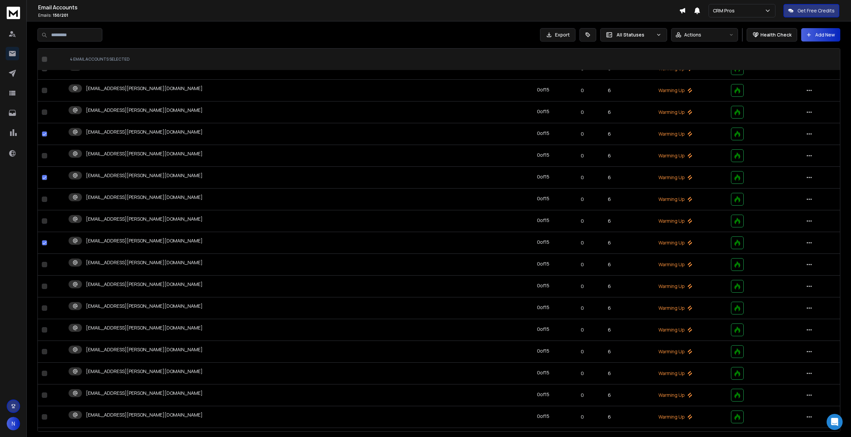
scroll to position [2365, 0]
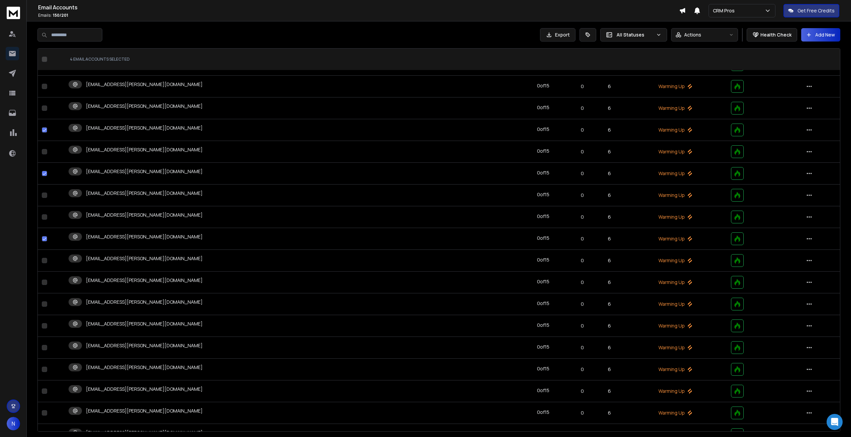
click at [44, 368] on button "button" at bounding box center [44, 368] width 5 height 5
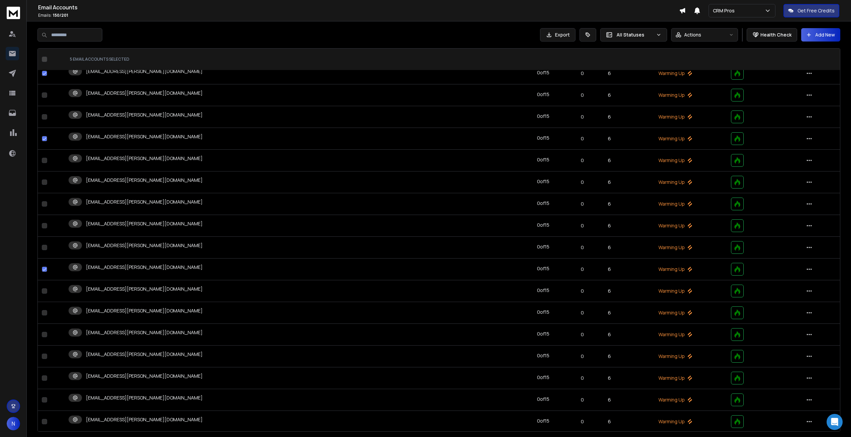
scroll to position [2465, 0]
click at [42, 334] on button "button" at bounding box center [44, 333] width 5 height 5
click at [46, 354] on button "button" at bounding box center [44, 353] width 5 height 5
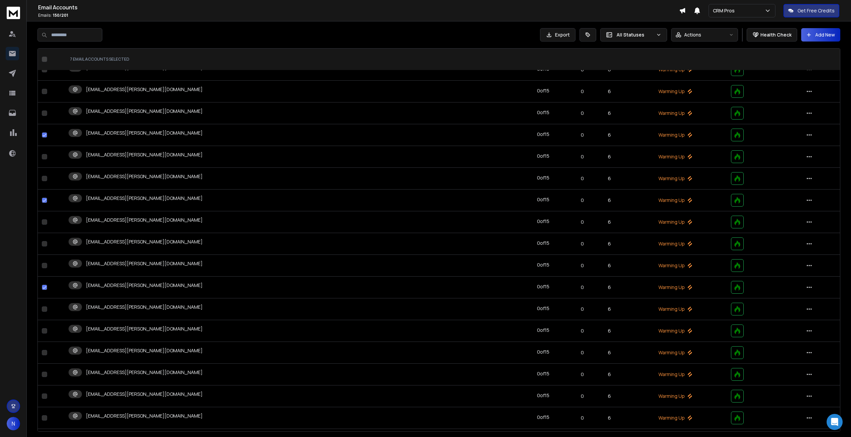
click at [41, 393] on td at bounding box center [51, 396] width 27 height 22
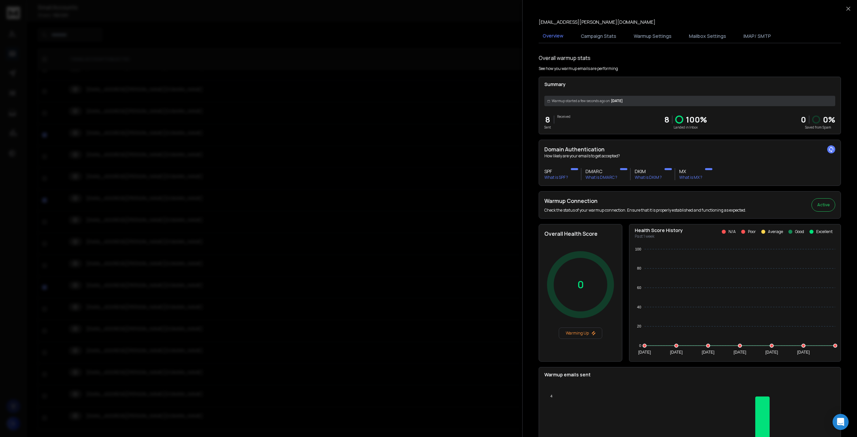
click at [42, 393] on div at bounding box center [428, 218] width 857 height 437
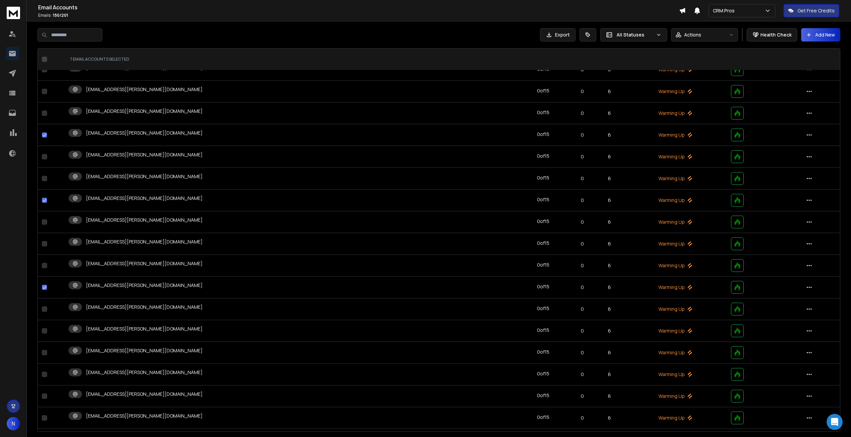
click at [43, 395] on button "button" at bounding box center [44, 395] width 5 height 5
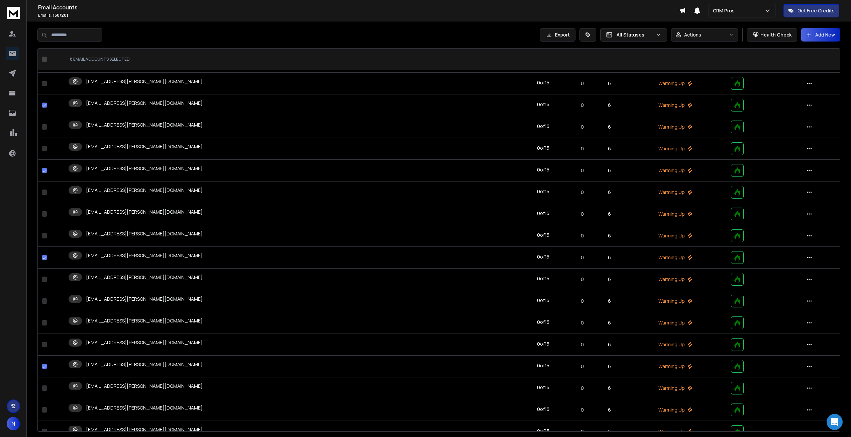
scroll to position [2633, 0]
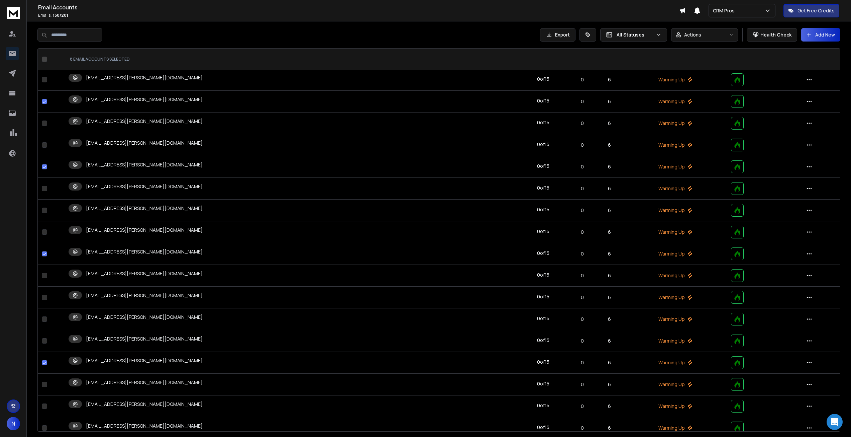
click at [44, 363] on button "button" at bounding box center [44, 362] width 5 height 5
click at [43, 384] on button "button" at bounding box center [44, 383] width 5 height 5
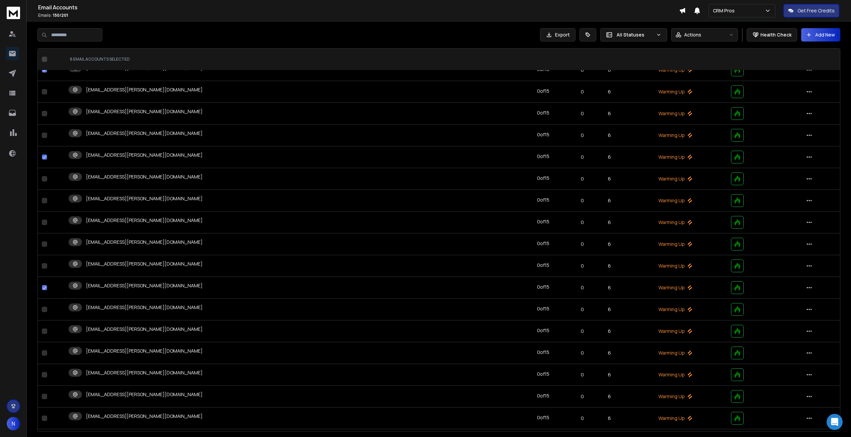
scroll to position [2733, 0]
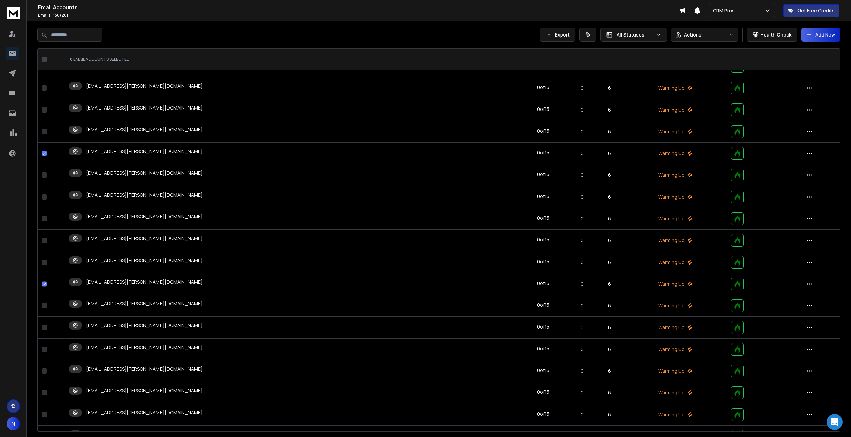
click at [44, 391] on button "button" at bounding box center [44, 392] width 5 height 5
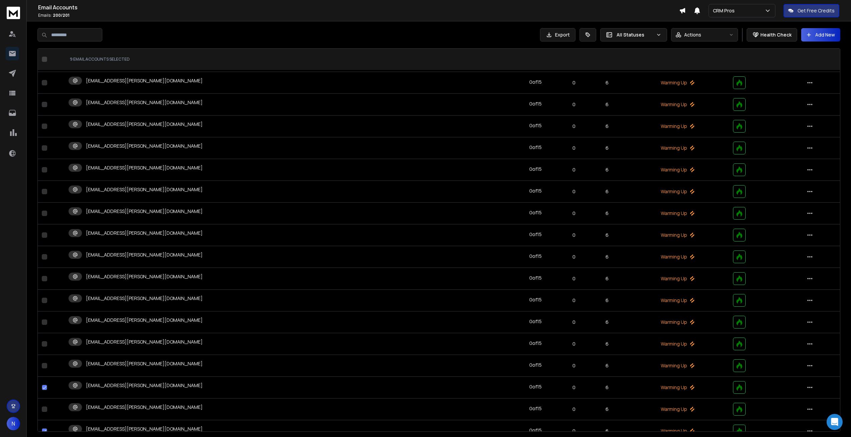
click at [43, 278] on button "button" at bounding box center [44, 278] width 5 height 5
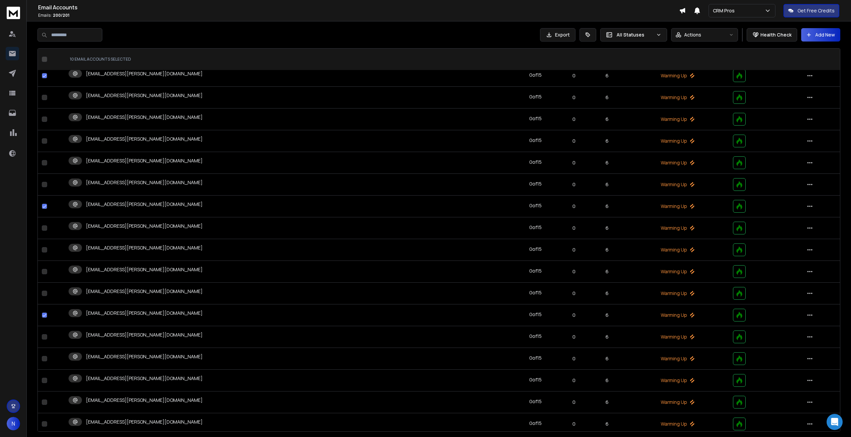
scroll to position [2810, 0]
click at [710, 37] on div "Actions" at bounding box center [701, 34] width 51 height 7
click at [701, 49] on div "Bulk Edit" at bounding box center [697, 50] width 28 height 7
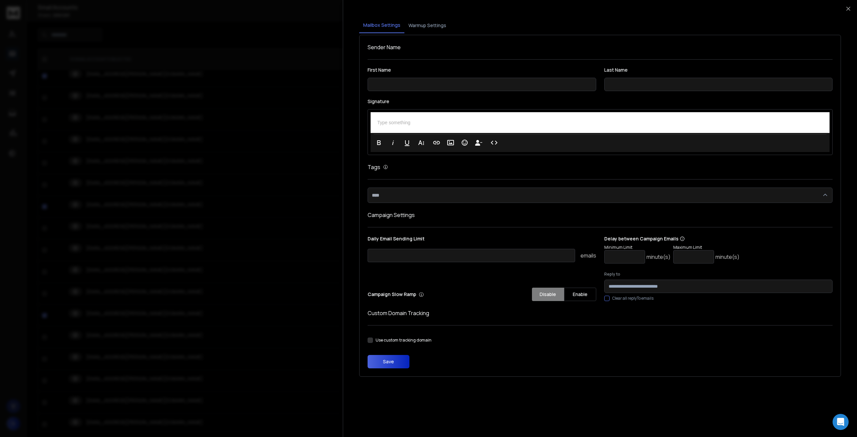
click at [415, 118] on div at bounding box center [599, 122] width 459 height 21
click at [404, 118] on div at bounding box center [599, 122] width 459 height 21
click at [408, 120] on div "**********" at bounding box center [599, 122] width 445 height 7
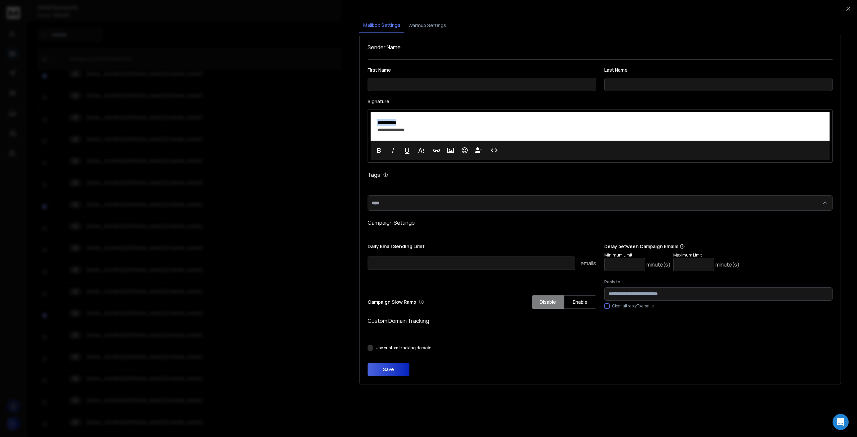
drag, startPoint x: 415, startPoint y: 120, endPoint x: 375, endPoint y: 125, distance: 40.5
click at [375, 125] on div "**********" at bounding box center [599, 126] width 459 height 28
drag, startPoint x: 393, startPoint y: 122, endPoint x: 373, endPoint y: 123, distance: 20.1
click at [373, 123] on div "**********" at bounding box center [599, 126] width 459 height 28
click at [493, 129] on div "**********" at bounding box center [599, 129] width 445 height 7
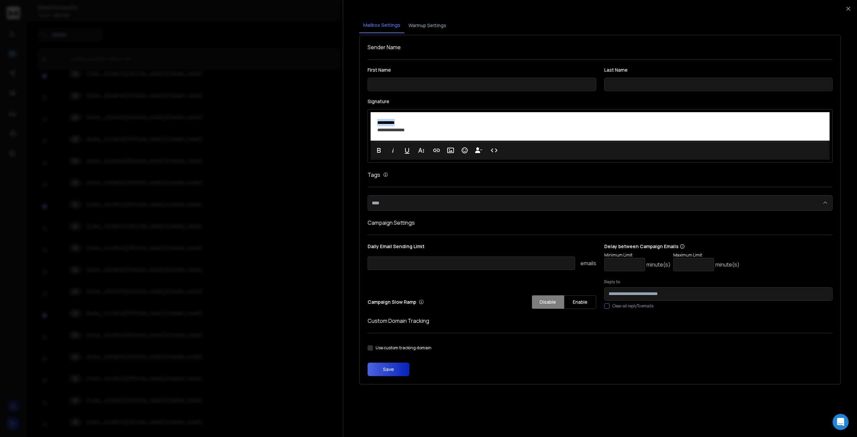
drag, startPoint x: 427, startPoint y: 121, endPoint x: 377, endPoint y: 123, distance: 49.6
click at [377, 123] on div "**********" at bounding box center [599, 126] width 459 height 28
click at [380, 146] on icon "button" at bounding box center [379, 150] width 8 height 8
click at [446, 128] on div "**********" at bounding box center [599, 129] width 445 height 7
click at [384, 368] on button "Save" at bounding box center [388, 368] width 42 height 13
